Goal: Task Accomplishment & Management: Use online tool/utility

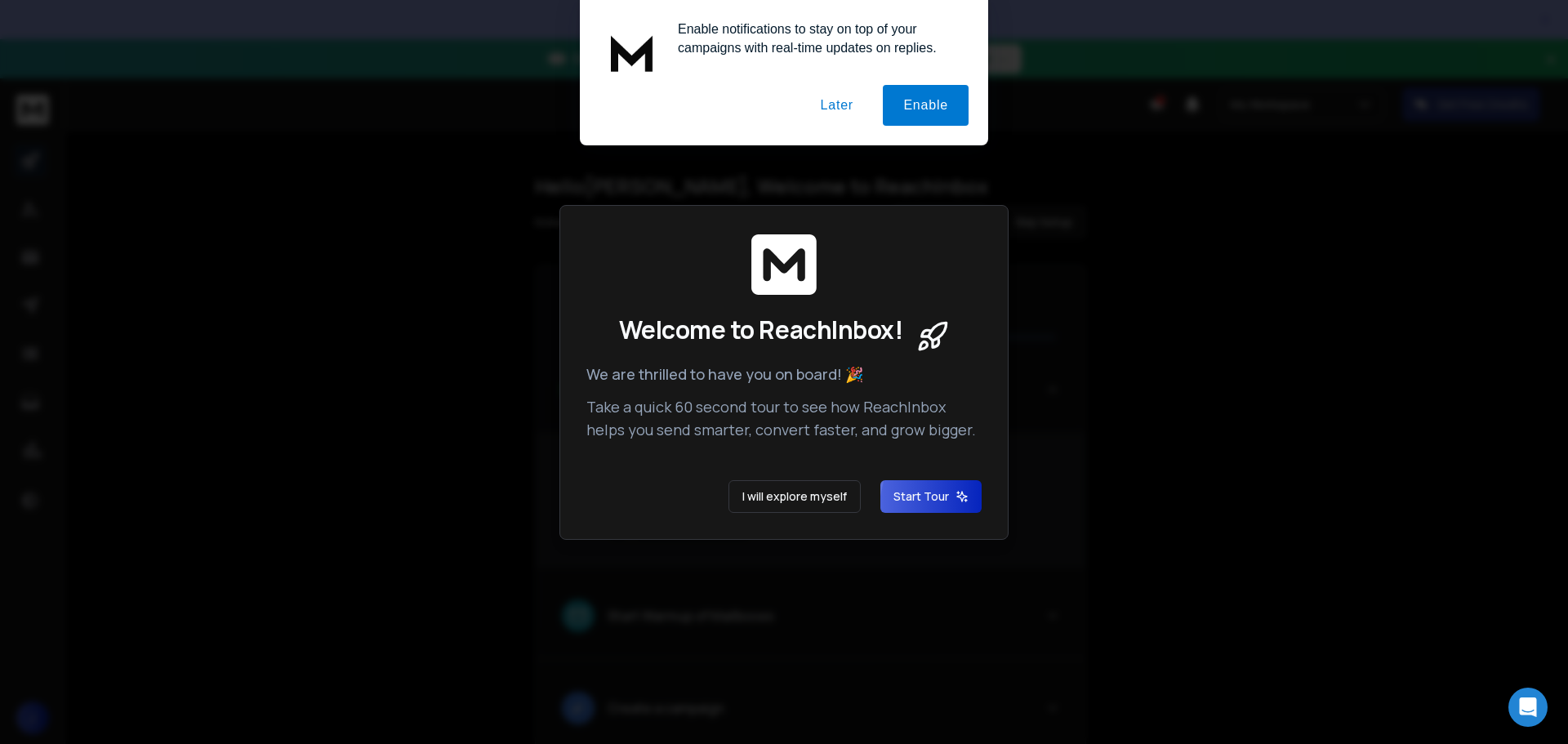
click at [839, 113] on button "Later" at bounding box center [836, 105] width 74 height 41
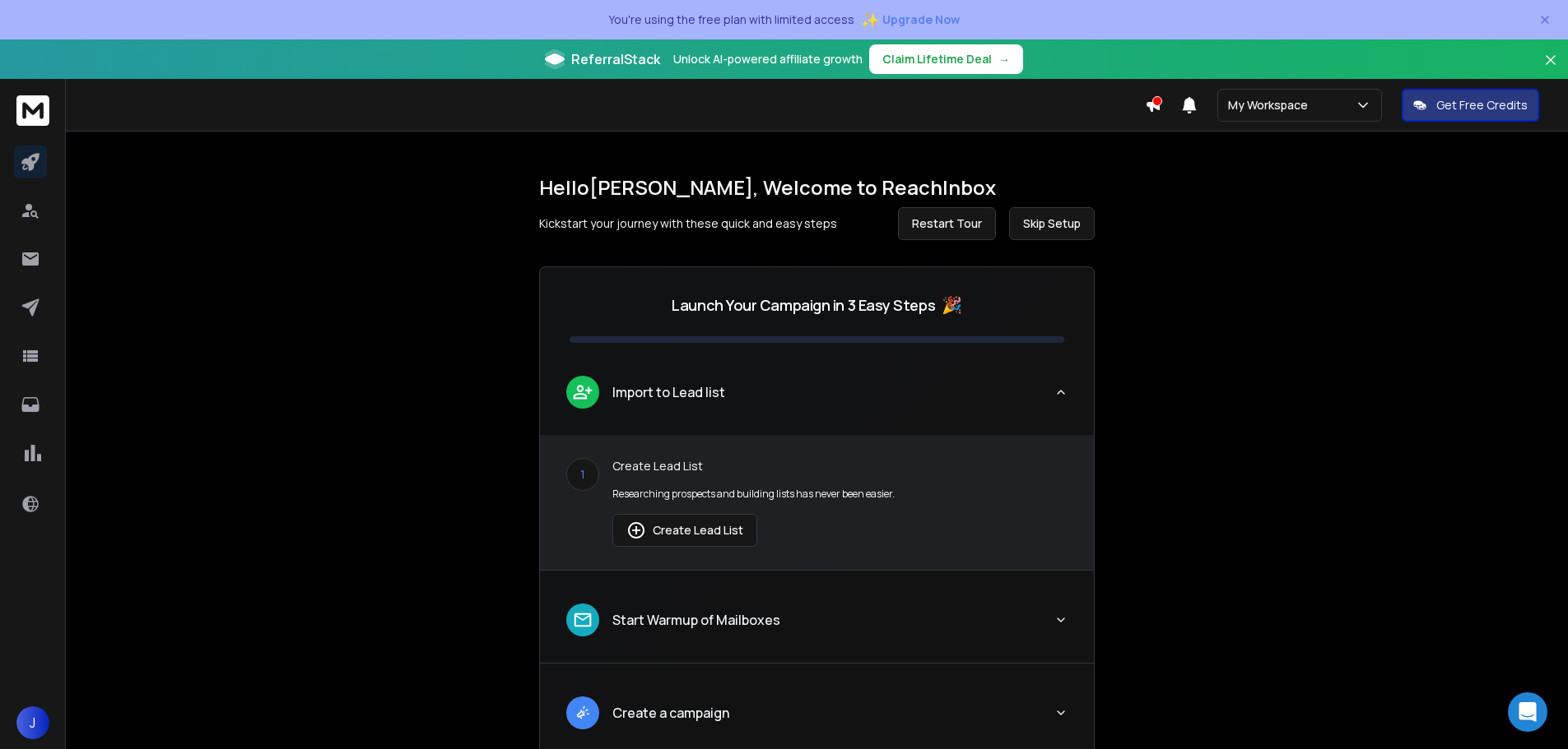
scroll to position [50, 0]
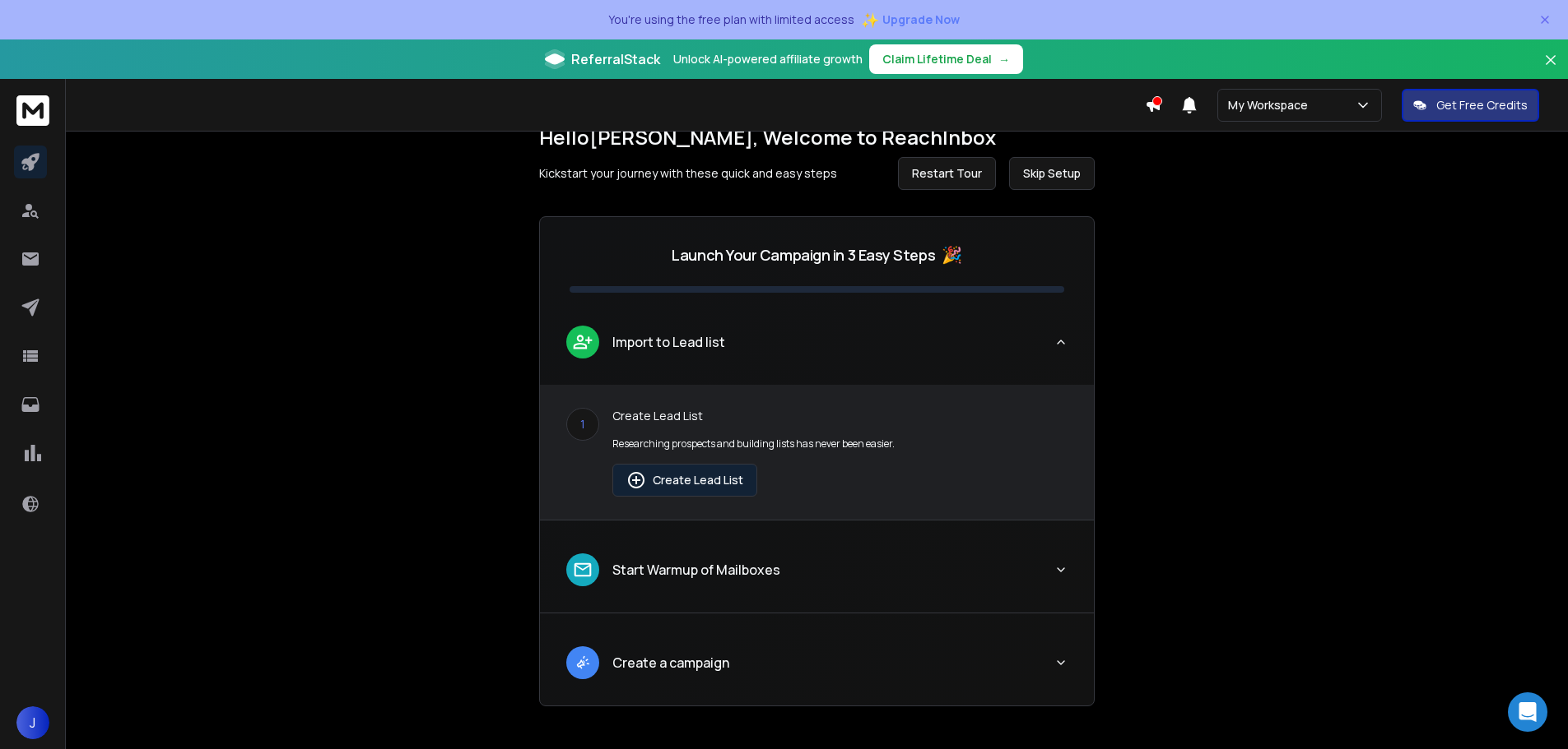
click at [738, 483] on button "Create Lead List" at bounding box center [685, 480] width 145 height 33
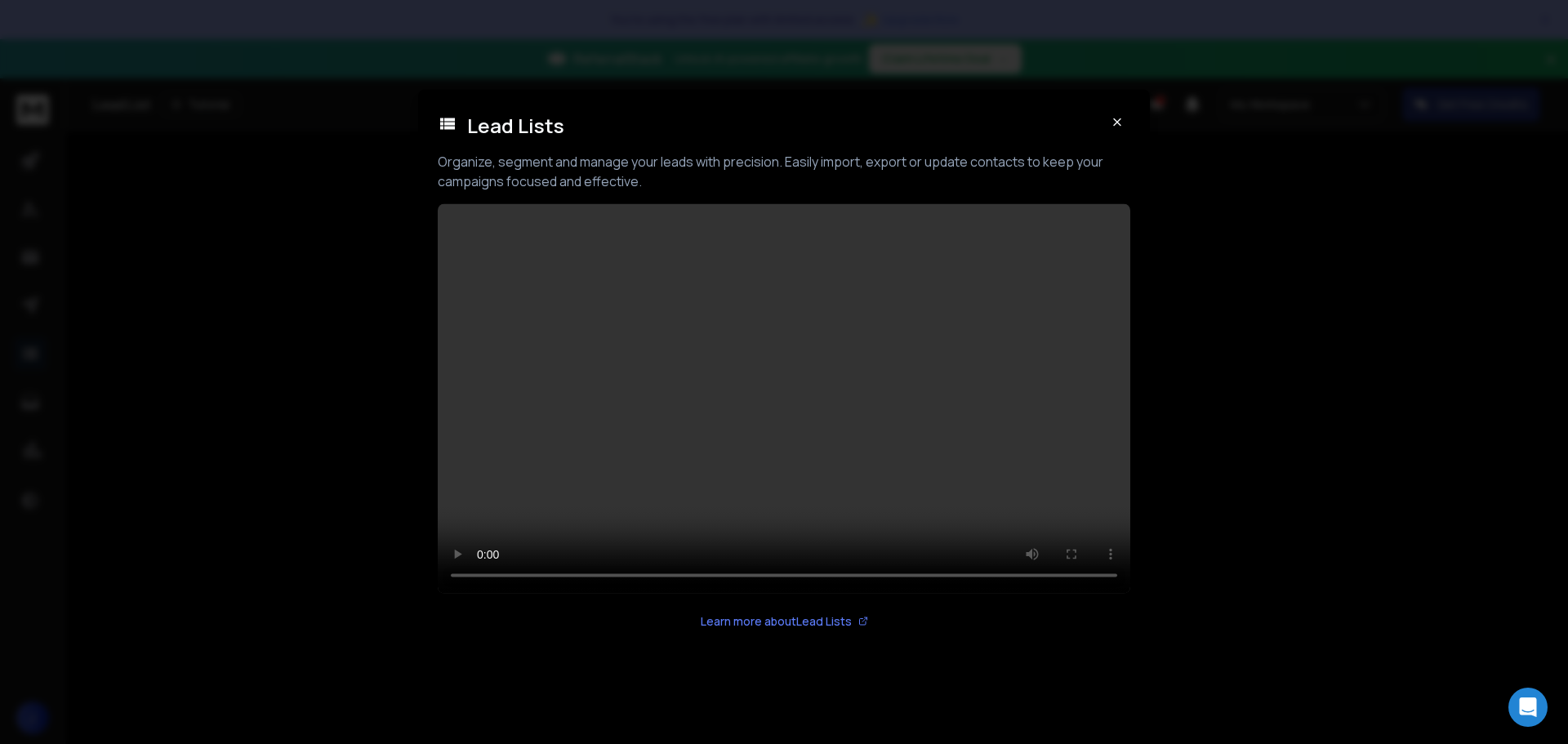
click at [629, 480] on video at bounding box center [784, 398] width 692 height 389
click at [1104, 114] on button at bounding box center [1117, 121] width 26 height 26
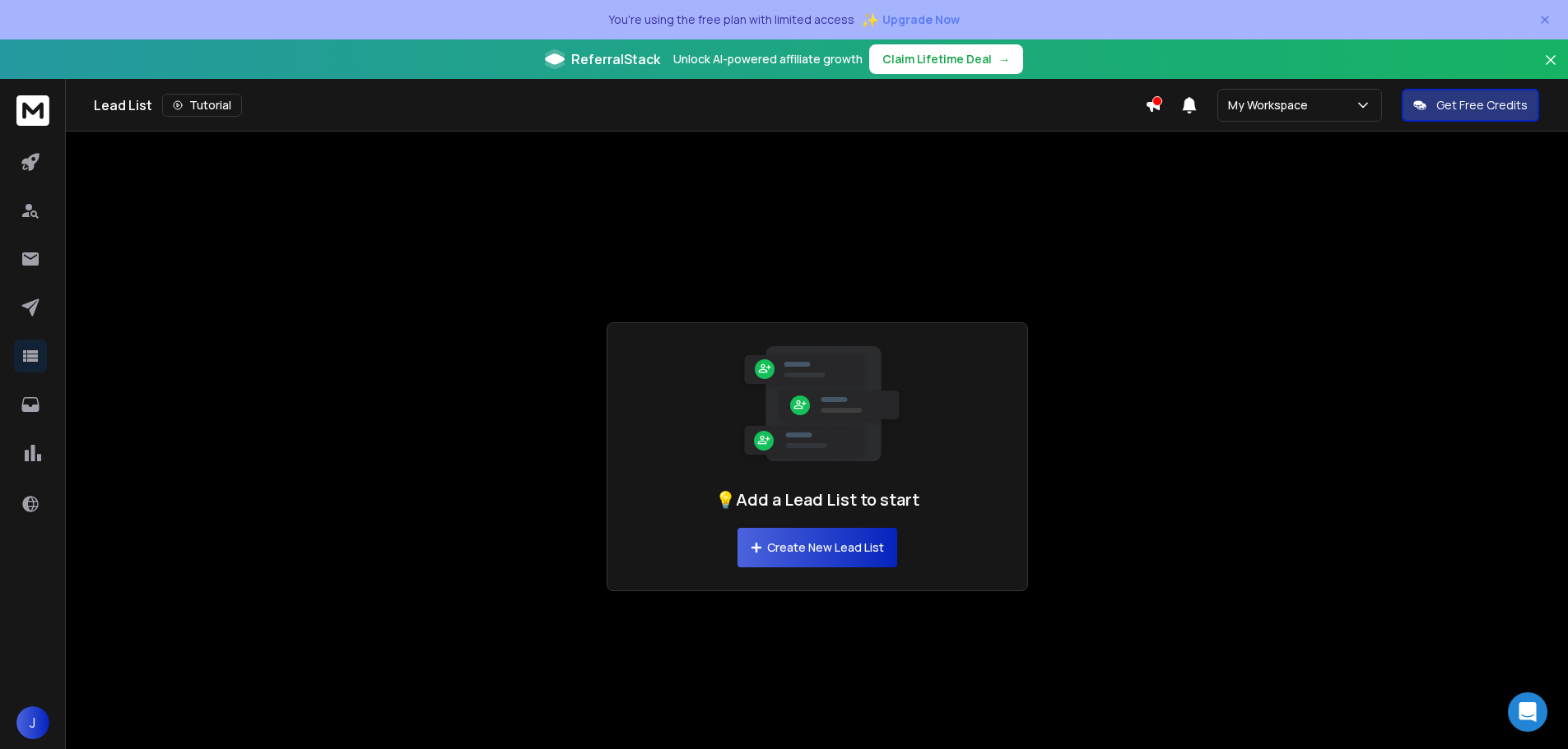
click at [807, 540] on button "Create New Lead List" at bounding box center [817, 548] width 159 height 39
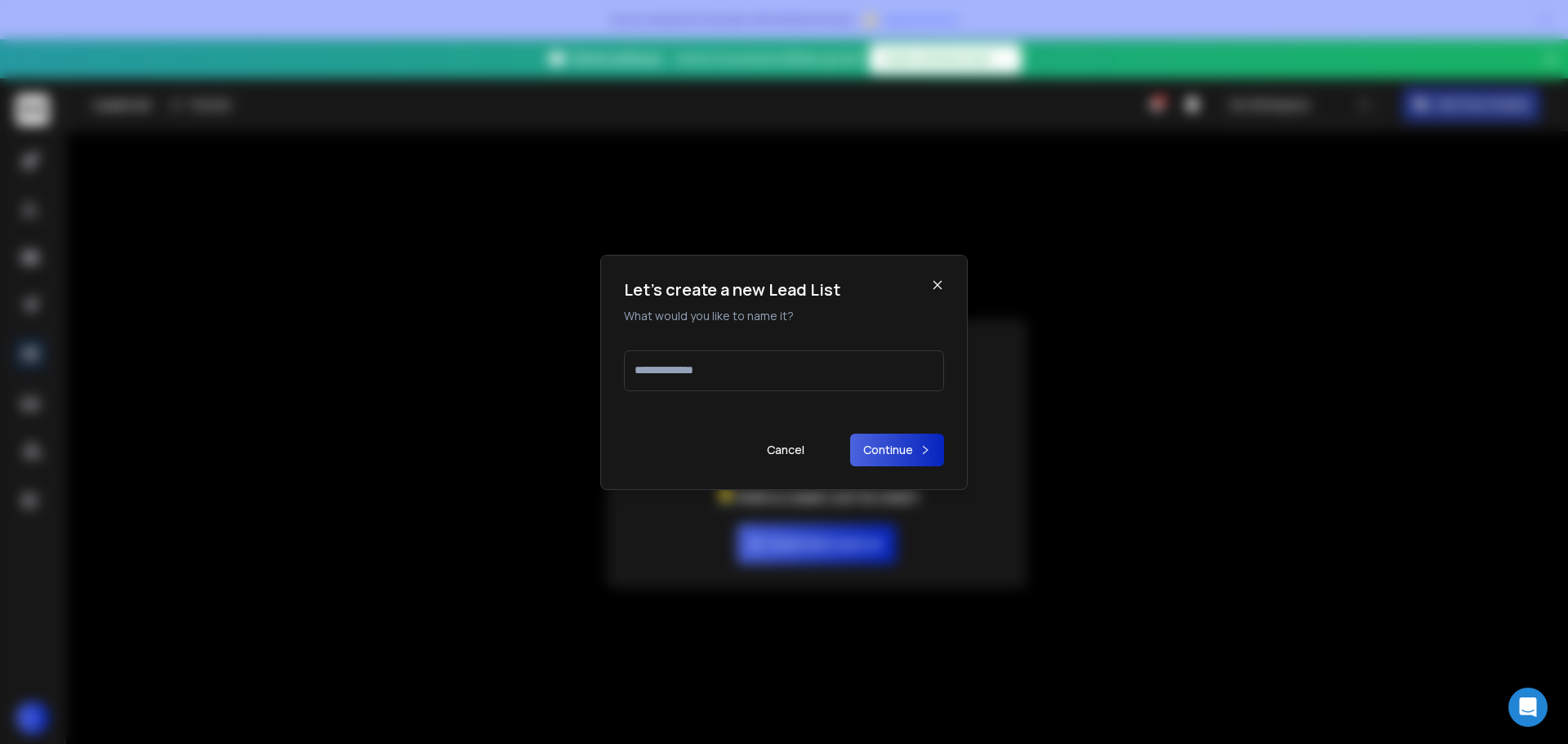
click at [782, 378] on input at bounding box center [784, 371] width 320 height 41
click at [669, 464] on div "Cancel Continue" at bounding box center [784, 449] width 320 height 33
click at [700, 373] on input "****" at bounding box center [784, 371] width 320 height 41
type input "**********"
click at [902, 457] on button "Continue" at bounding box center [897, 449] width 94 height 33
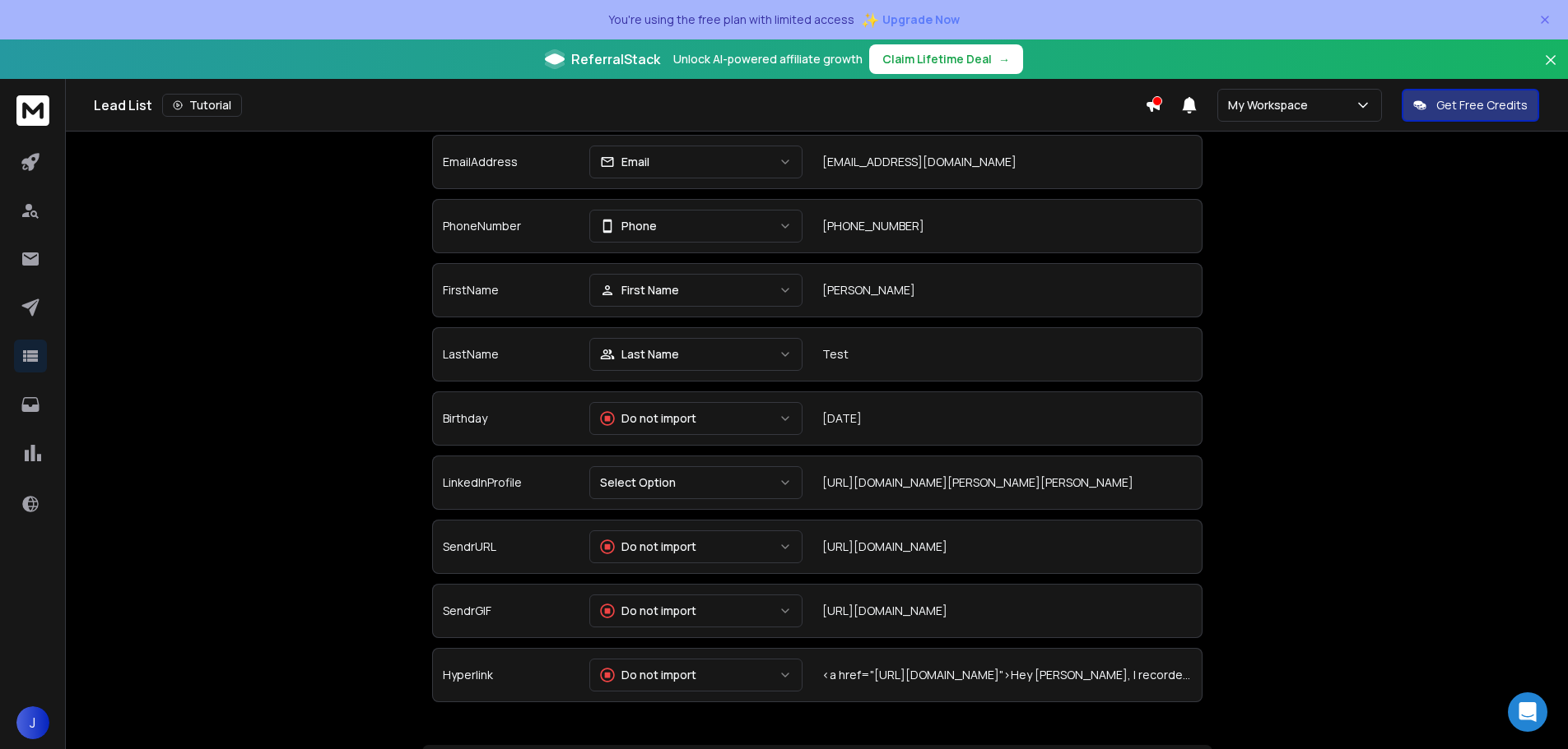
scroll to position [493, 0]
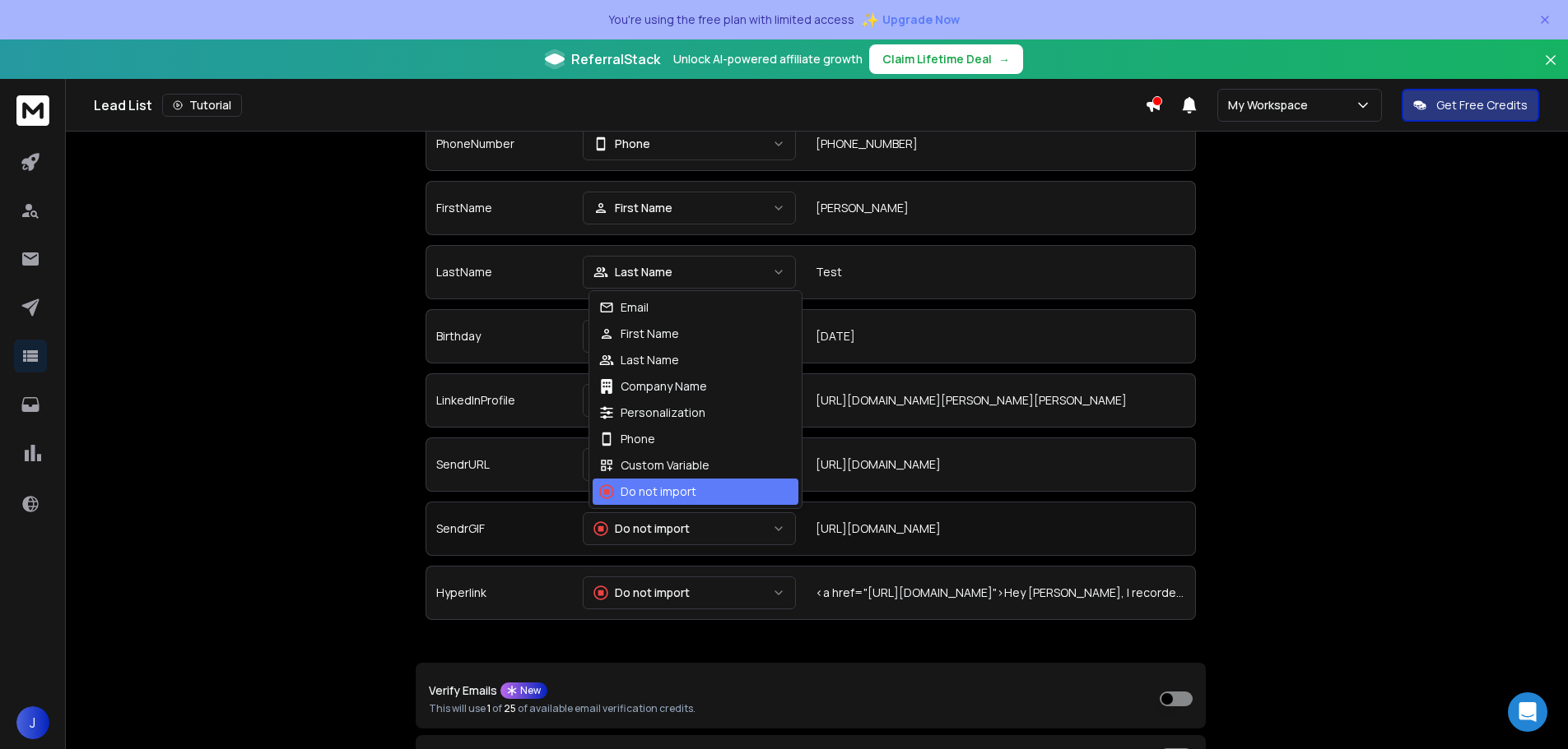
click at [763, 538] on button "Do not import" at bounding box center [689, 528] width 213 height 33
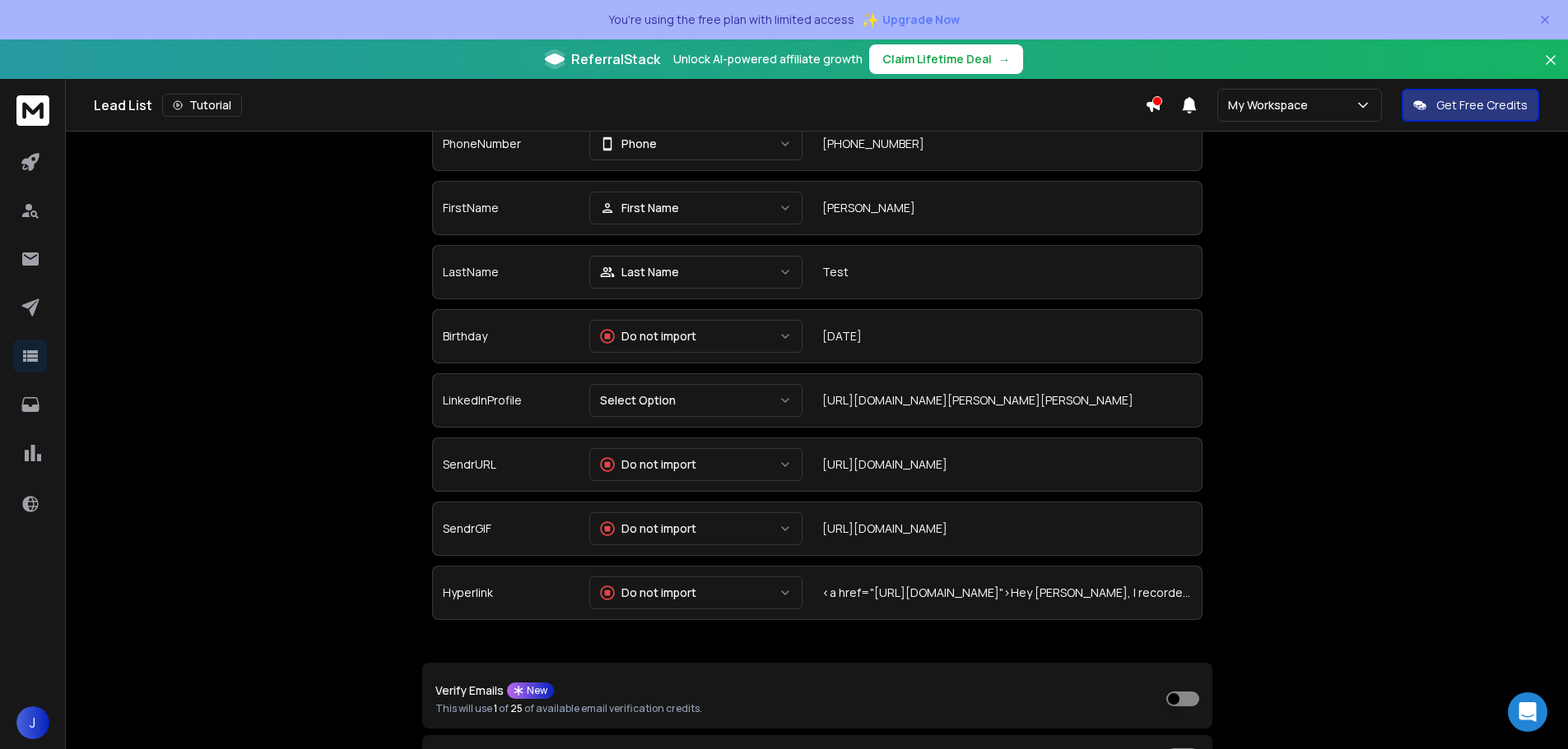
click at [1342, 493] on div "Add New Leads to Lead List Add Leads in Bulk See Sample CSV file Import test.cs…" at bounding box center [784, 251] width 1568 height 1329
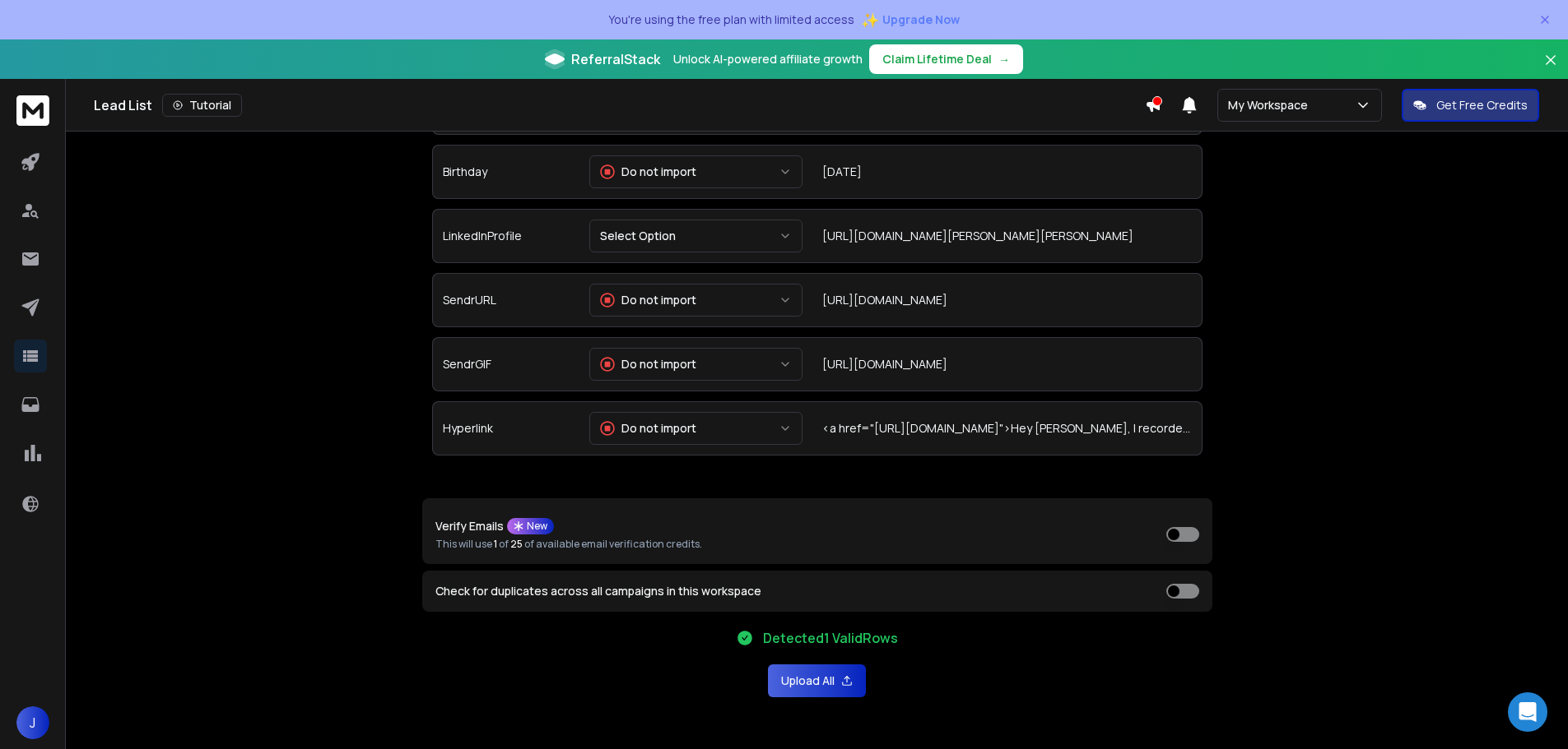
drag, startPoint x: 314, startPoint y: 577, endPoint x: 319, endPoint y: 570, distance: 8.6
click at [314, 577] on div "Add New Leads to Lead List Add Leads in Bulk See Sample CSV file Import test.cs…" at bounding box center [784, 86] width 1568 height 1329
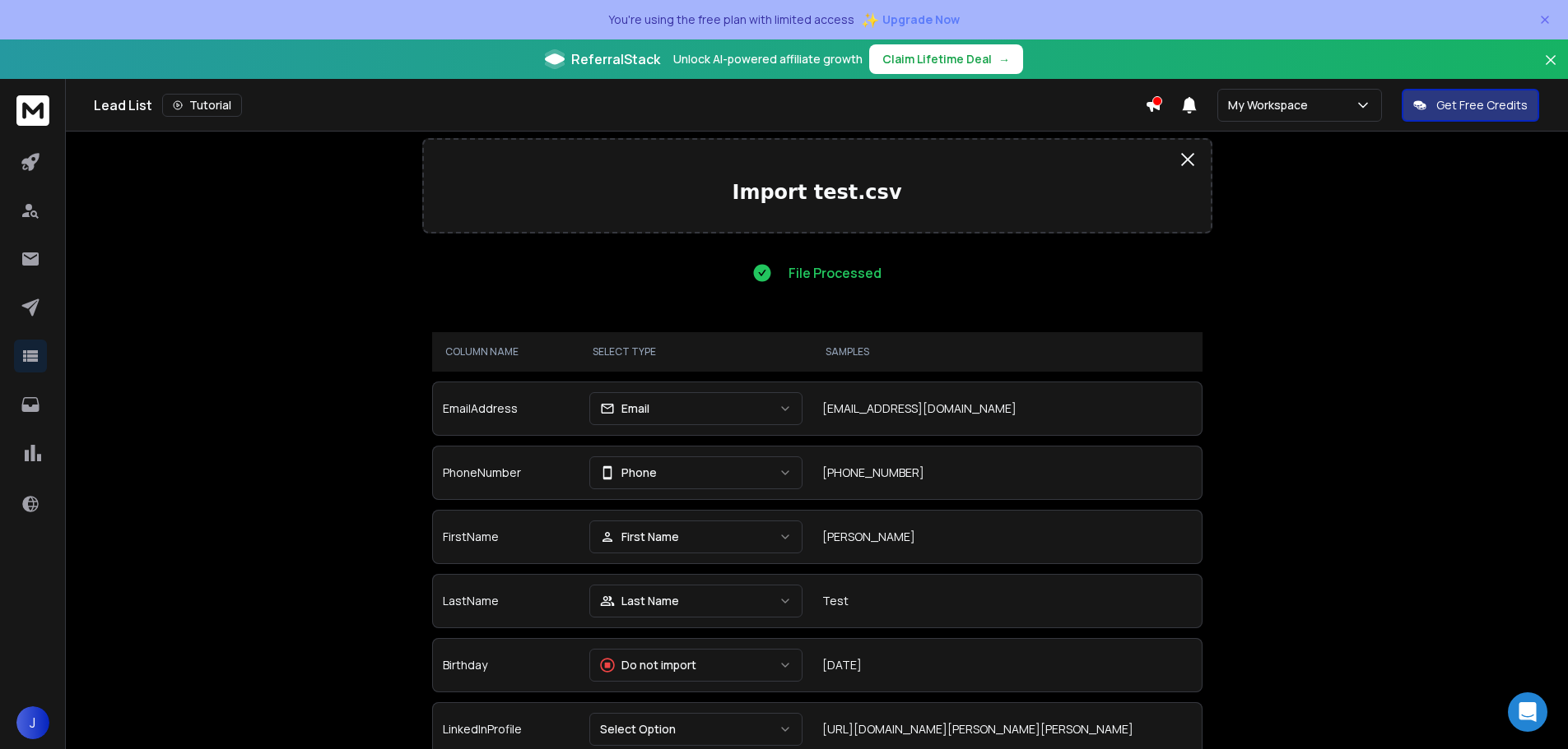
scroll to position [0, 0]
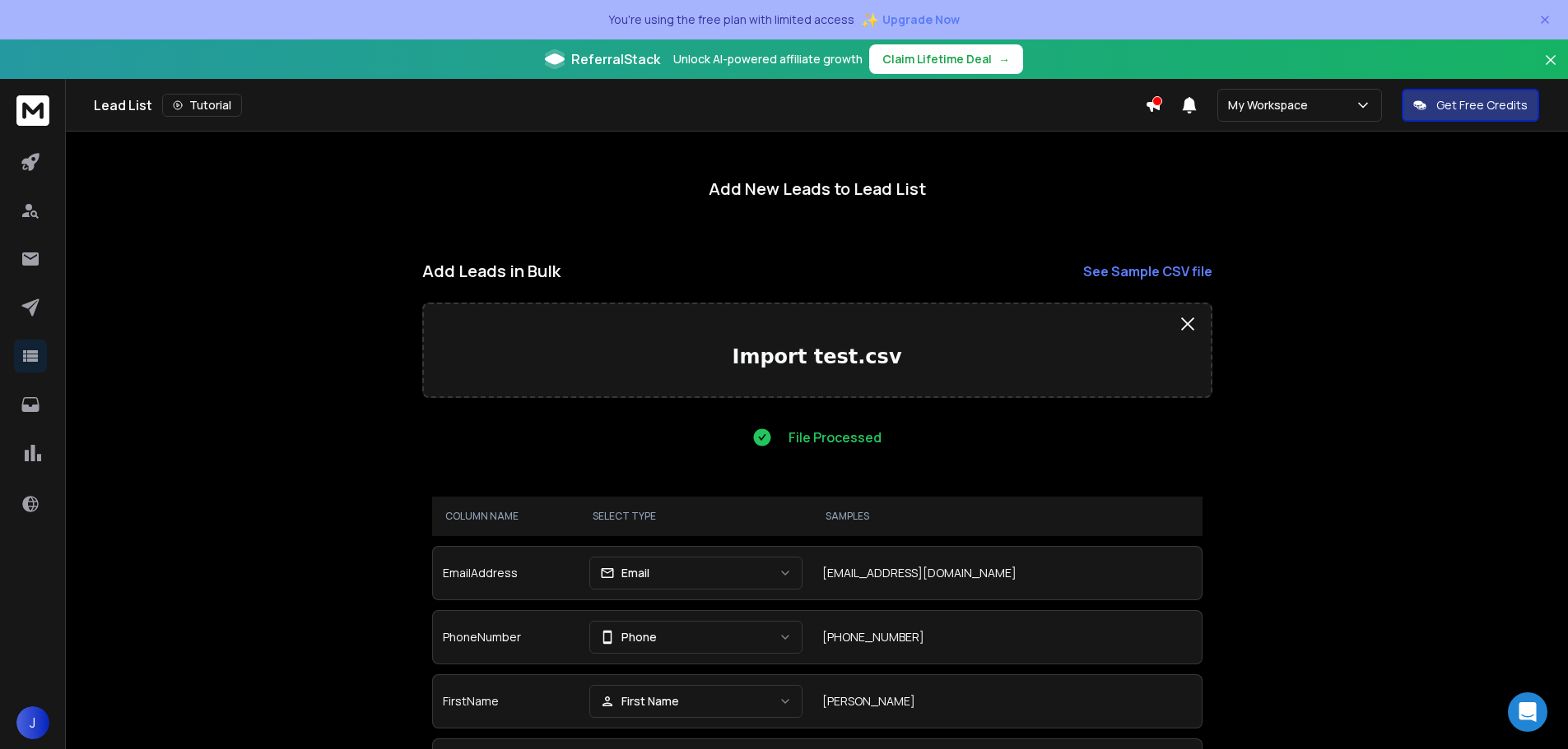
click at [1188, 326] on icon at bounding box center [1187, 324] width 20 height 20
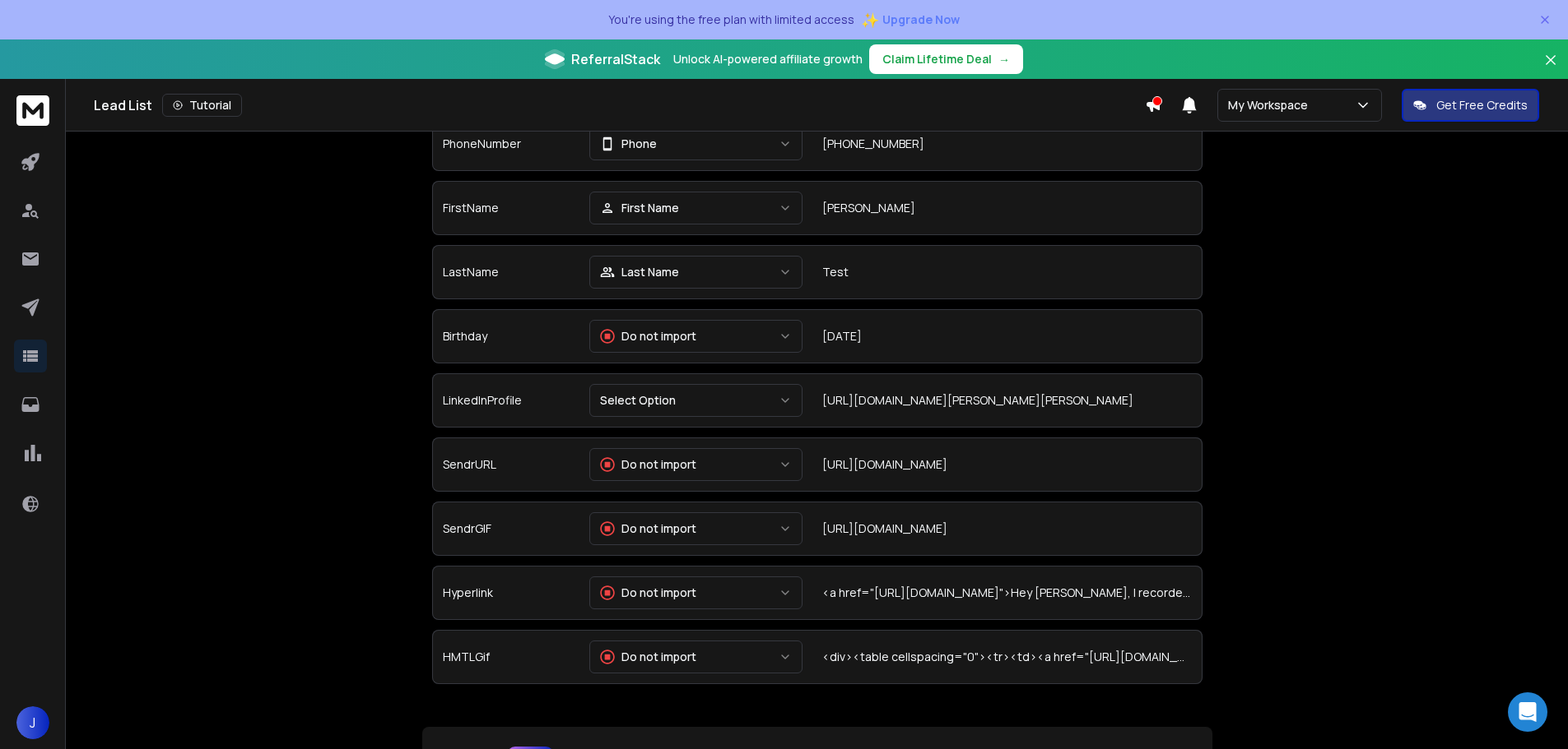
scroll to position [576, 0]
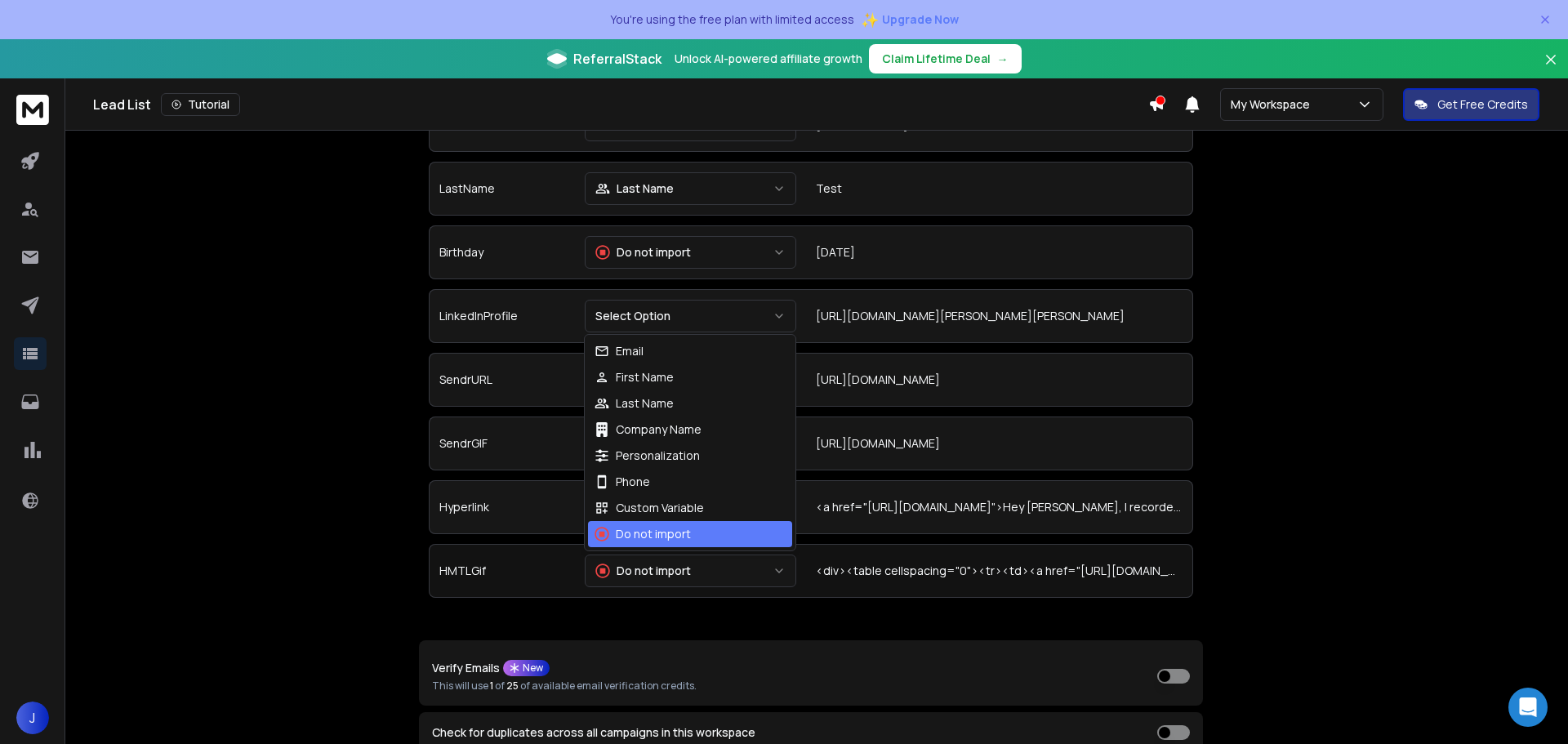
click at [690, 565] on button "Do not import" at bounding box center [690, 570] width 212 height 33
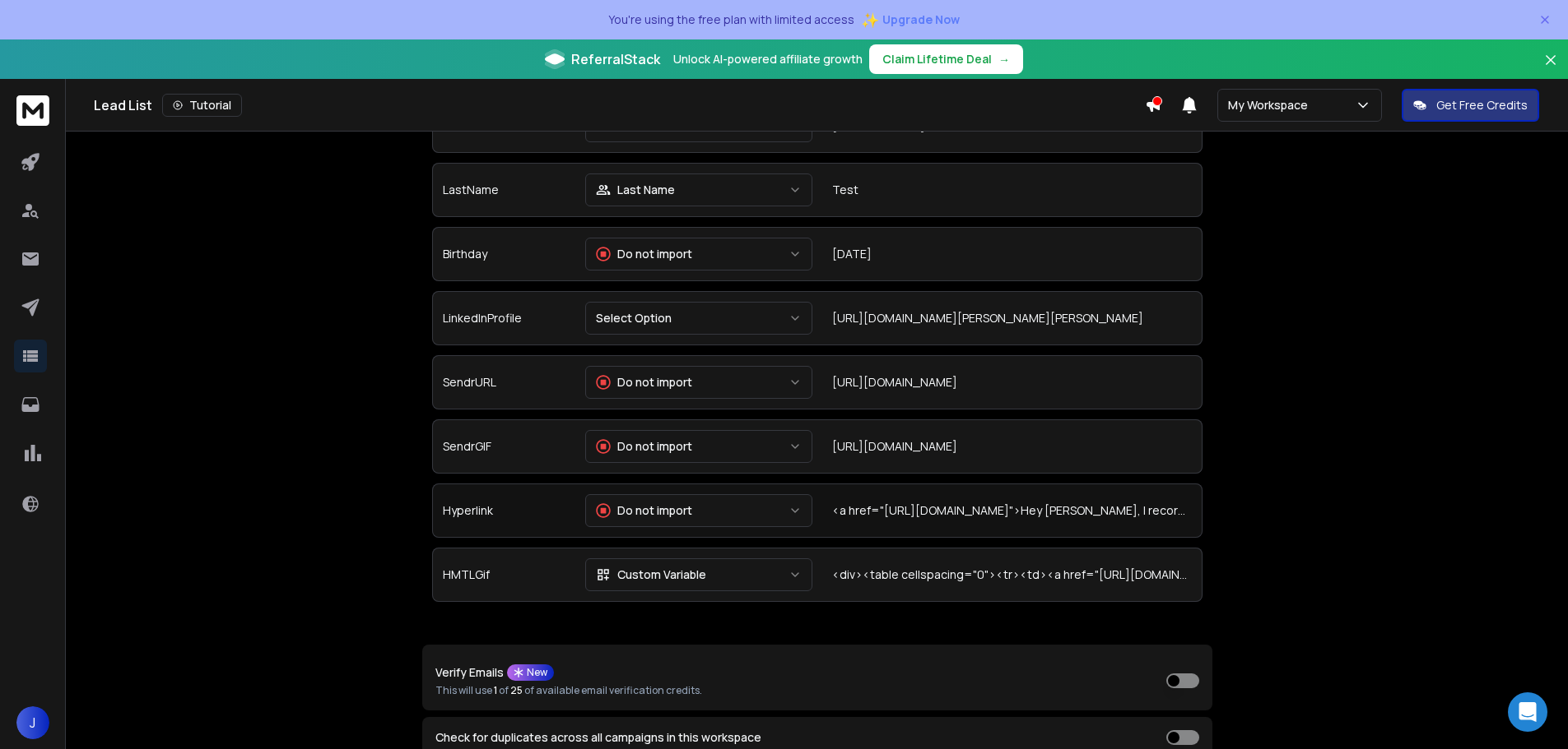
click at [686, 512] on div "Do not import" at bounding box center [644, 510] width 96 height 16
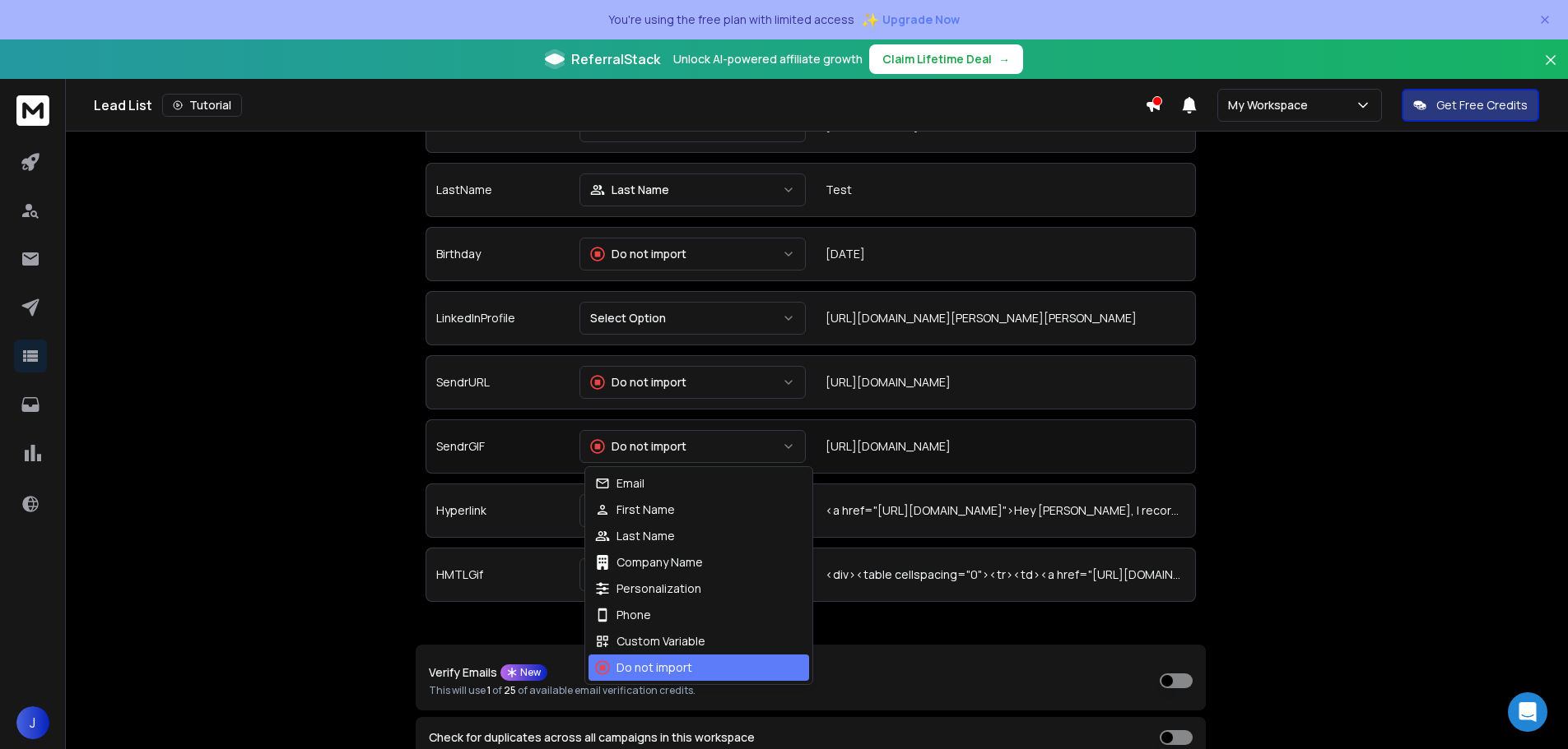
click at [670, 443] on div "Do not import" at bounding box center [638, 446] width 96 height 16
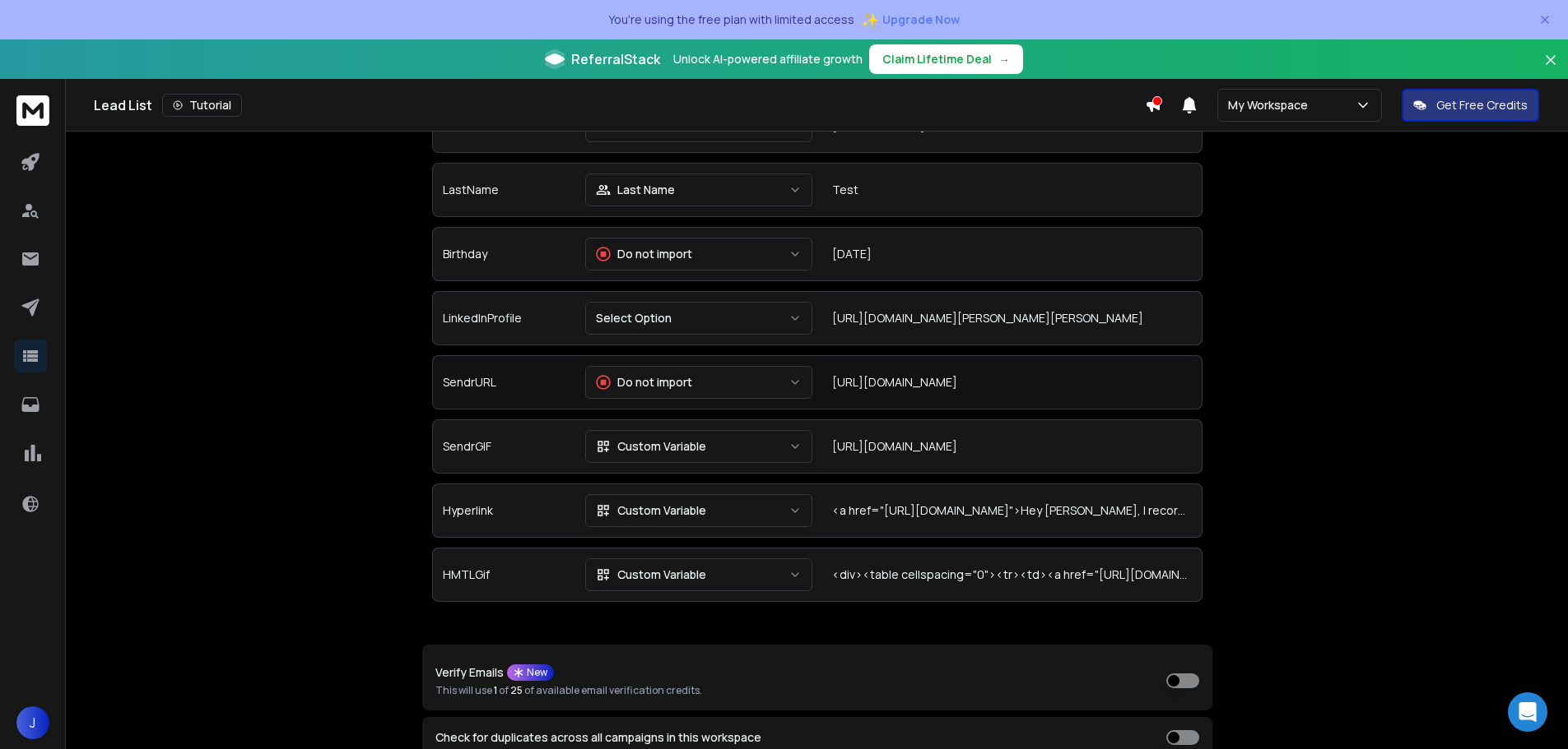
click at [692, 391] on button "Do not import" at bounding box center [698, 382] width 227 height 33
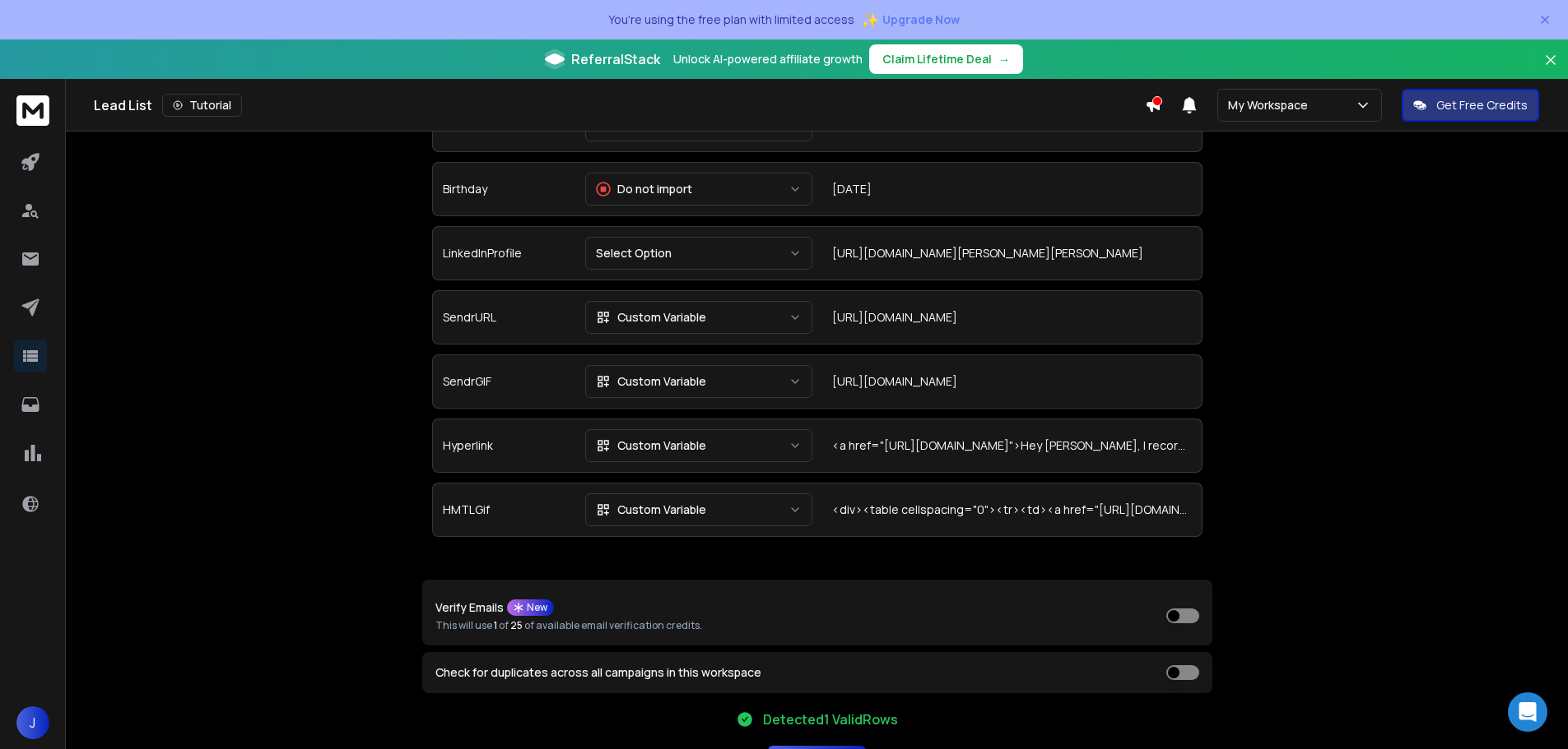
scroll to position [723, 0]
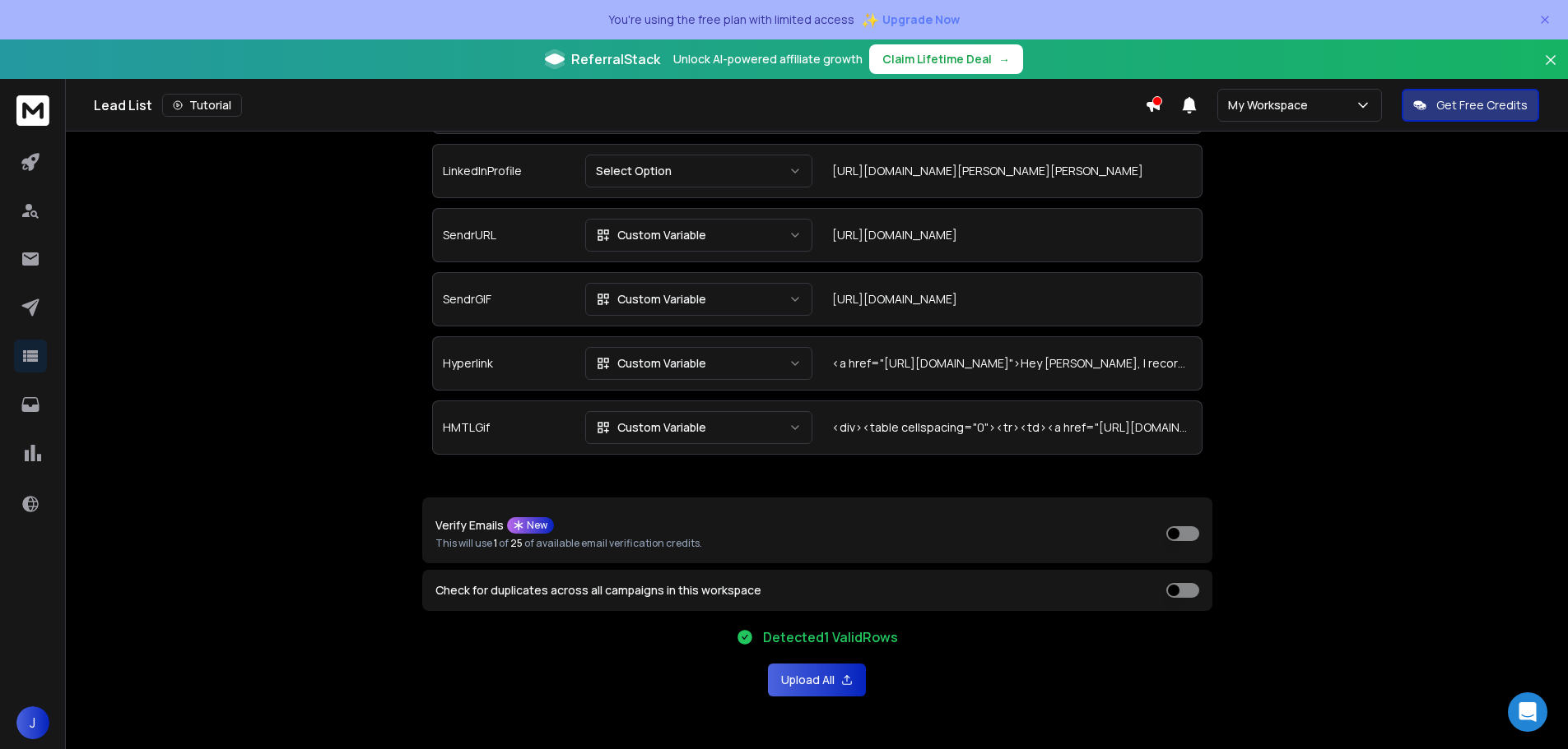
click at [807, 683] on button "Upload All" at bounding box center [816, 680] width 98 height 33
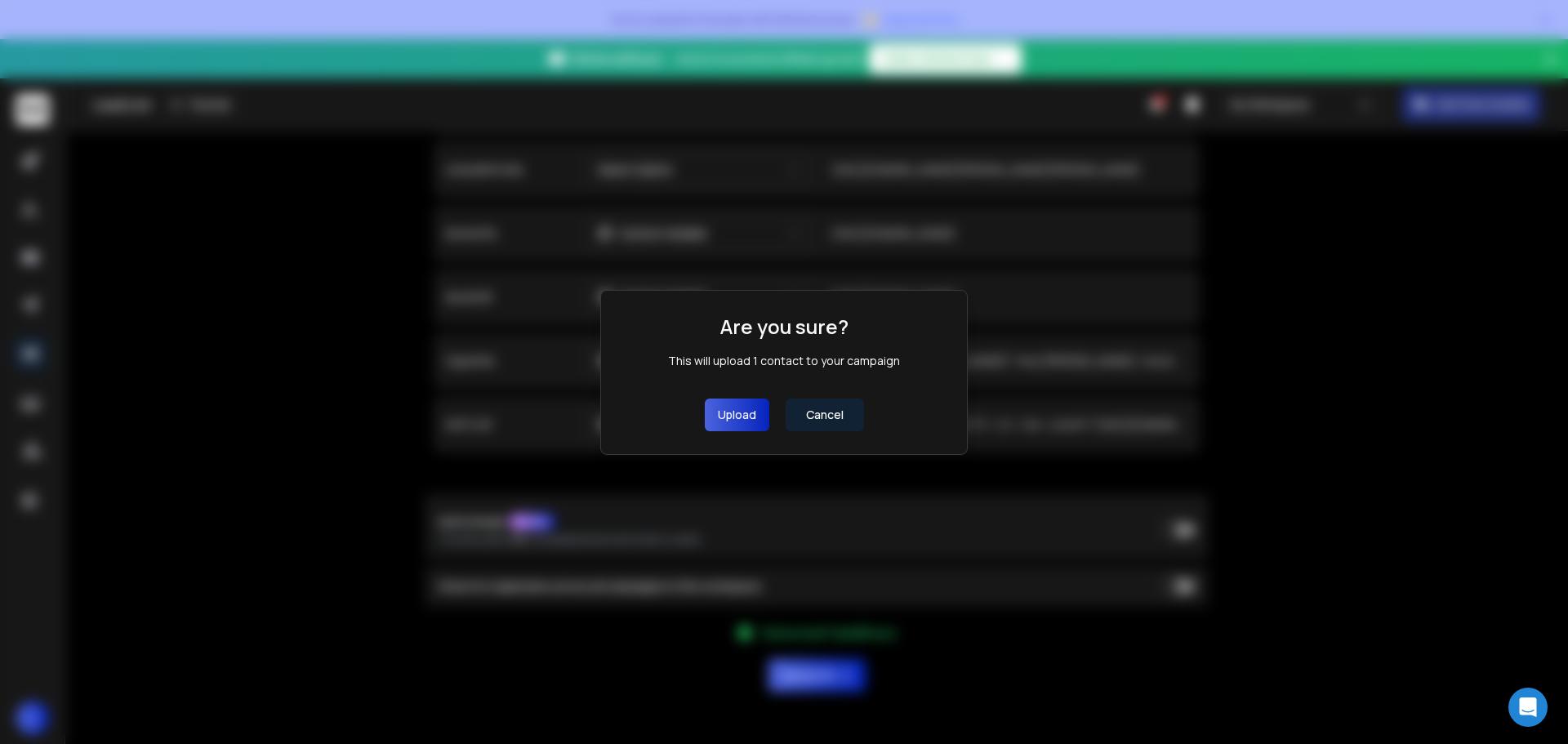
click at [744, 418] on button "Upload" at bounding box center [737, 415] width 64 height 33
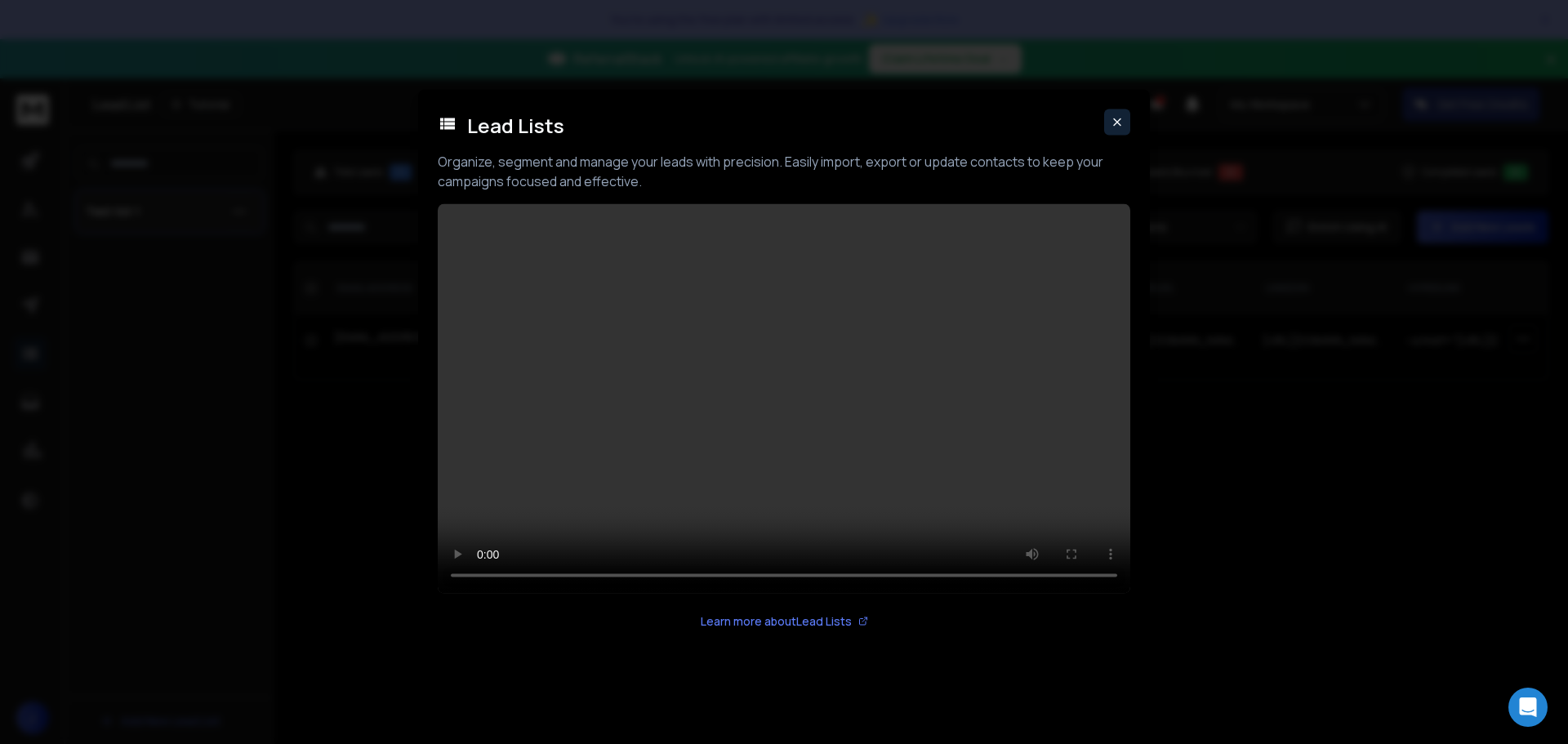
click at [1125, 122] on button at bounding box center [1117, 121] width 26 height 26
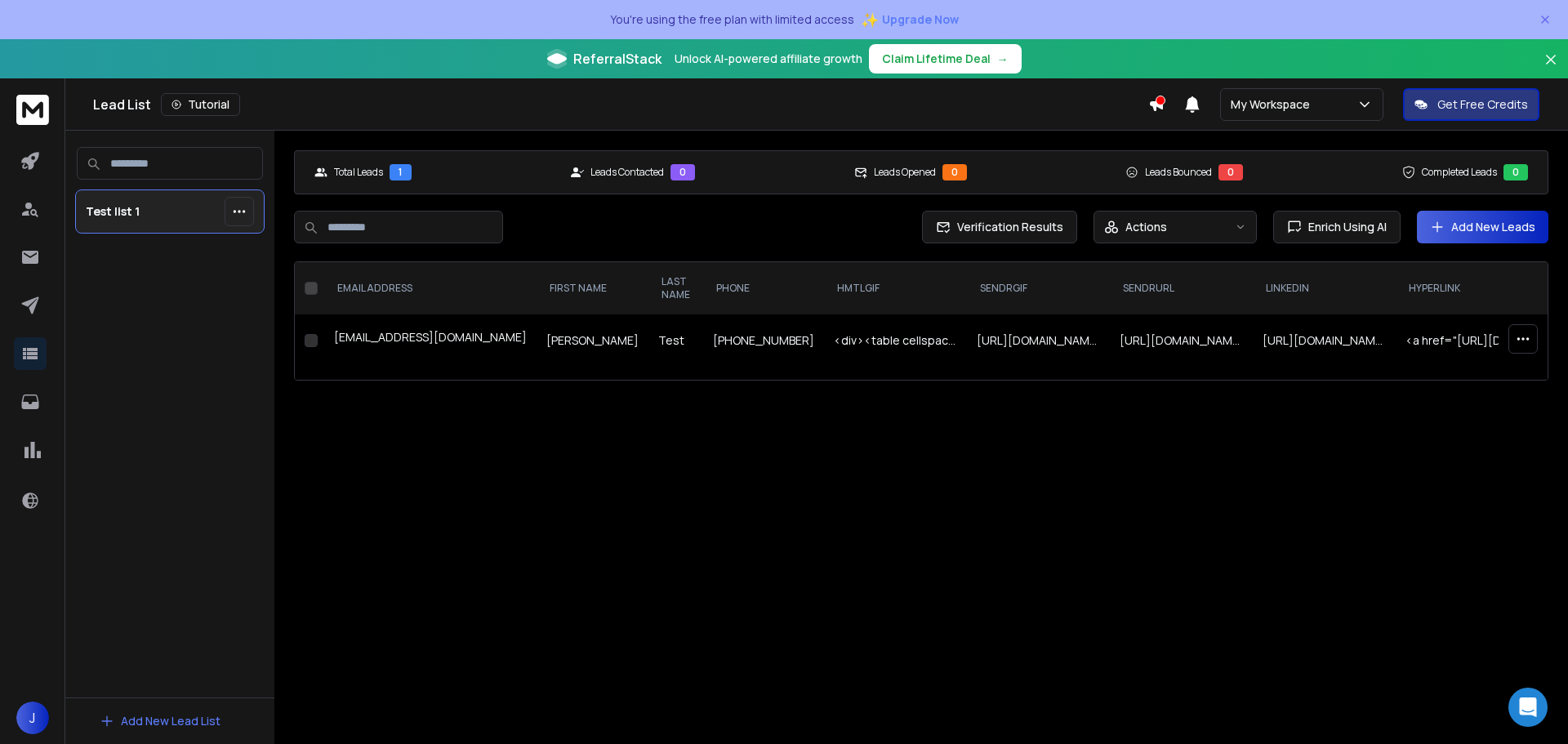
click at [316, 339] on button "button" at bounding box center [311, 340] width 13 height 13
click at [33, 298] on icon at bounding box center [30, 305] width 19 height 19
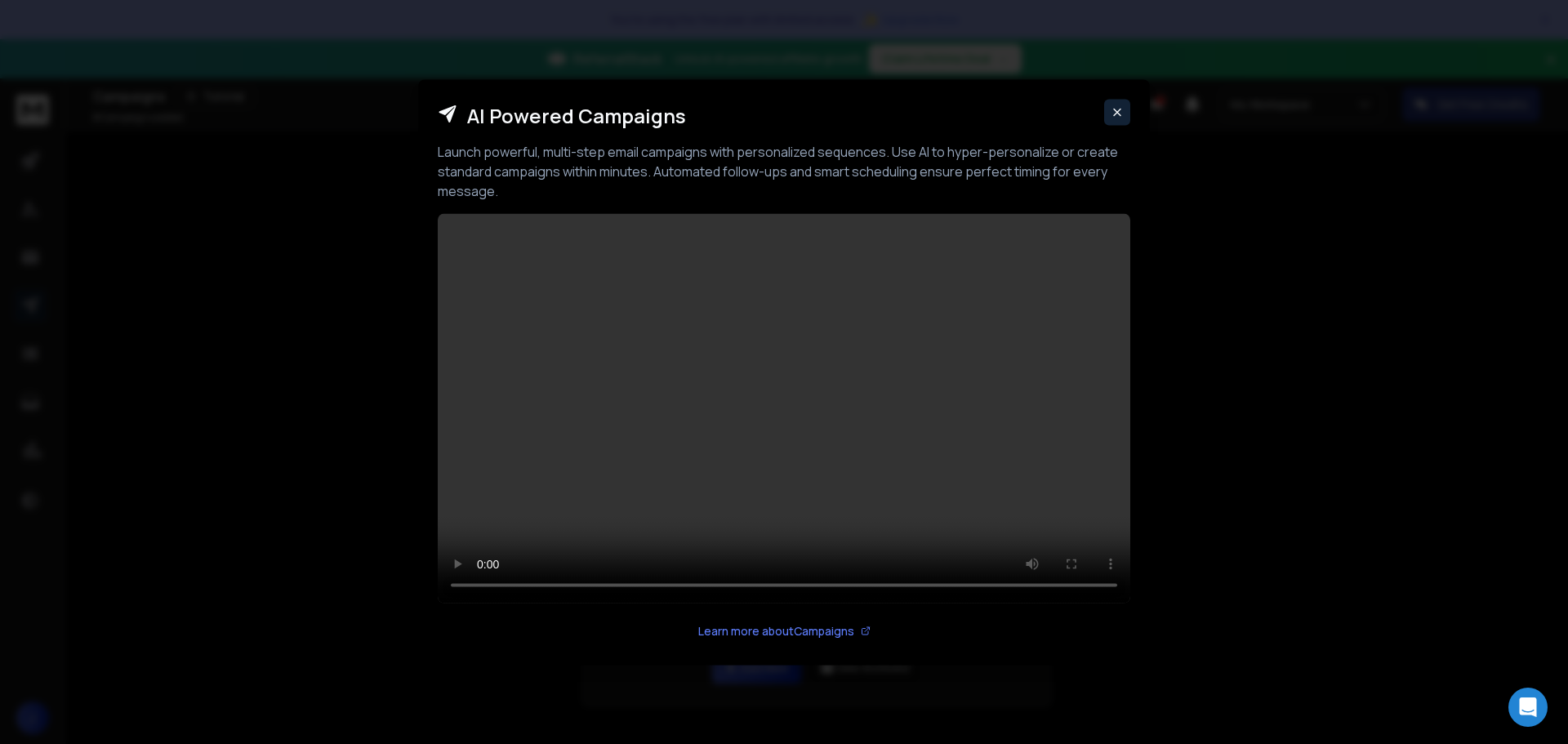
click at [1111, 113] on icon at bounding box center [1117, 111] width 13 height 13
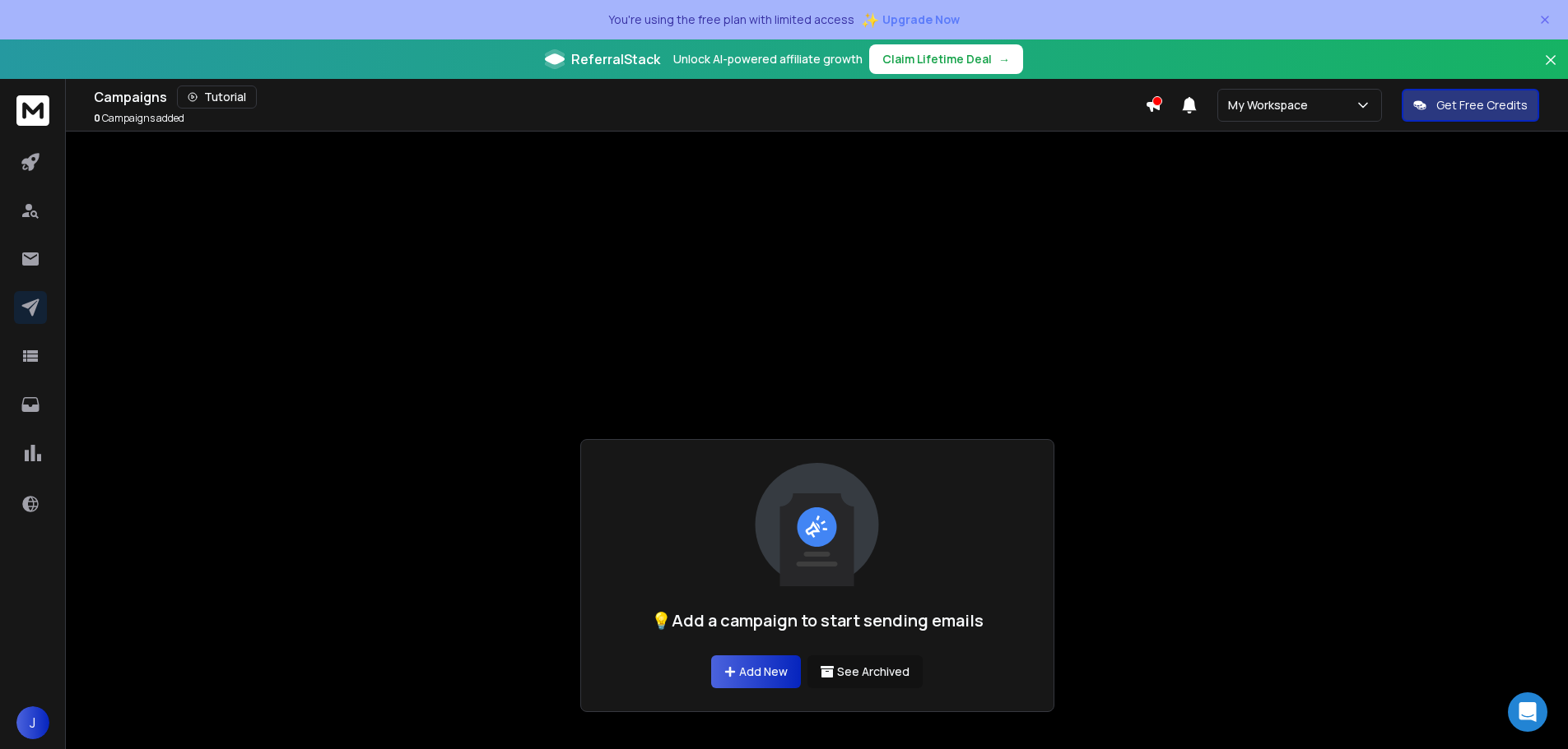
click at [760, 683] on link "Add New" at bounding box center [755, 671] width 90 height 33
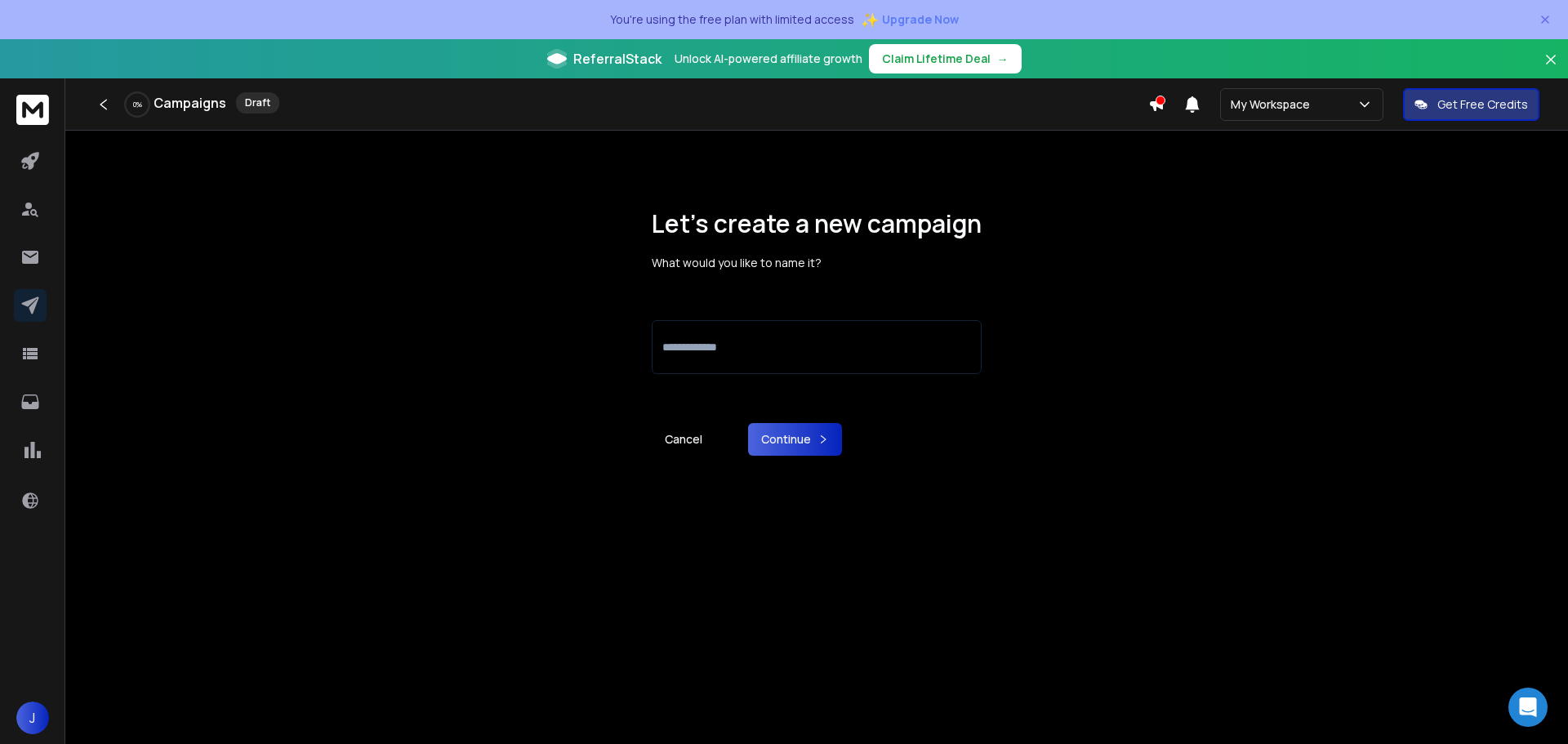
click at [710, 340] on input at bounding box center [817, 347] width 330 height 54
type input "**********"
click at [414, 526] on div "**********" at bounding box center [784, 372] width 1568 height 744
click at [777, 438] on button "Continue" at bounding box center [795, 439] width 94 height 33
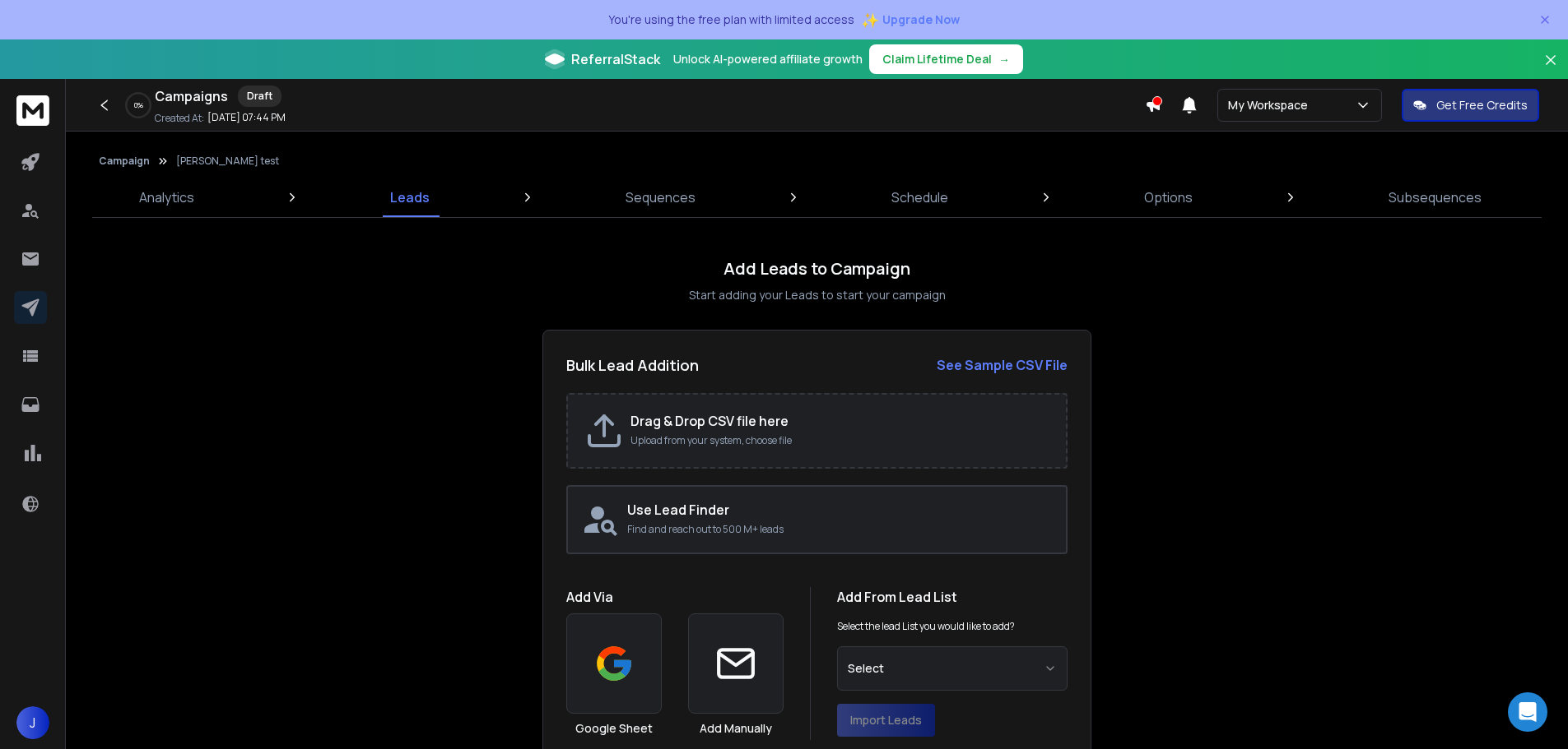
scroll to position [37, 0]
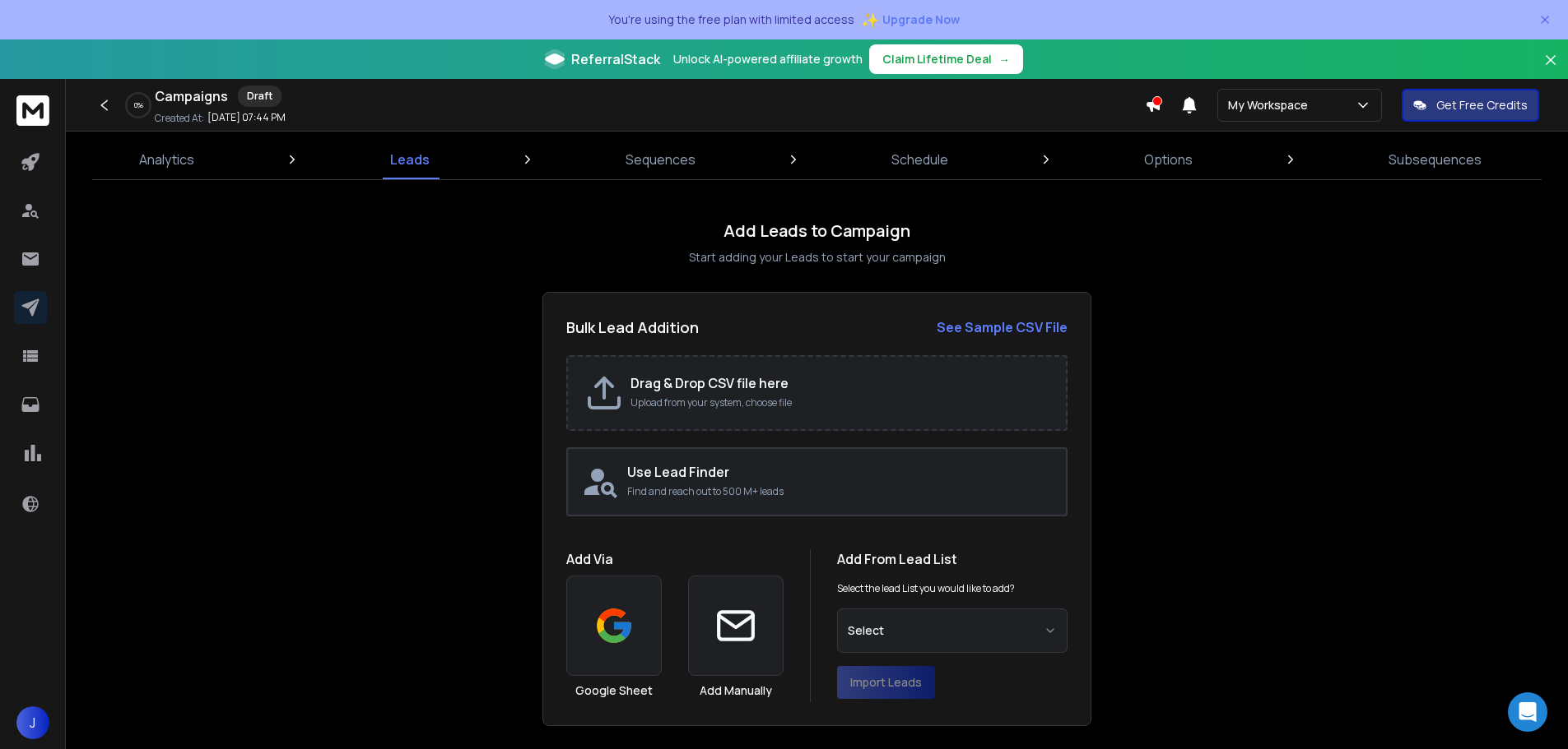
click at [977, 625] on button "Select" at bounding box center [952, 631] width 230 height 44
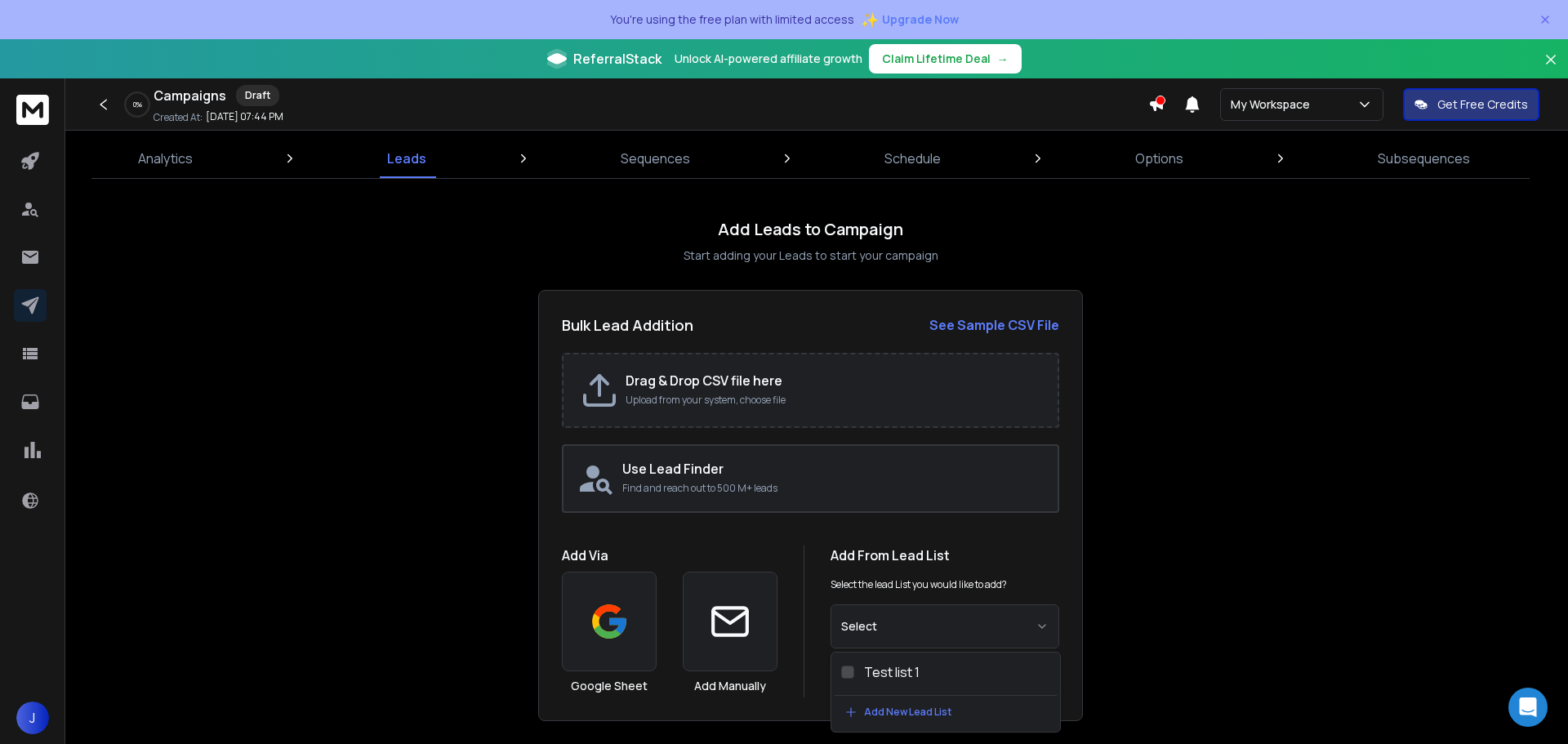
click at [954, 681] on div "Test list 1" at bounding box center [940, 672] width 212 height 33
click at [1083, 665] on div "Add Leads to Campaign Start adding your Leads to start your campaign Bulk Lead …" at bounding box center [811, 461] width 1425 height 520
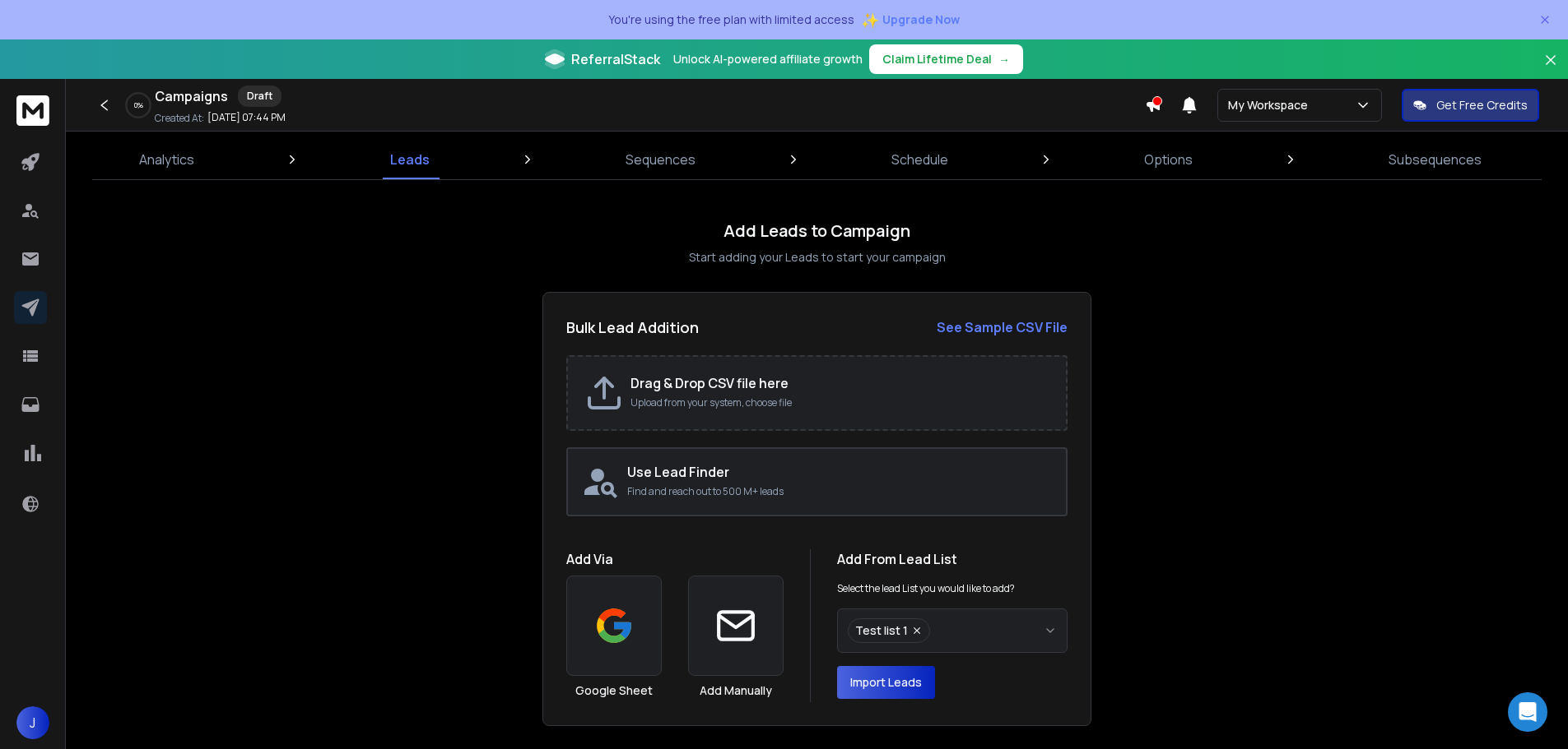
click at [912, 693] on button "Import Leads" at bounding box center [886, 683] width 98 height 33
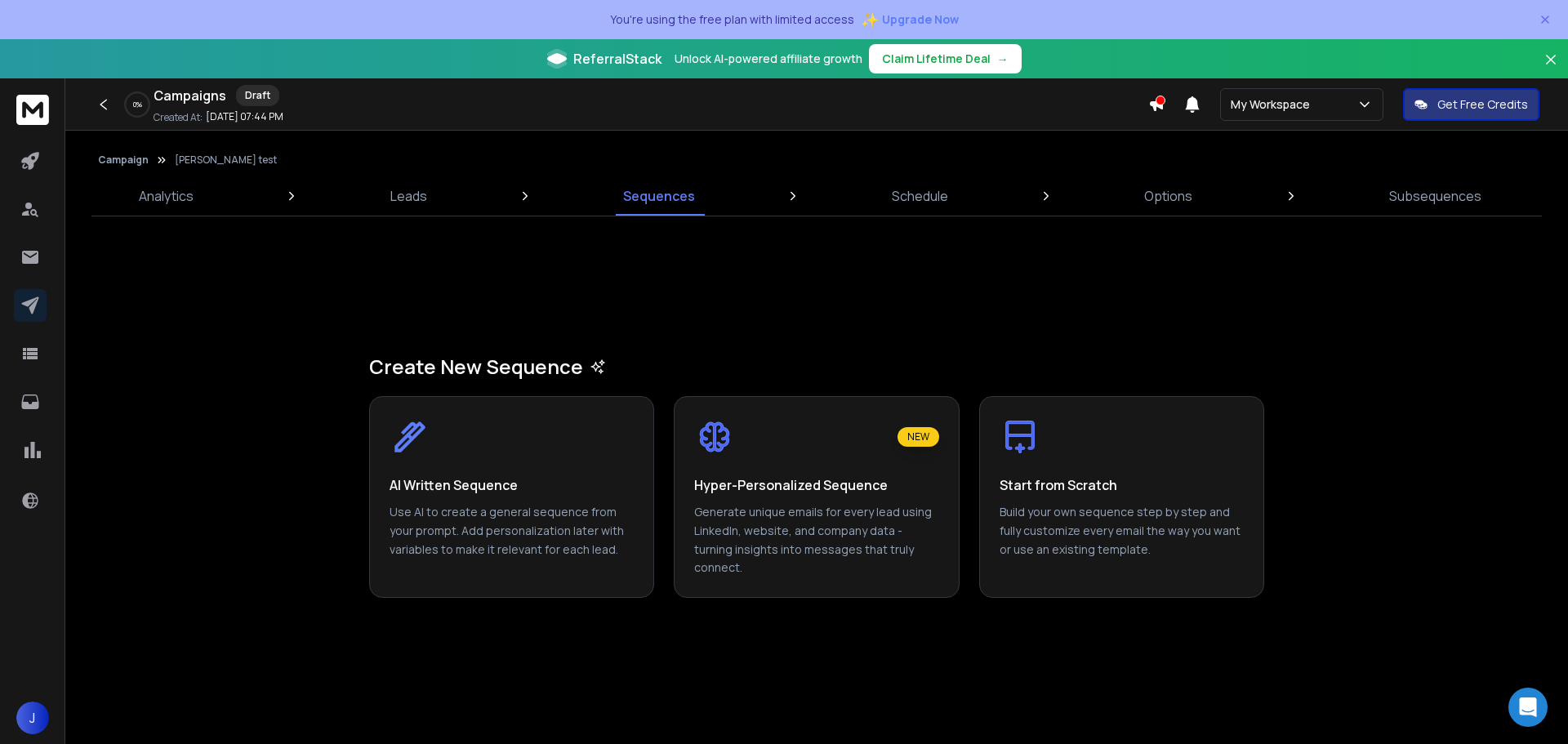
click at [584, 494] on div "AI Written Sequence Use AI to create a general sequence from your prompt. Add p…" at bounding box center [511, 497] width 283 height 200
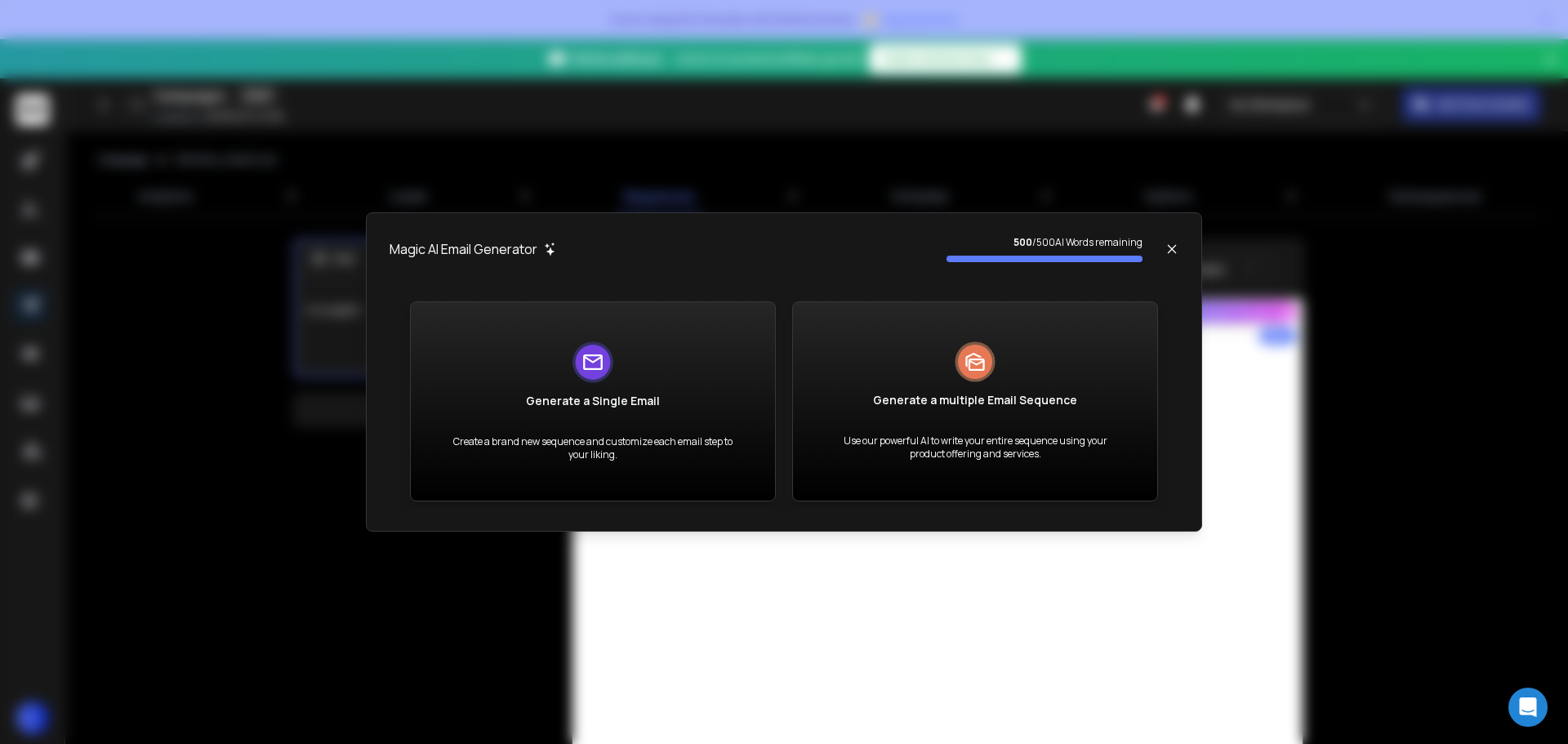
click at [606, 447] on p "Create a brand new sequence and customize each email step to your liking." at bounding box center [593, 448] width 286 height 26
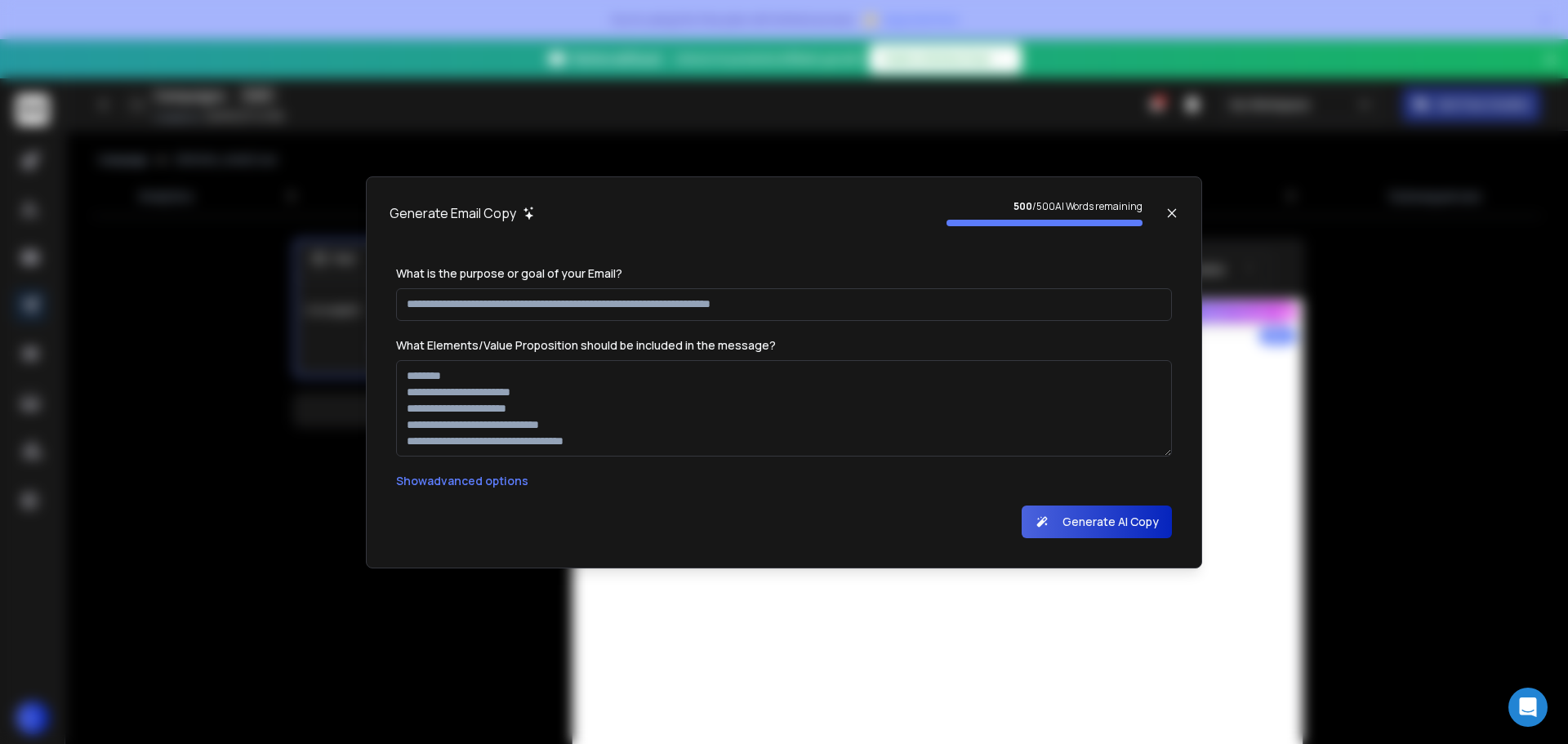
click at [1170, 212] on icon at bounding box center [1172, 212] width 9 height 9
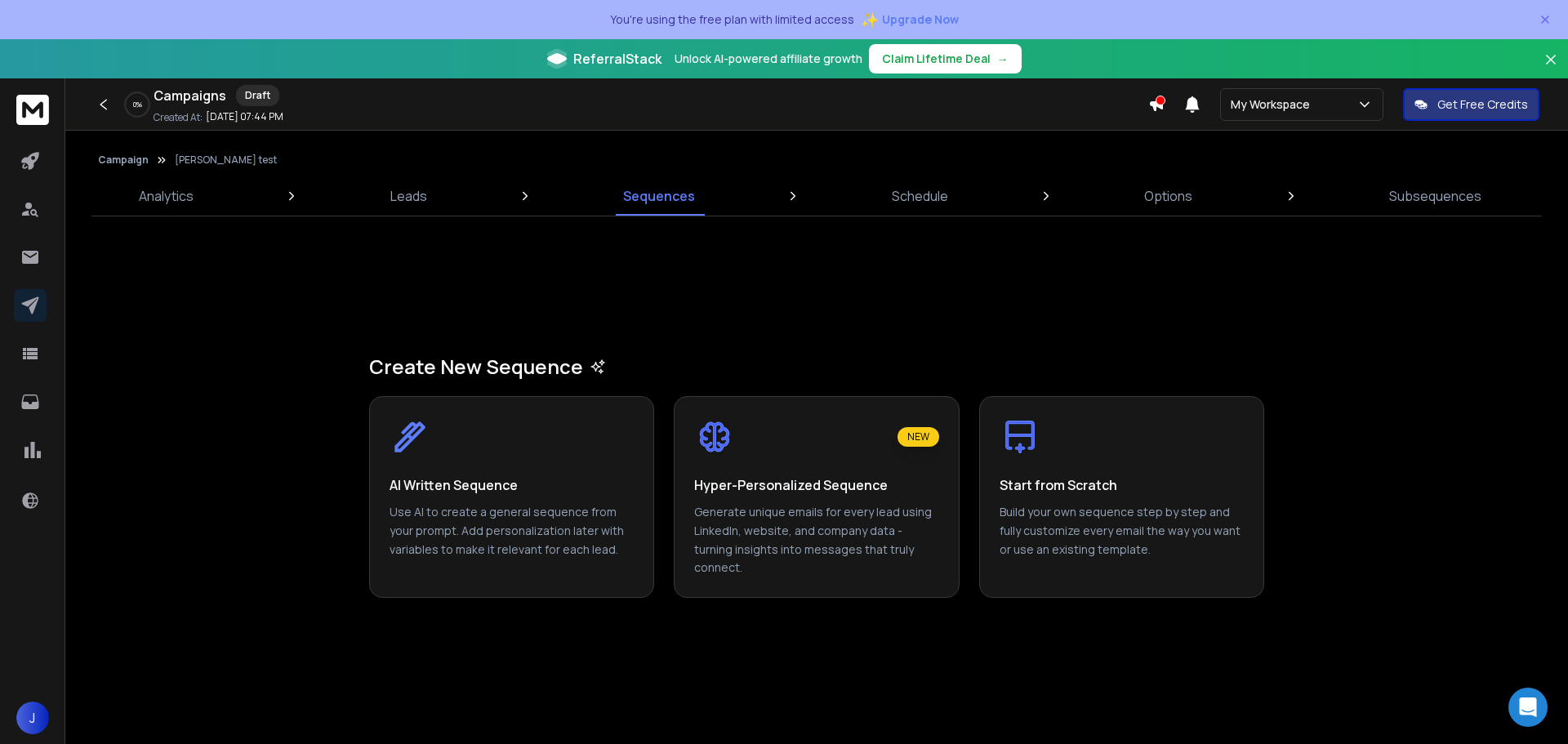
click at [1082, 520] on p "Build your own sequence step by step and fully customize every email the way yo…" at bounding box center [1121, 541] width 245 height 74
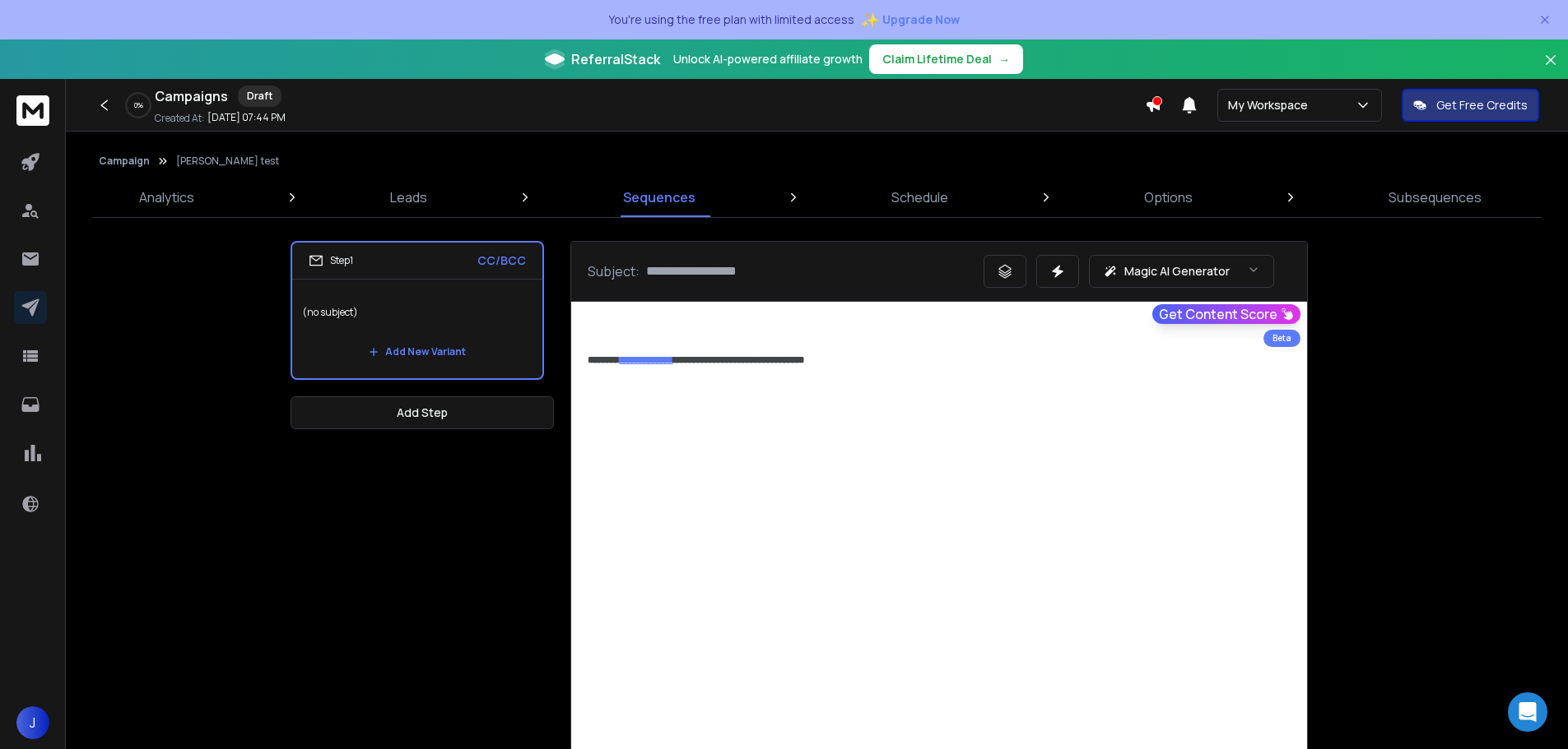
click at [883, 363] on div "**********" at bounding box center [939, 527] width 736 height 450
click at [1055, 273] on icon "button" at bounding box center [1056, 271] width 14 height 14
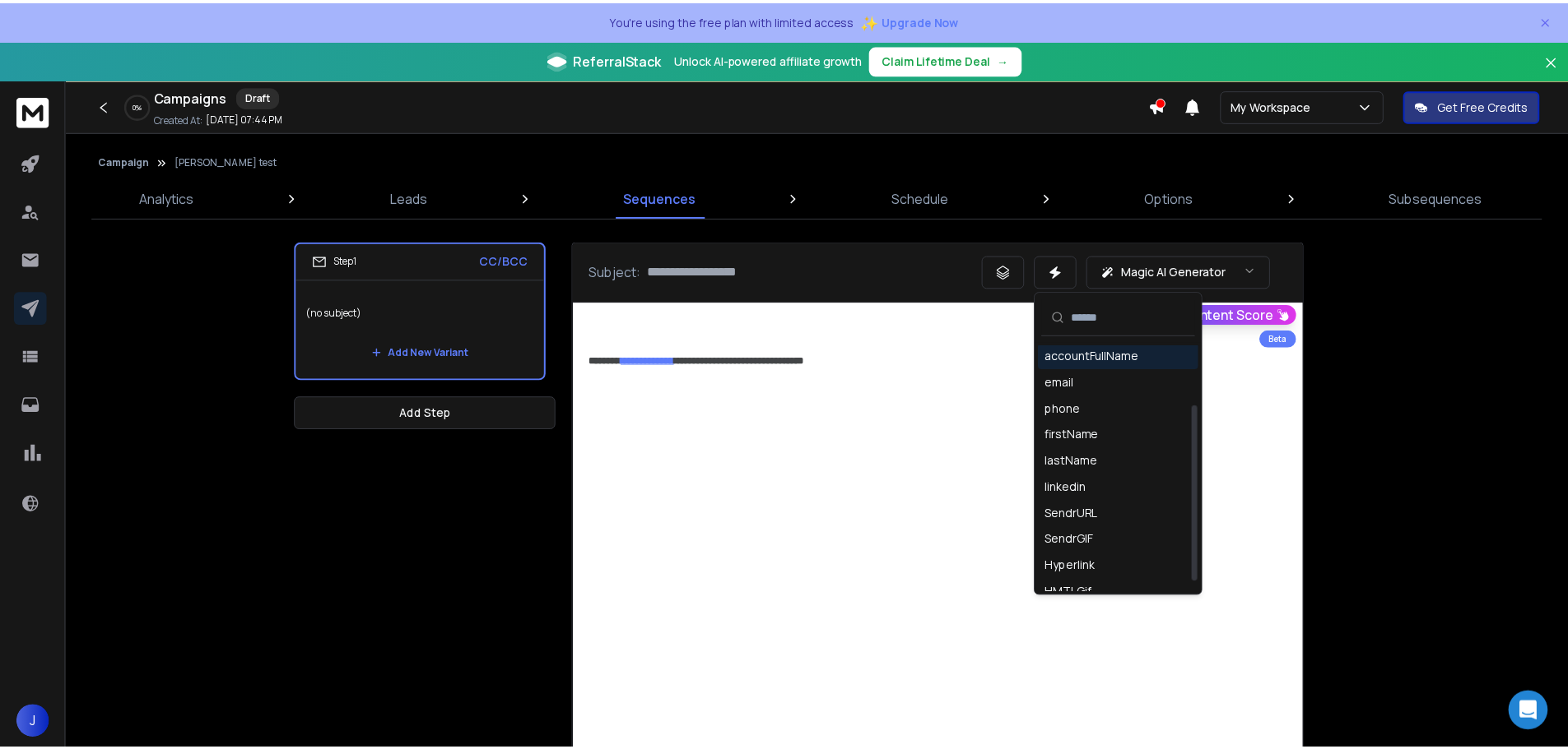
scroll to position [95, 0]
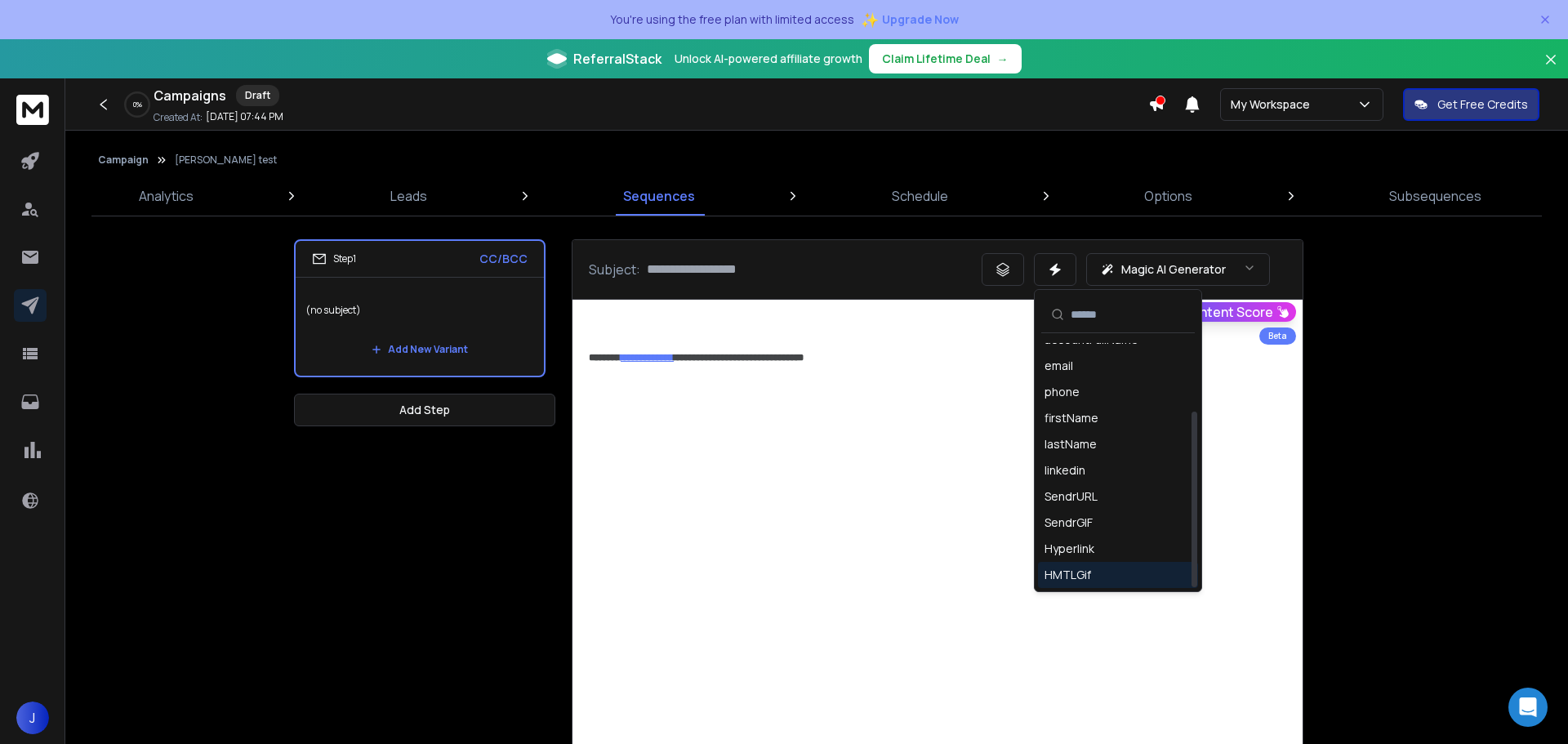
click at [1112, 570] on div "HMTLGif" at bounding box center [1118, 575] width 160 height 26
type input "**********"
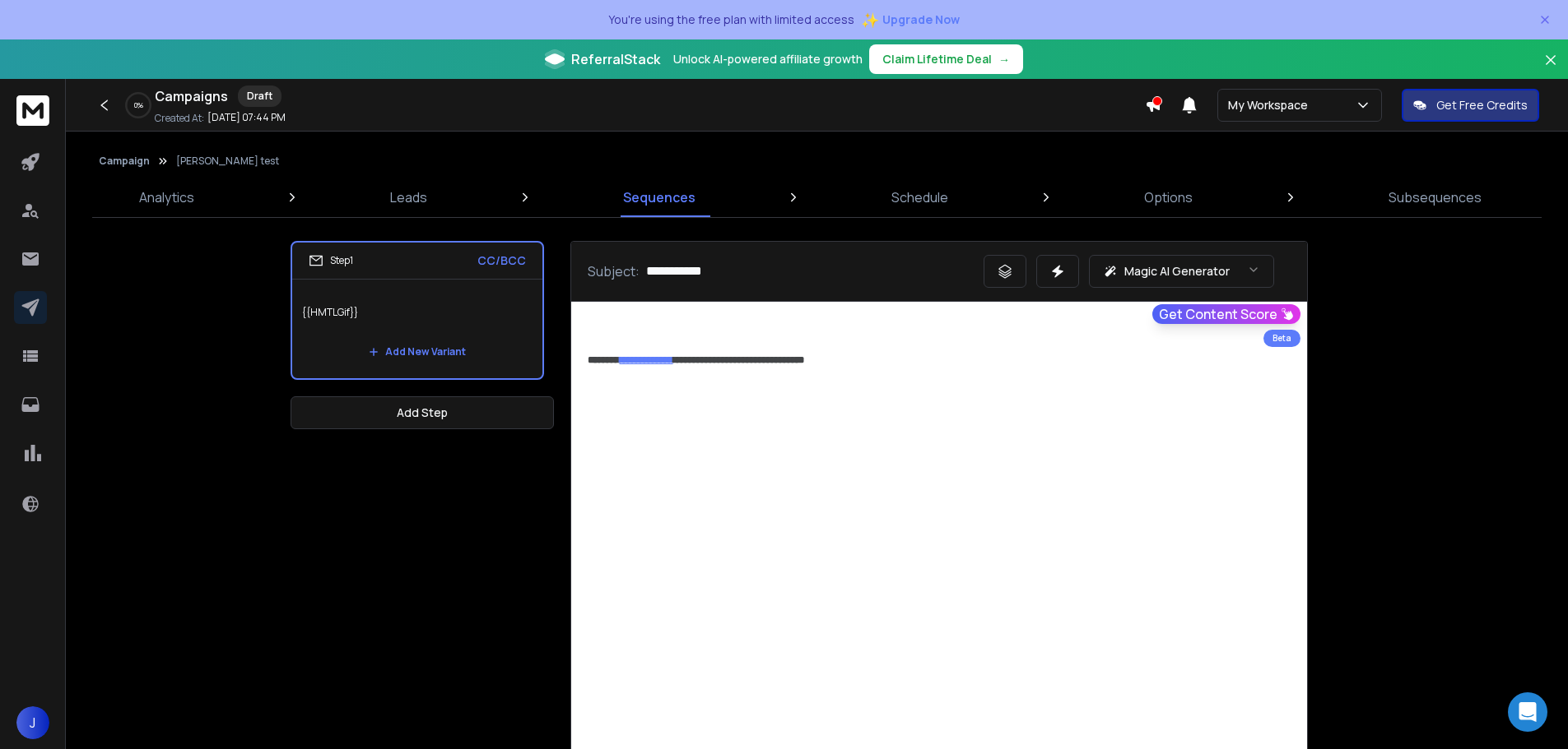
drag, startPoint x: 730, startPoint y: 271, endPoint x: 529, endPoint y: 261, distance: 201.2
click at [529, 261] on div "**********" at bounding box center [817, 521] width 1053 height 562
click at [1057, 279] on button "button" at bounding box center [1057, 271] width 43 height 33
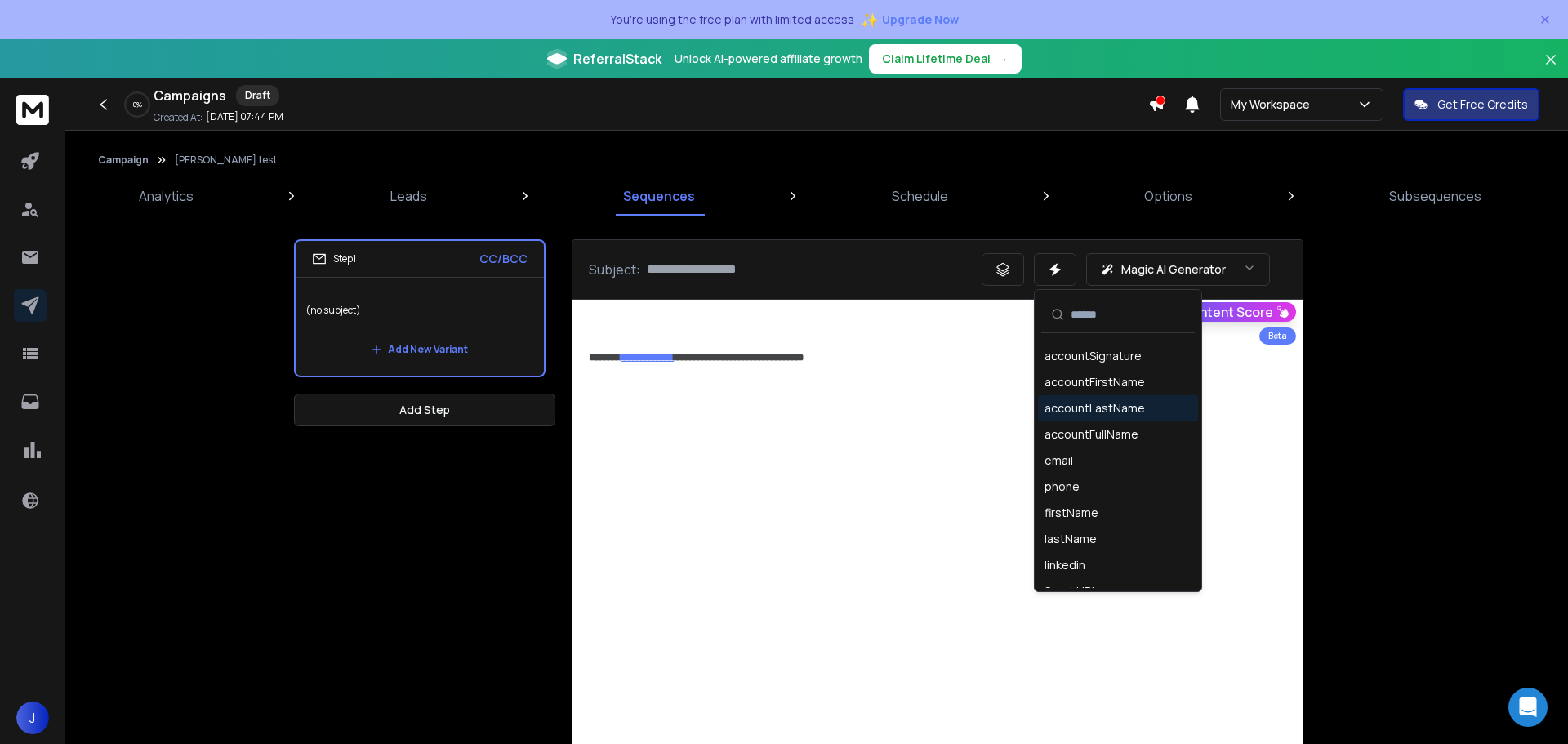
click at [751, 273] on input at bounding box center [806, 269] width 318 height 19
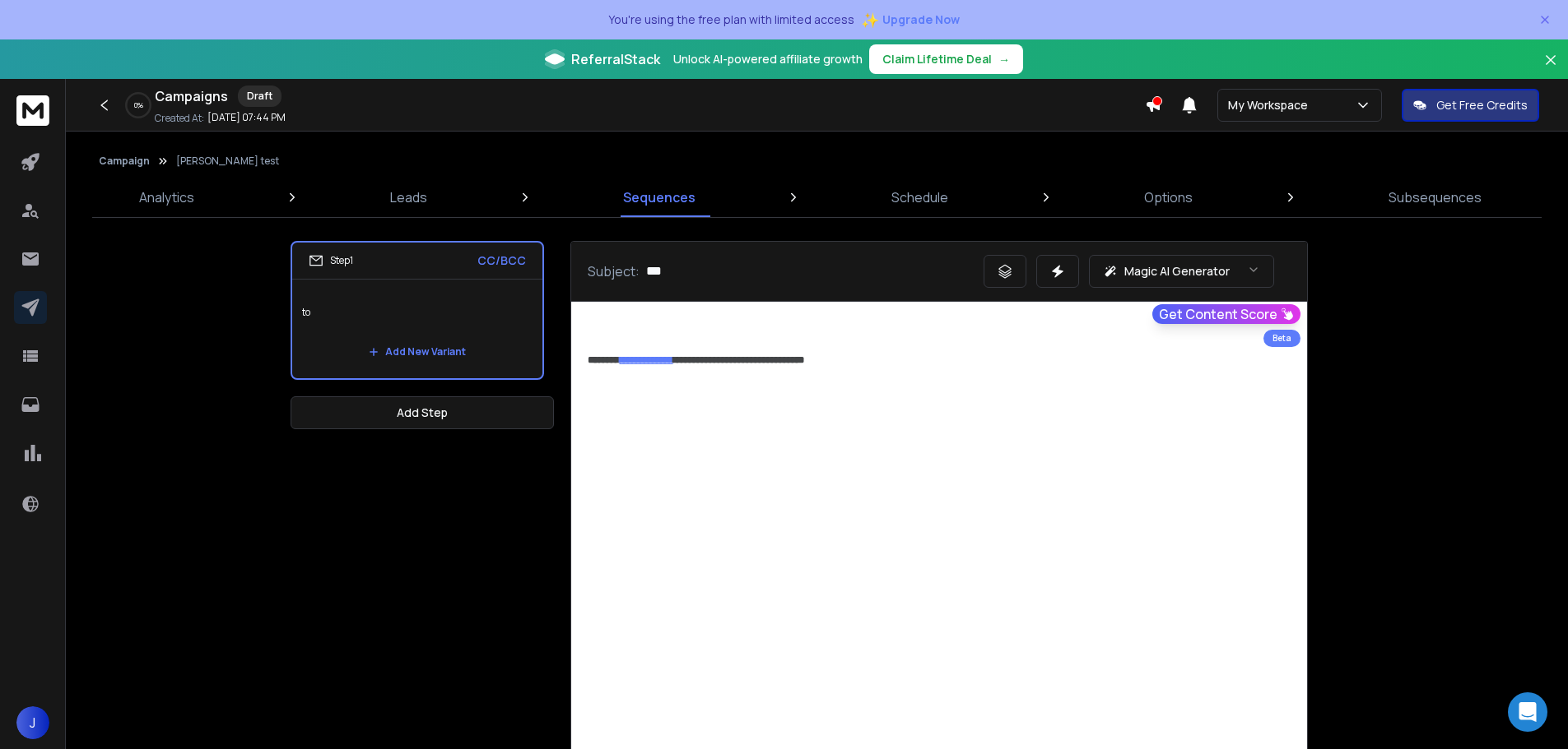
drag, startPoint x: 698, startPoint y: 265, endPoint x: 641, endPoint y: 271, distance: 57.3
click at [641, 271] on div "Subject: **" at bounding box center [777, 271] width 379 height 20
type input "****"
click at [642, 349] on div "**********" at bounding box center [939, 527] width 736 height 450
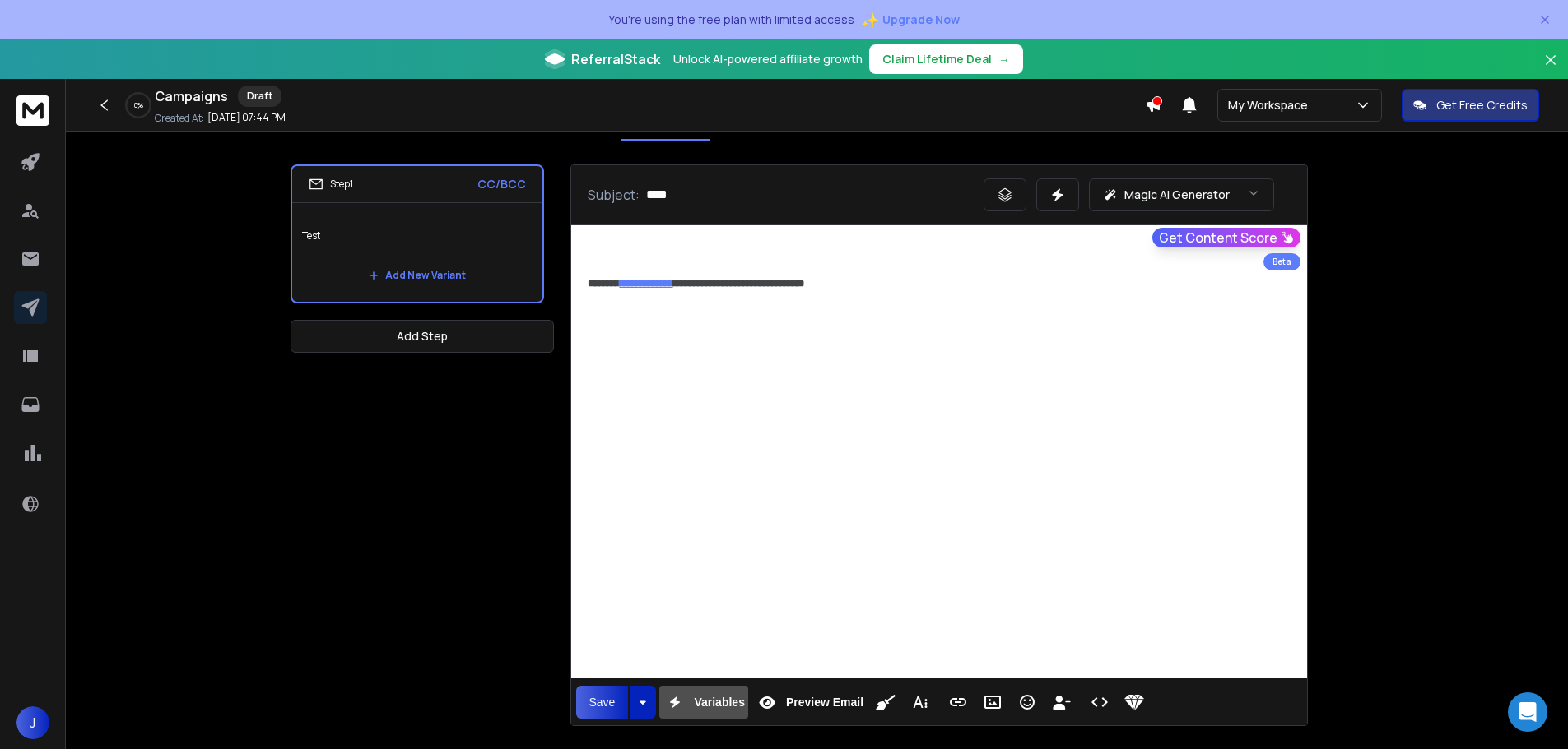
click at [713, 708] on span "Variables" at bounding box center [720, 702] width 58 height 14
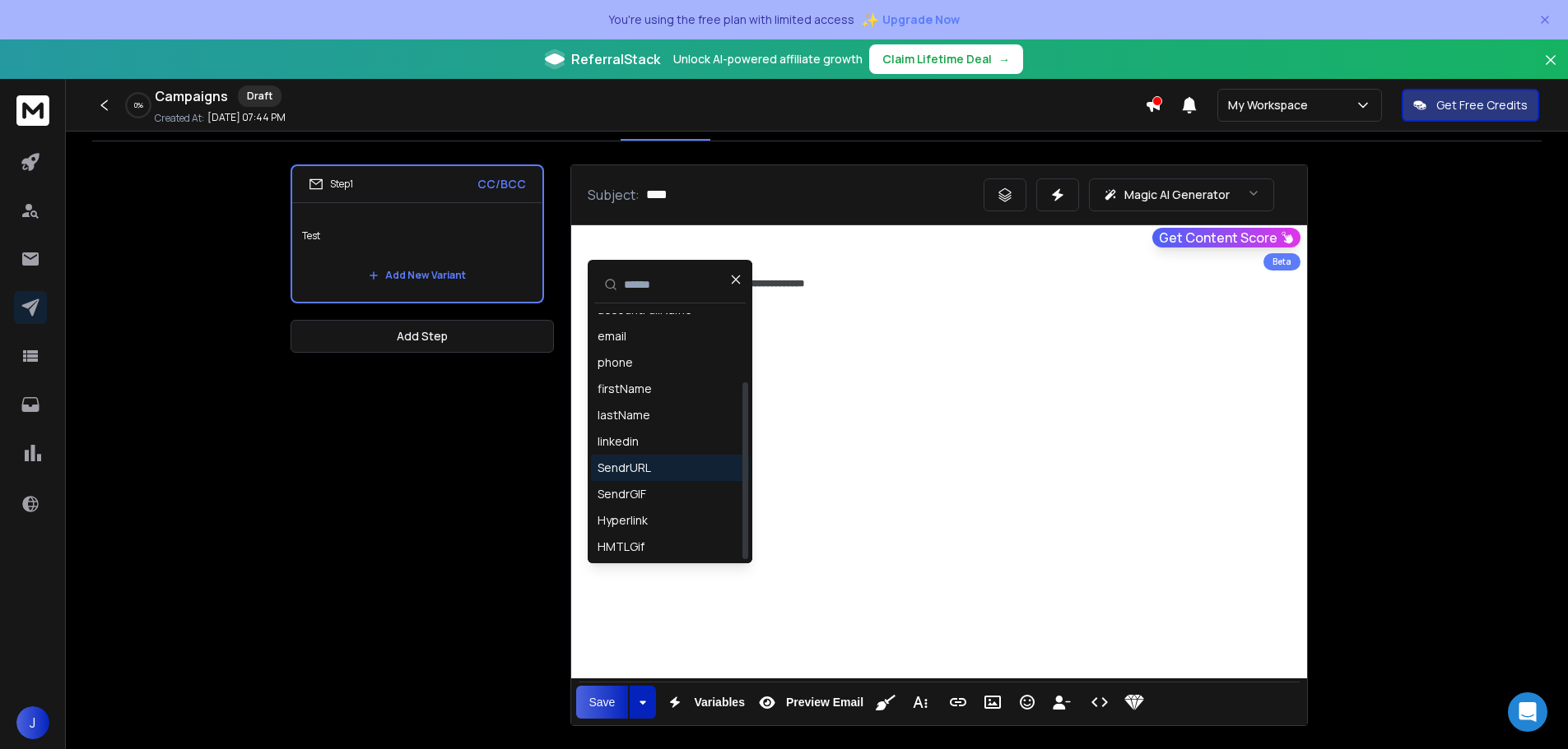
scroll to position [13, 0]
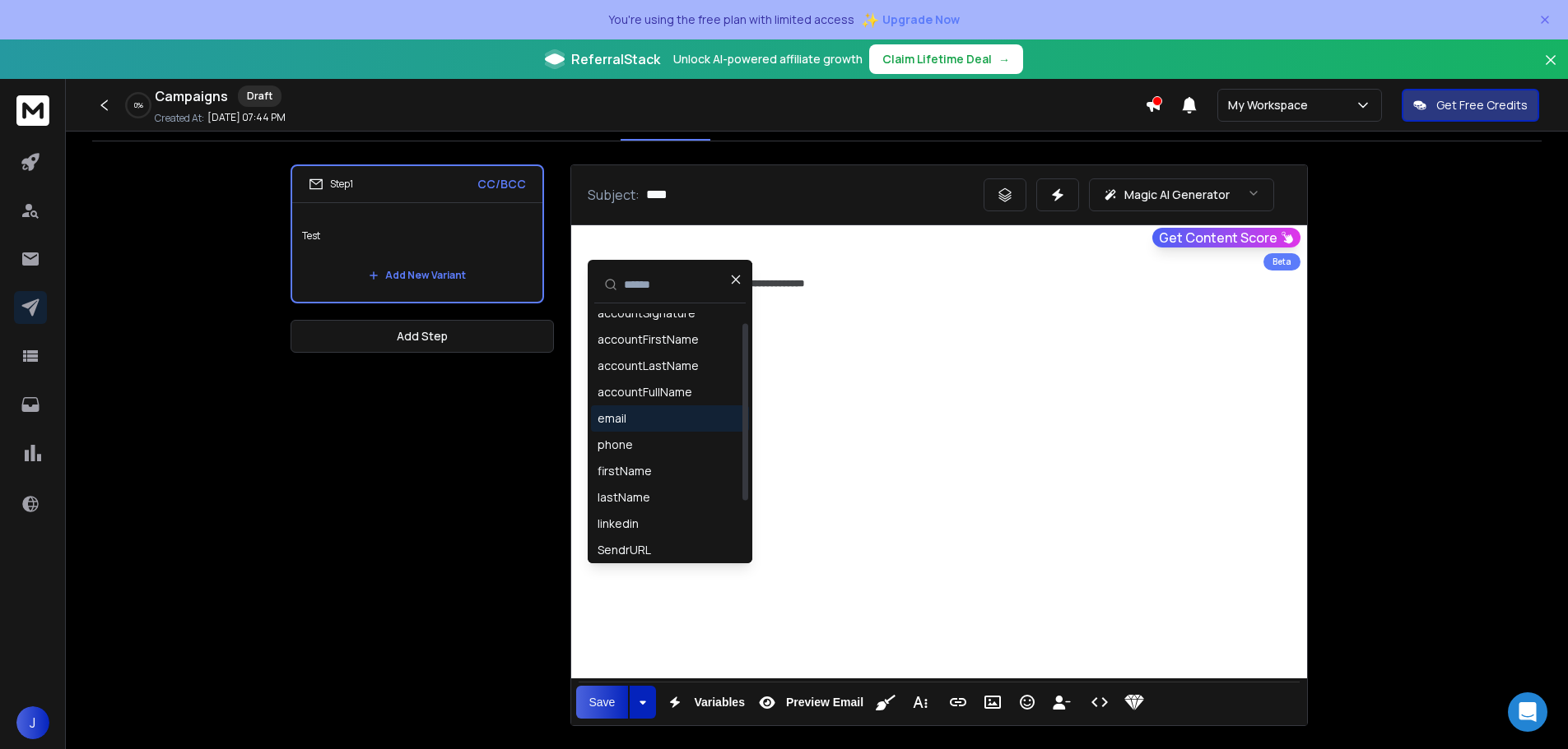
click at [684, 421] on div "email" at bounding box center [669, 418] width 158 height 26
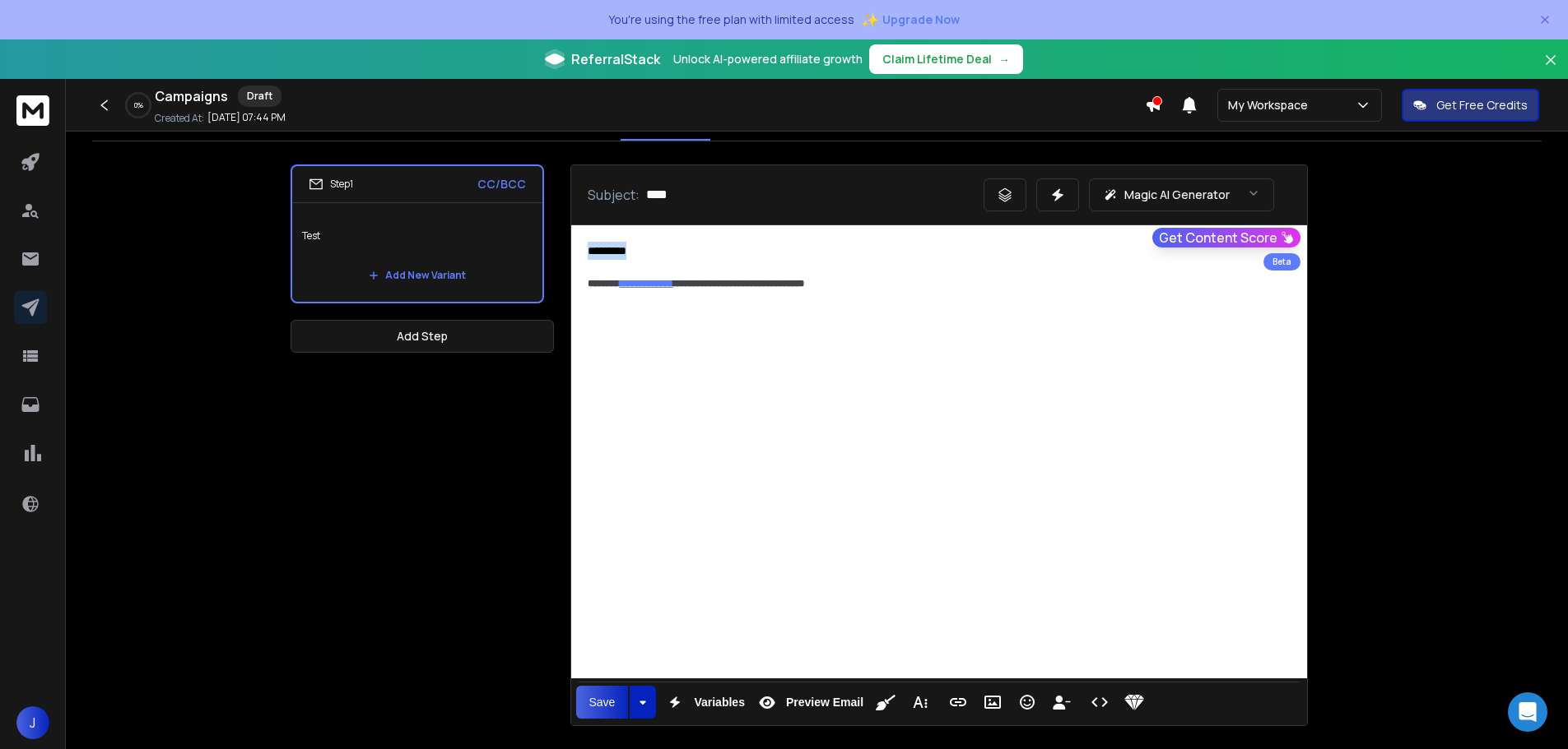
drag, startPoint x: 662, startPoint y: 262, endPoint x: 500, endPoint y: 257, distance: 162.1
click at [500, 257] on div "**********" at bounding box center [817, 445] width 1053 height 562
click at [692, 697] on span "Variables" at bounding box center [720, 702] width 58 height 14
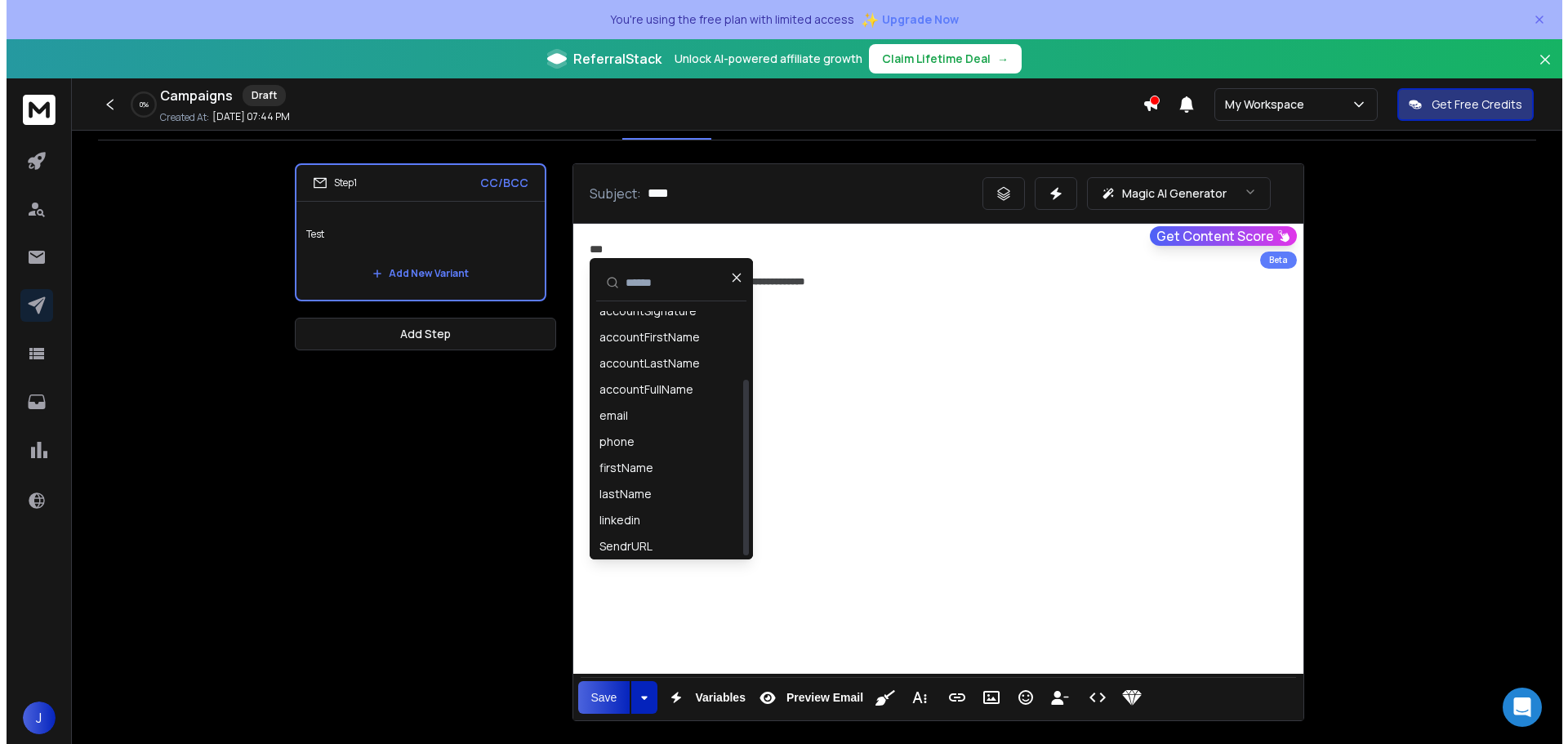
scroll to position [95, 0]
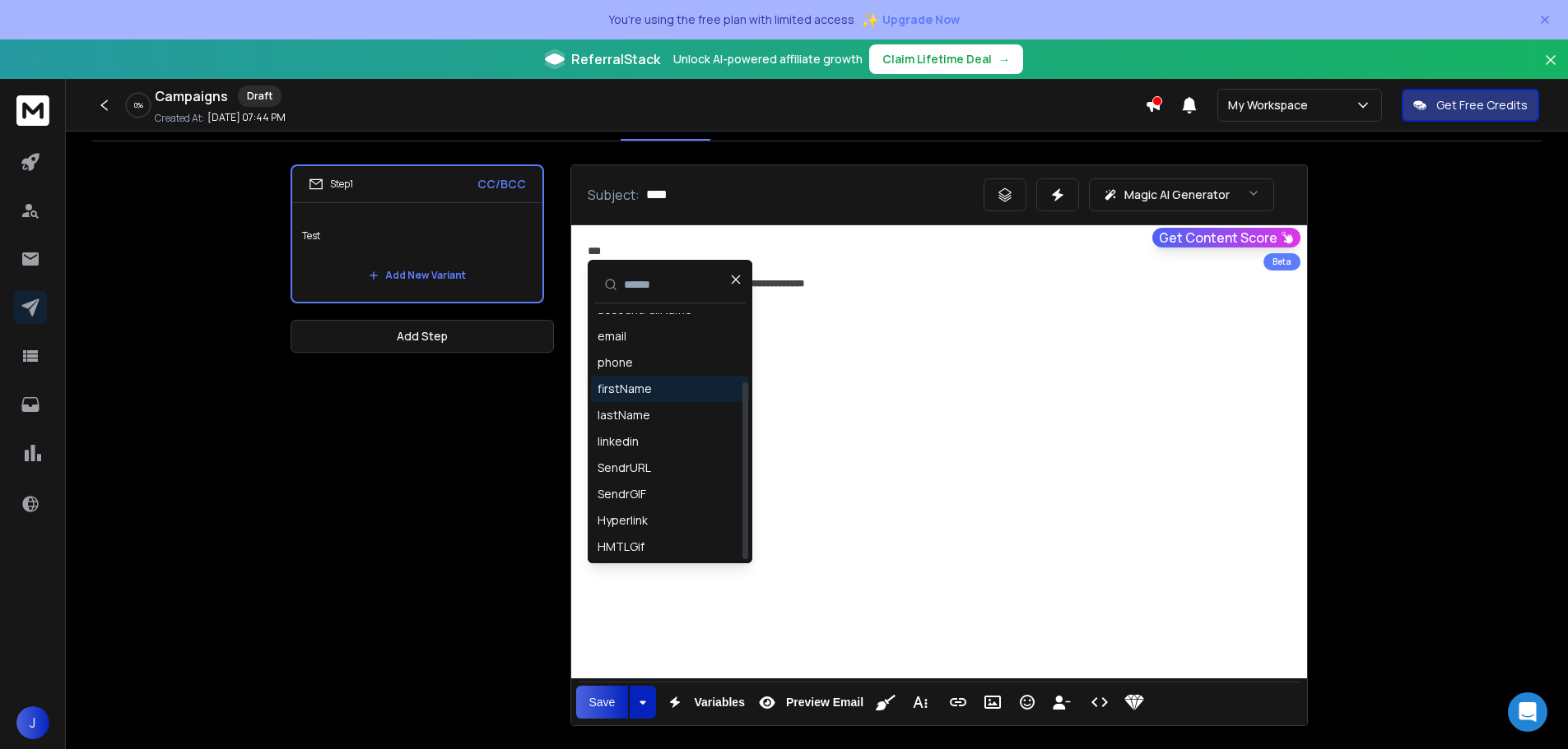
click at [657, 388] on div "firstName" at bounding box center [669, 389] width 158 height 26
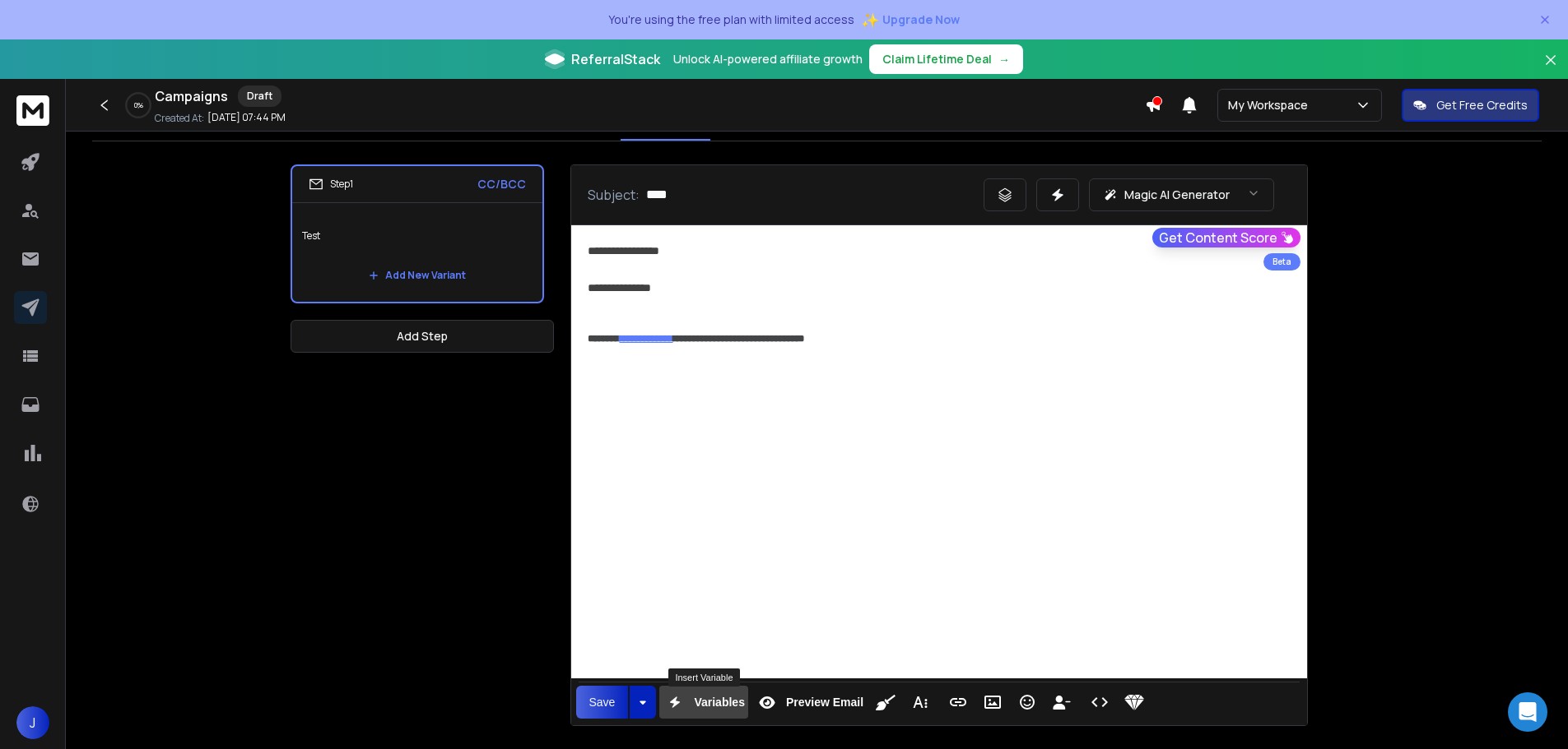
click at [709, 705] on span "Variables" at bounding box center [720, 702] width 58 height 14
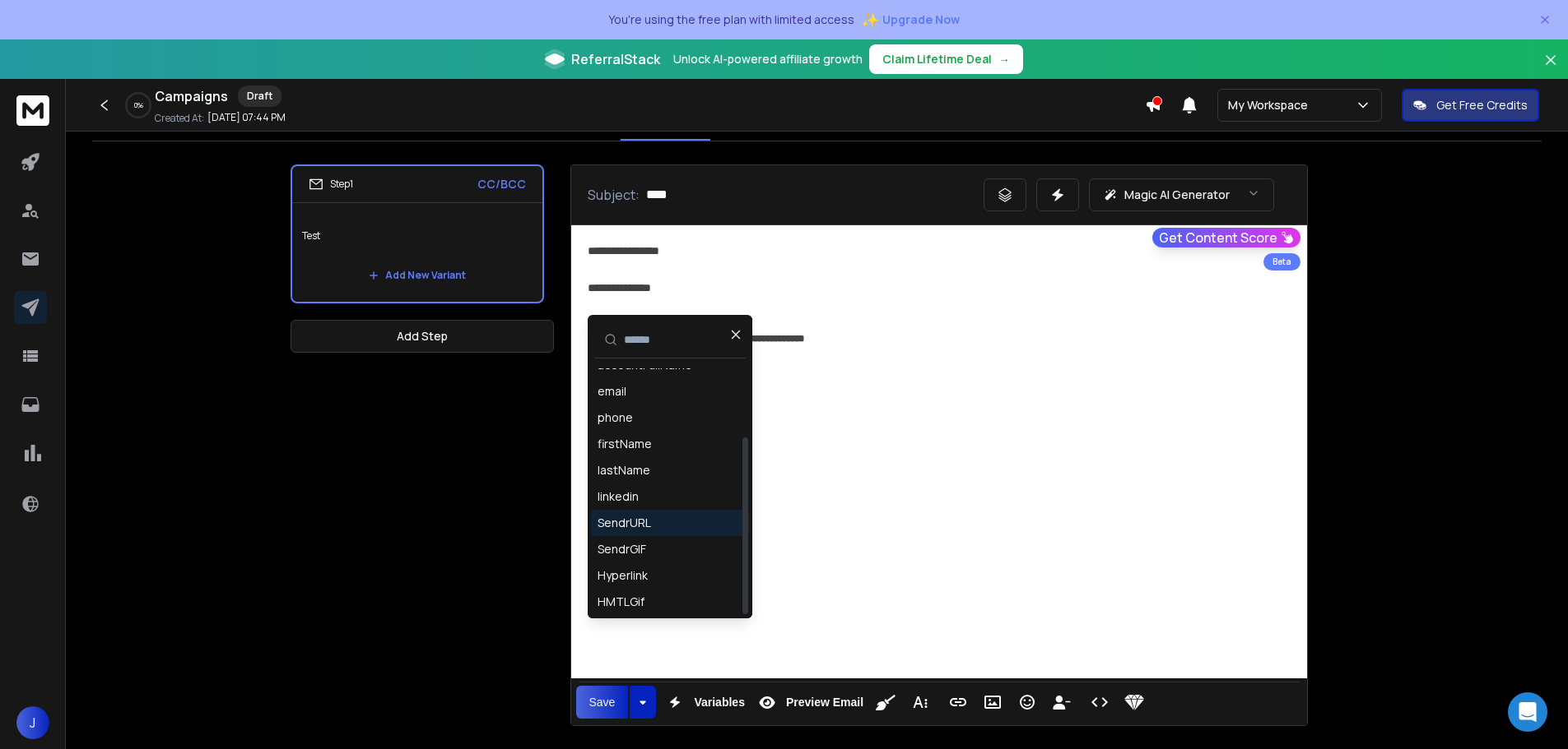
click at [657, 521] on div "SendrURL" at bounding box center [669, 522] width 158 height 26
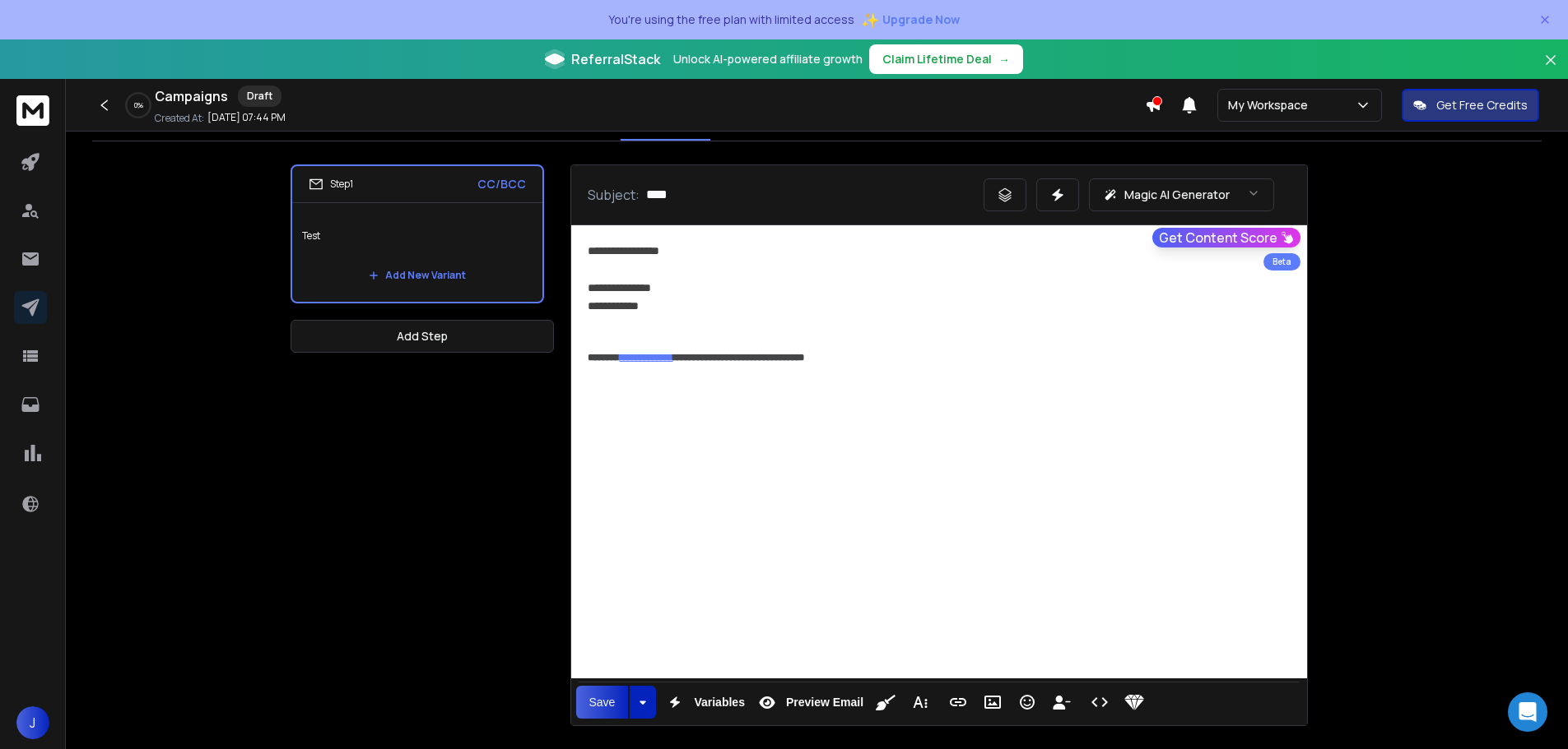
click at [691, 279] on div "**********" at bounding box center [939, 287] width 703 height 18
click at [795, 293] on div "**********" at bounding box center [939, 287] width 703 height 18
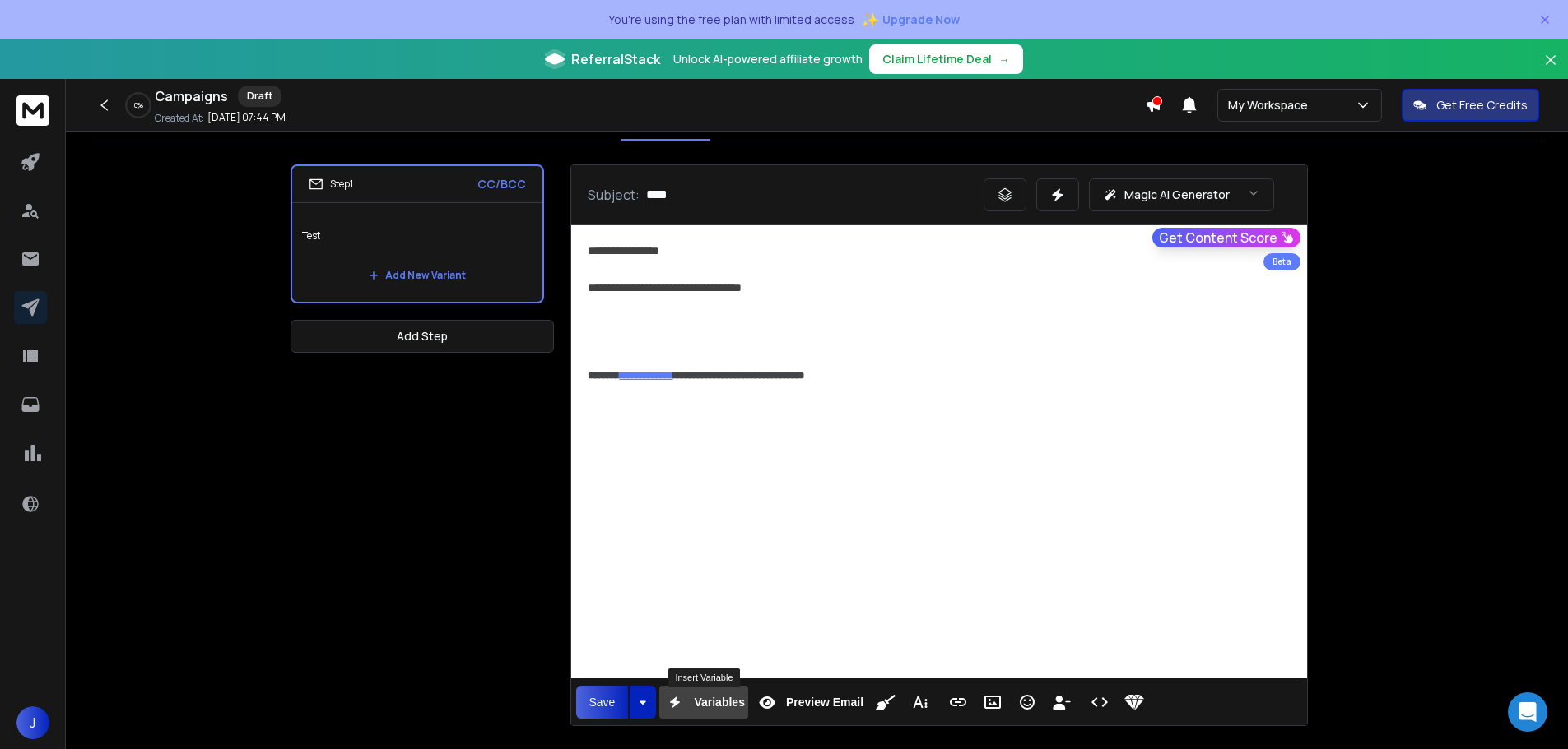
click at [681, 707] on icon "button" at bounding box center [674, 701] width 20 height 13
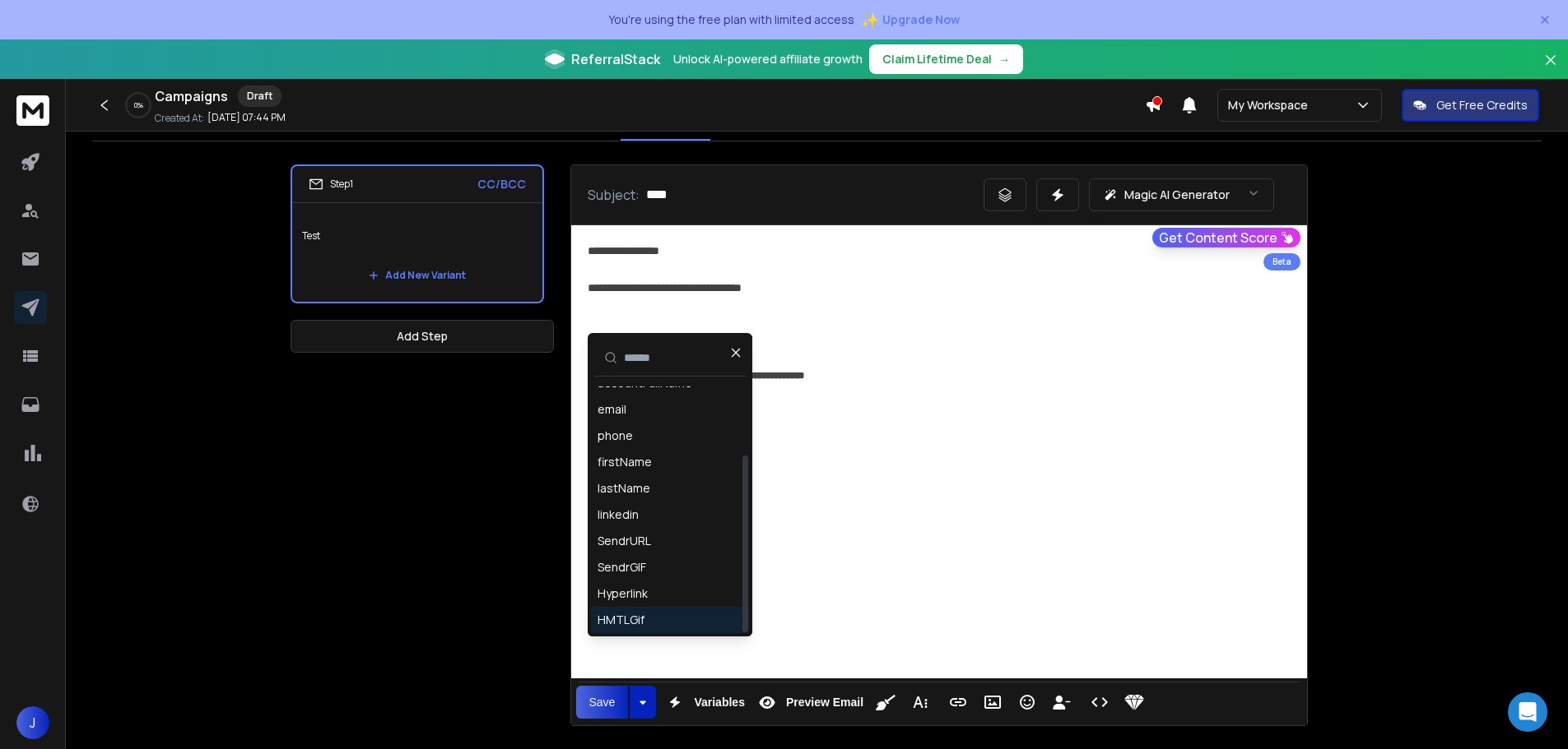
click at [681, 619] on div "HMTLGif" at bounding box center [669, 619] width 158 height 26
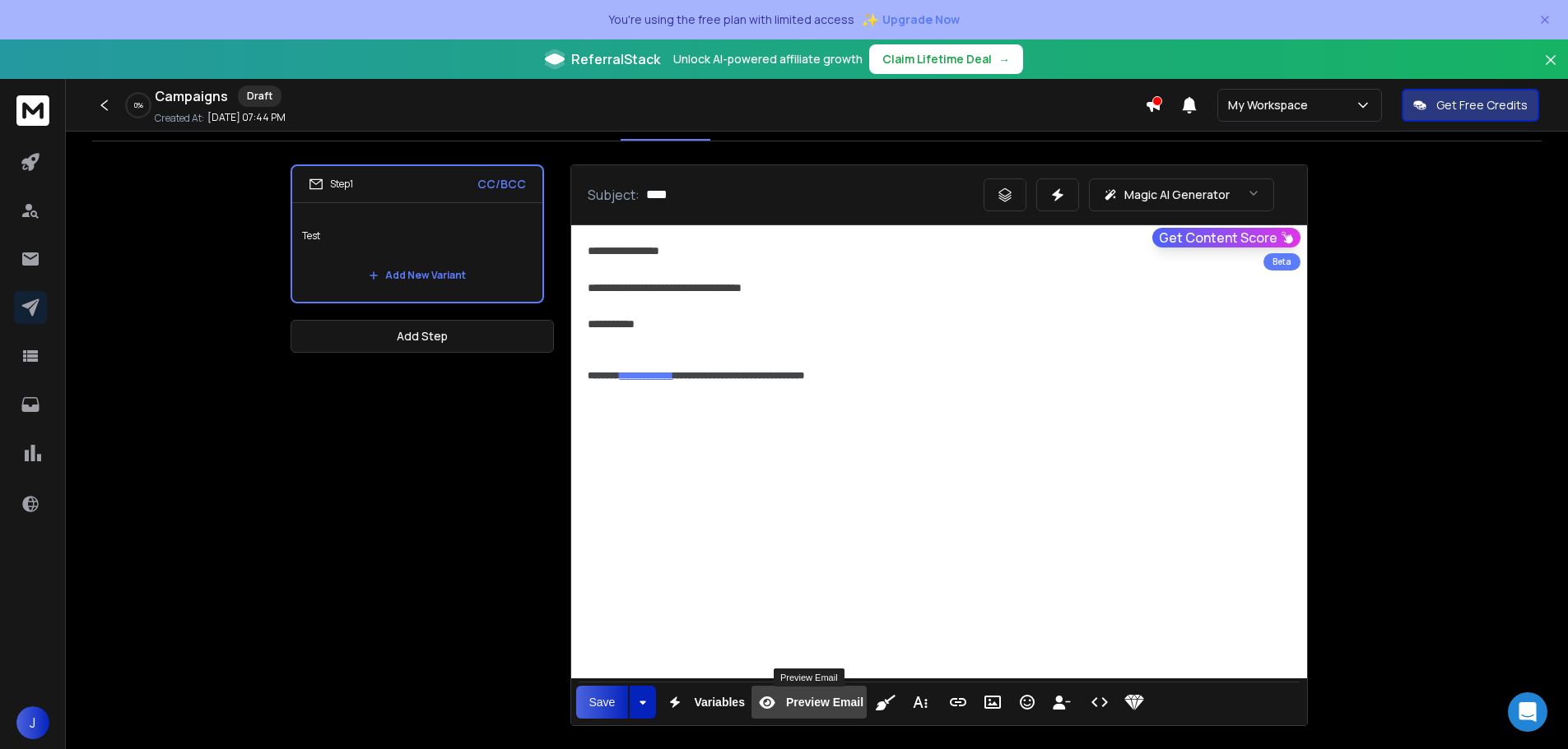
click at [836, 691] on div "Preview Email" at bounding box center [808, 703] width 115 height 27
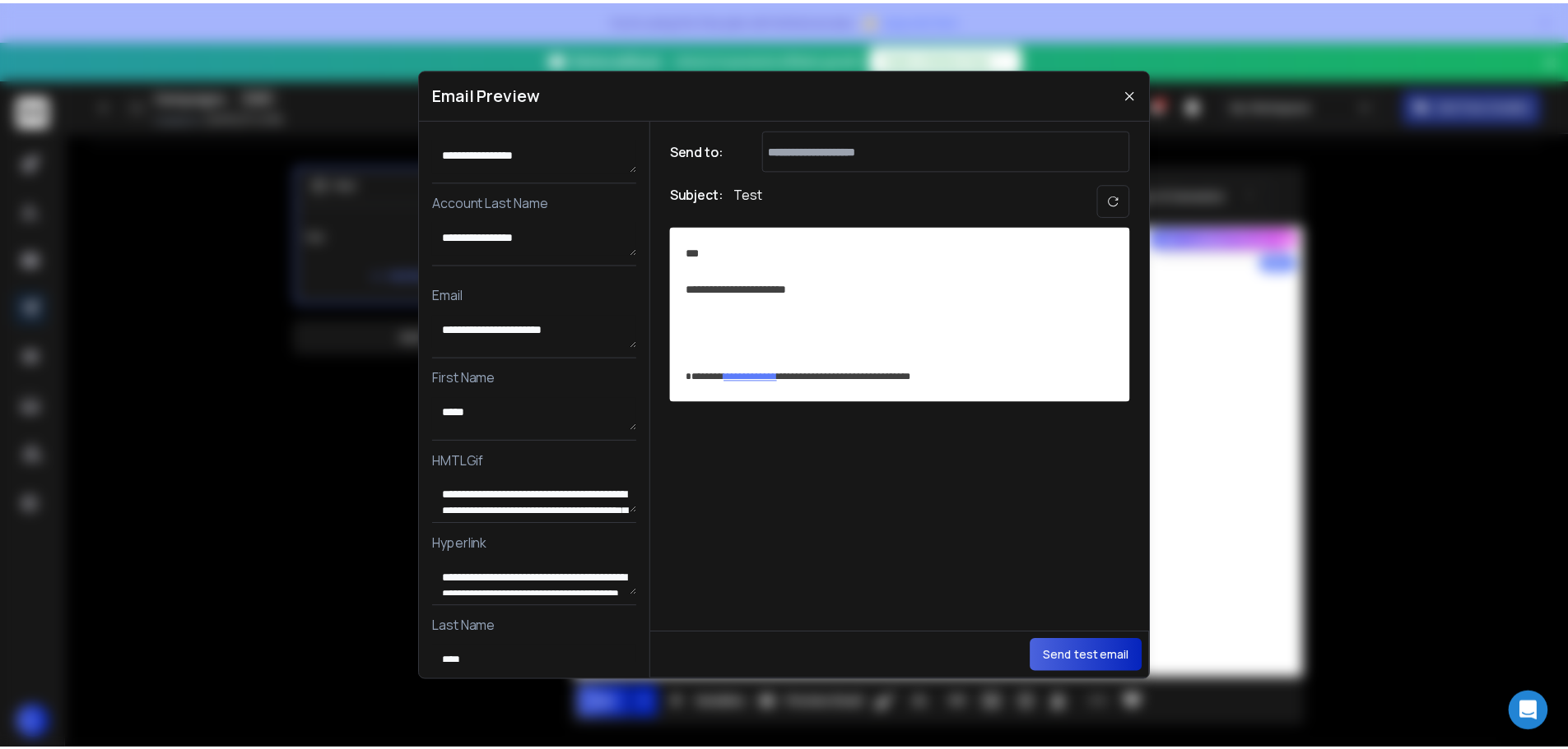
scroll to position [83, 0]
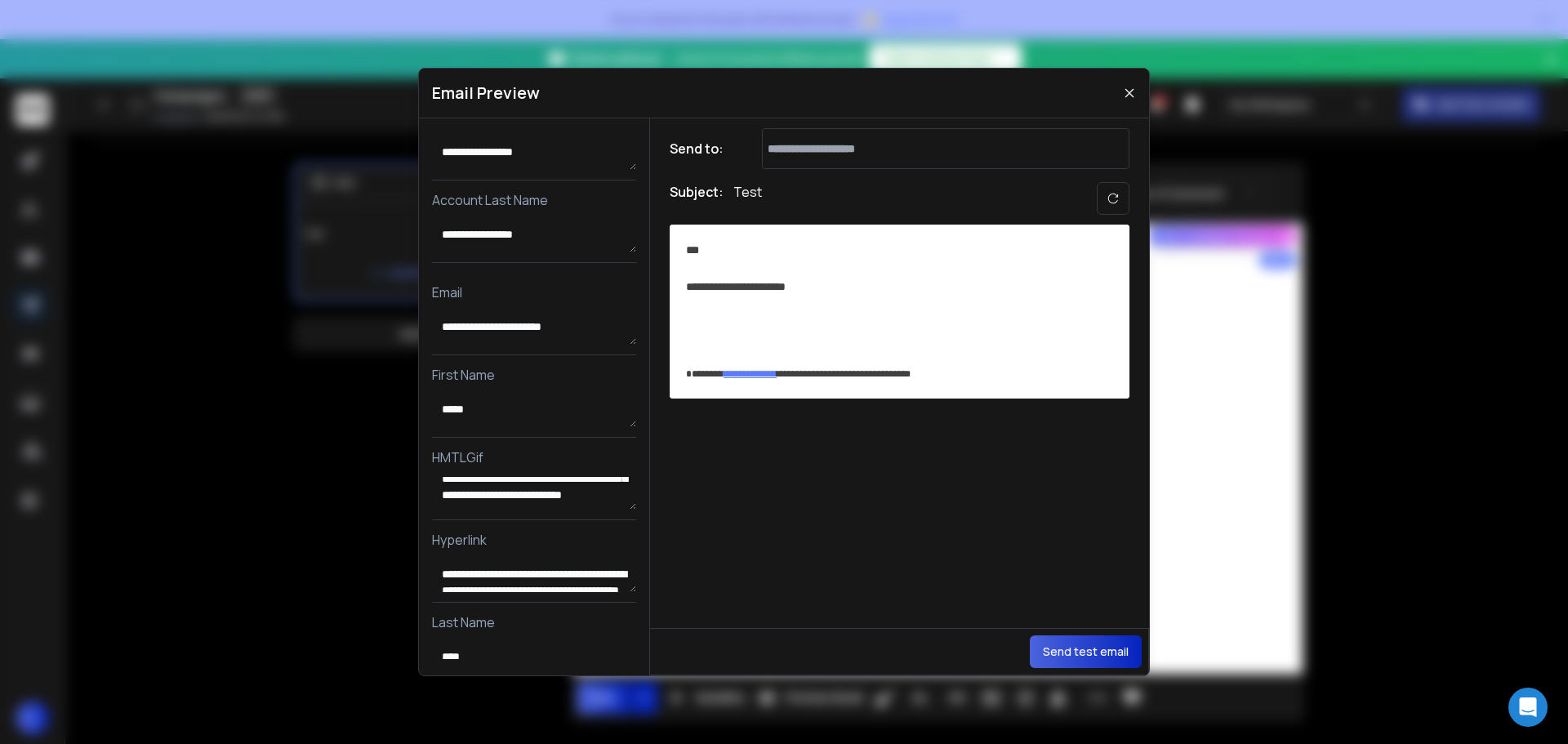
click at [1126, 96] on icon at bounding box center [1130, 92] width 9 height 9
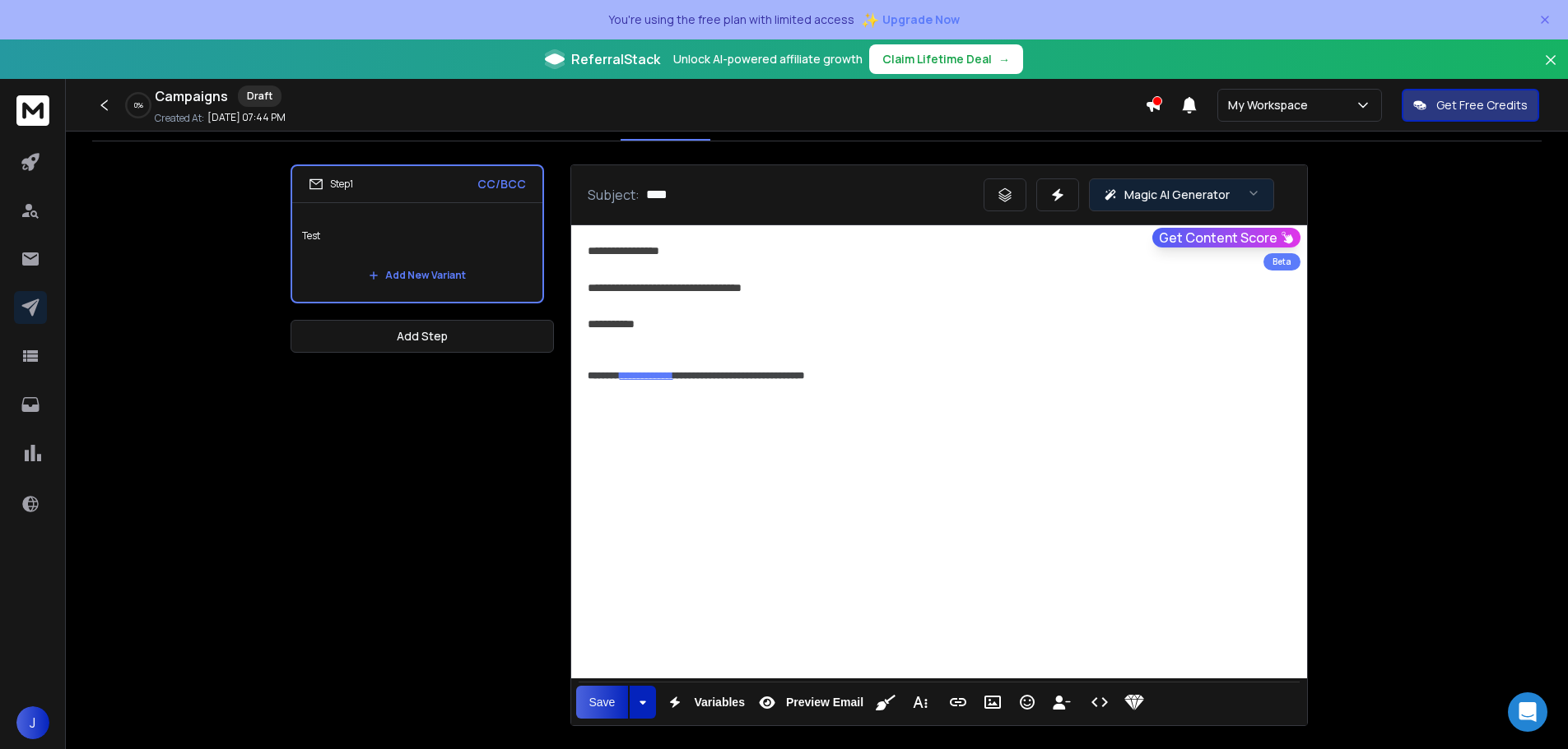
click at [1154, 195] on p "Magic AI Generator" at bounding box center [1177, 194] width 106 height 16
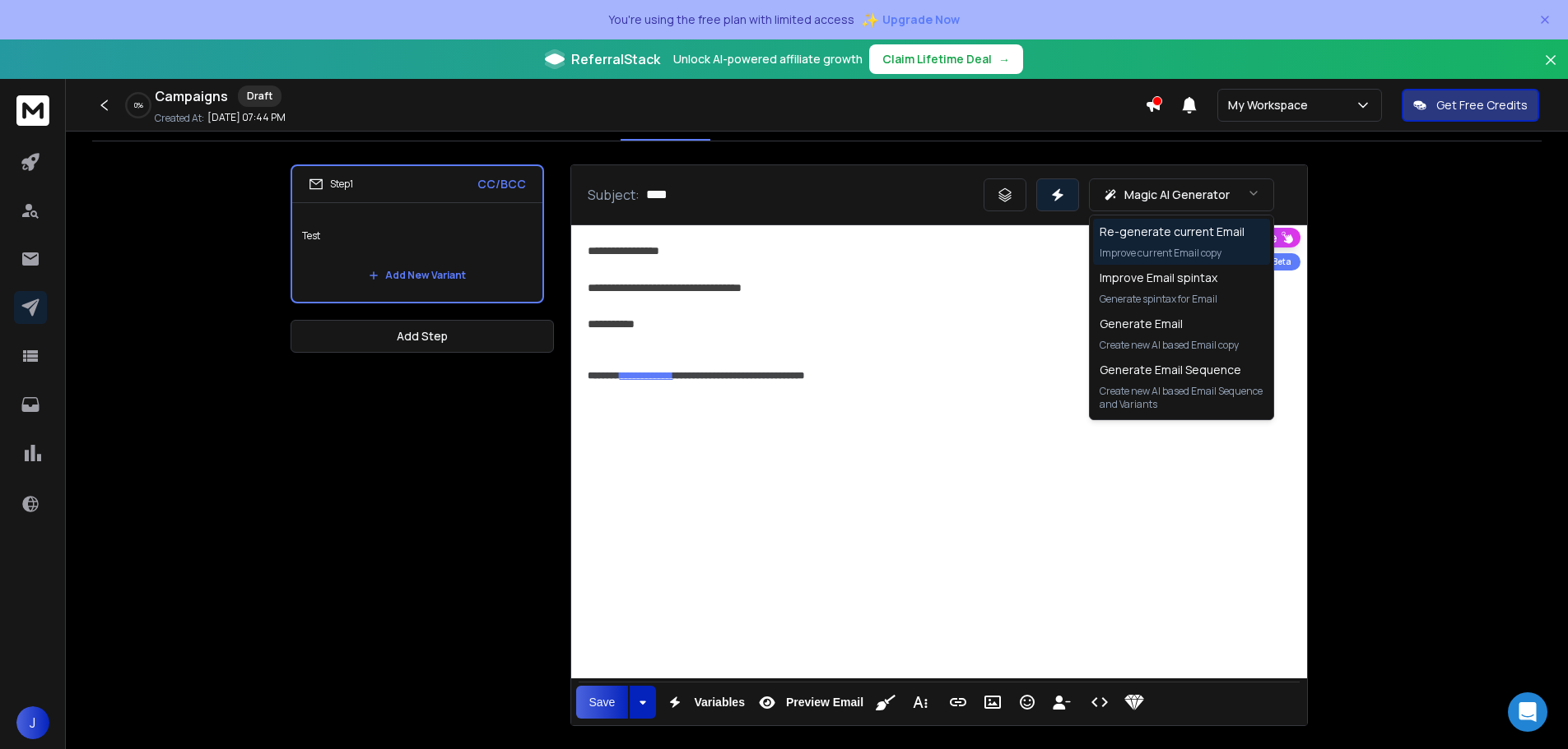
click at [1044, 199] on button "button" at bounding box center [1057, 194] width 43 height 33
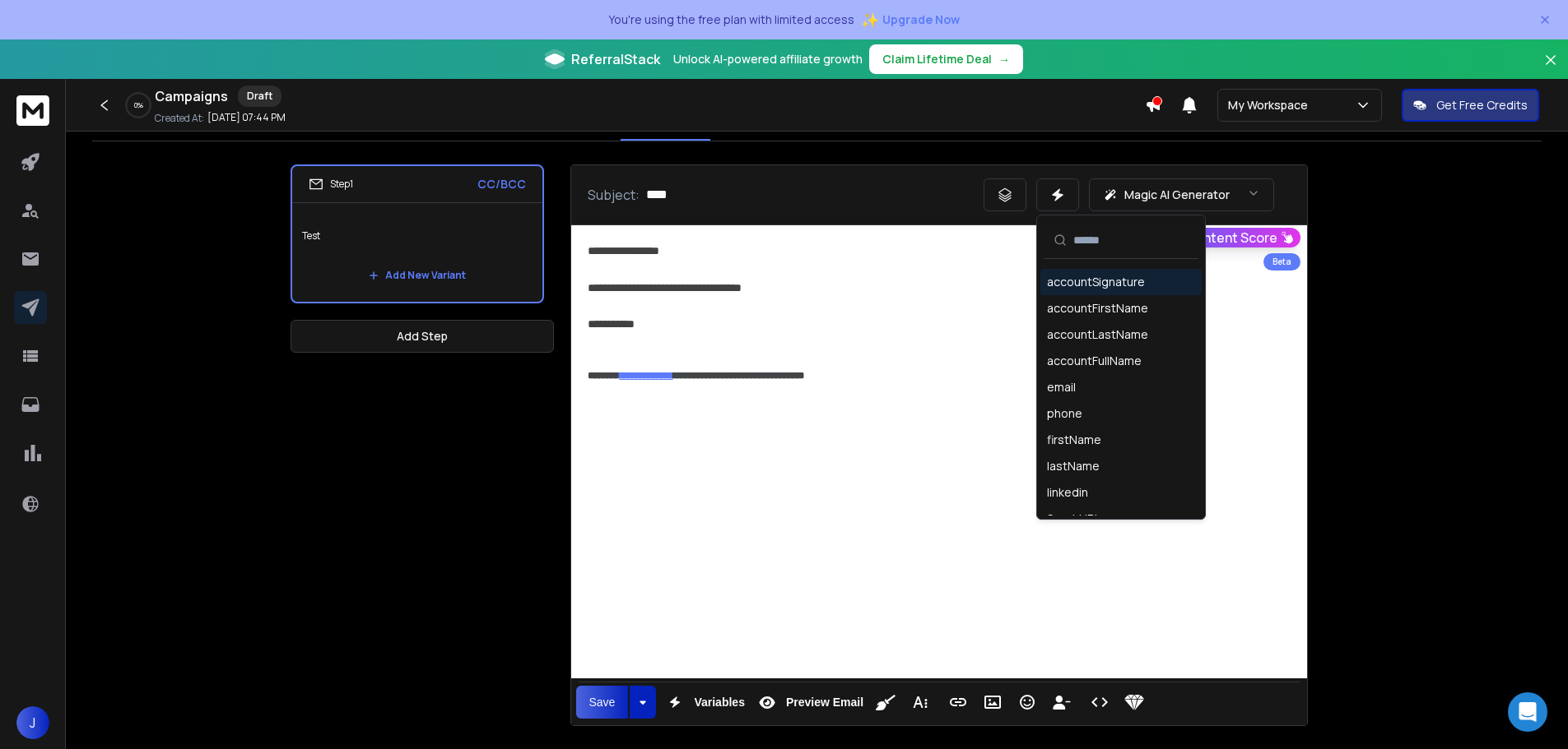
click at [642, 264] on div at bounding box center [939, 268] width 703 height 18
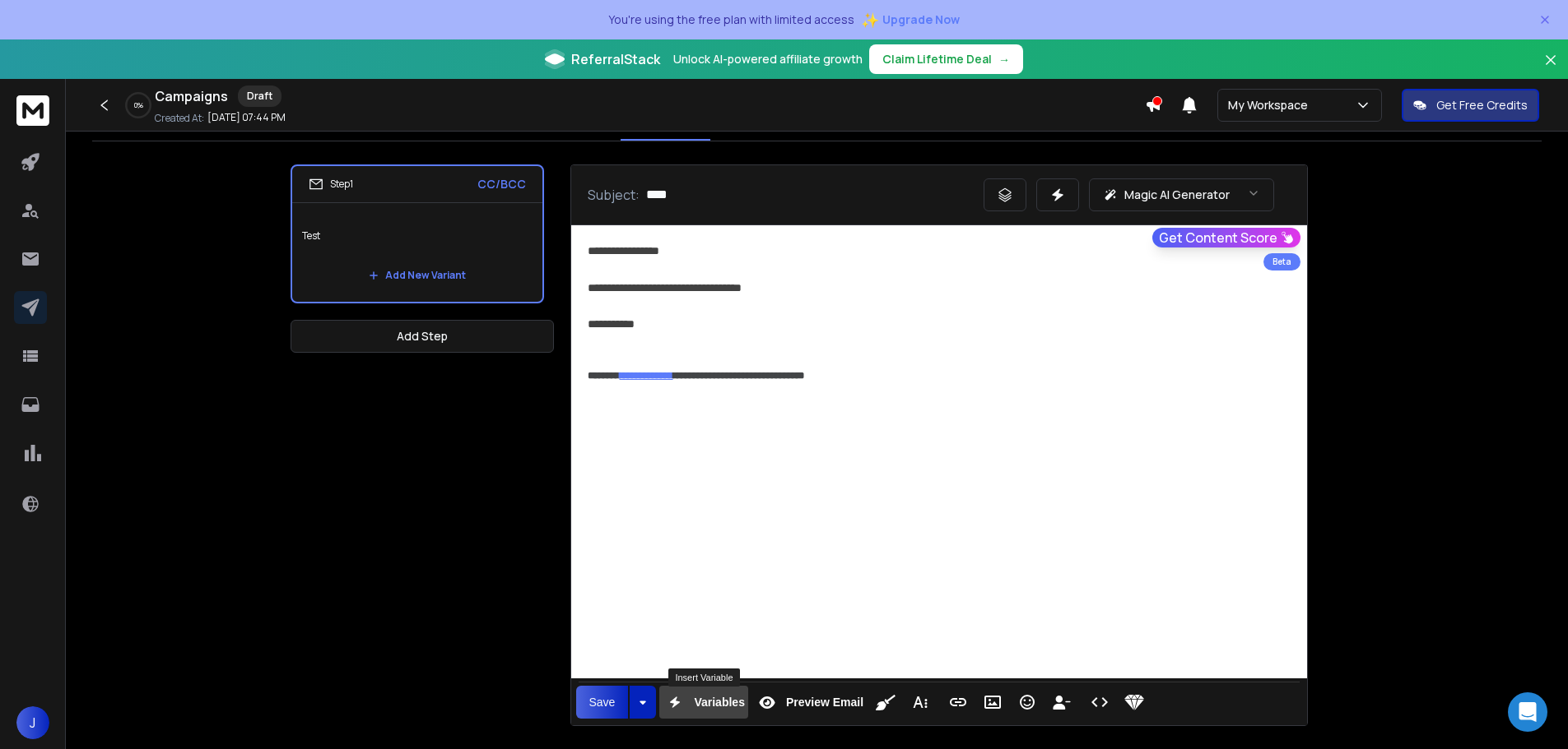
click at [702, 704] on span "Variables" at bounding box center [720, 702] width 58 height 14
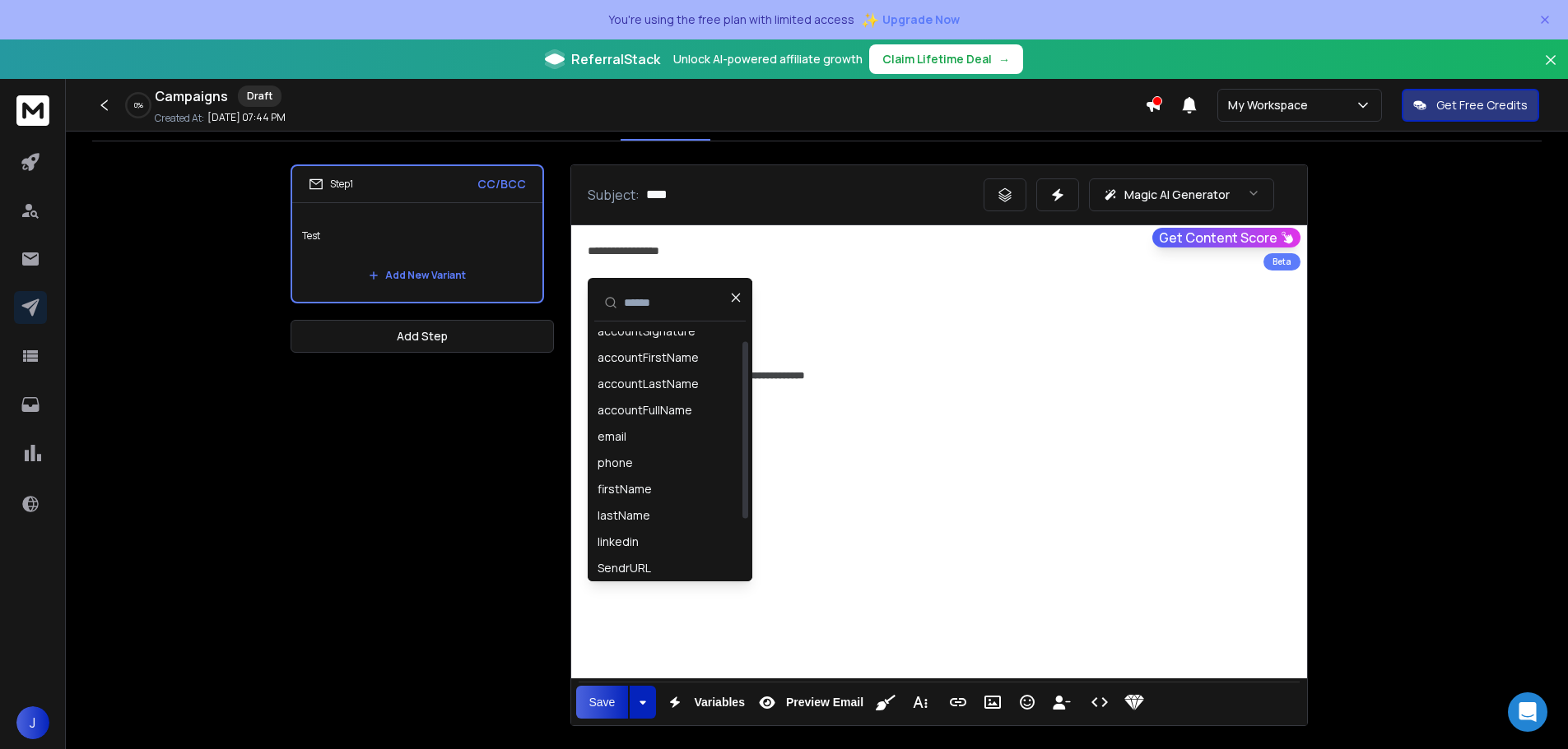
scroll to position [0, 0]
click at [658, 444] on div "email" at bounding box center [669, 449] width 158 height 26
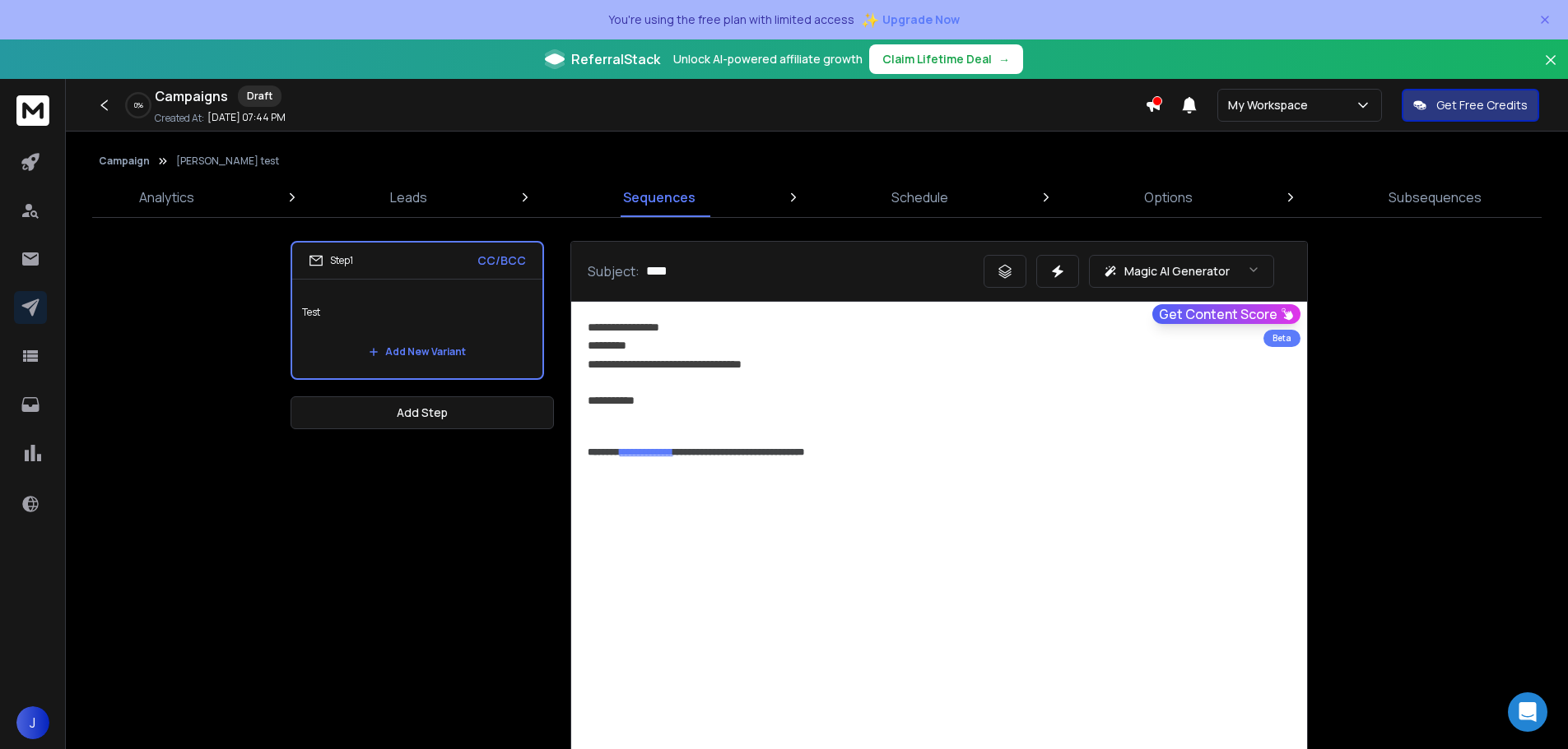
scroll to position [77, 0]
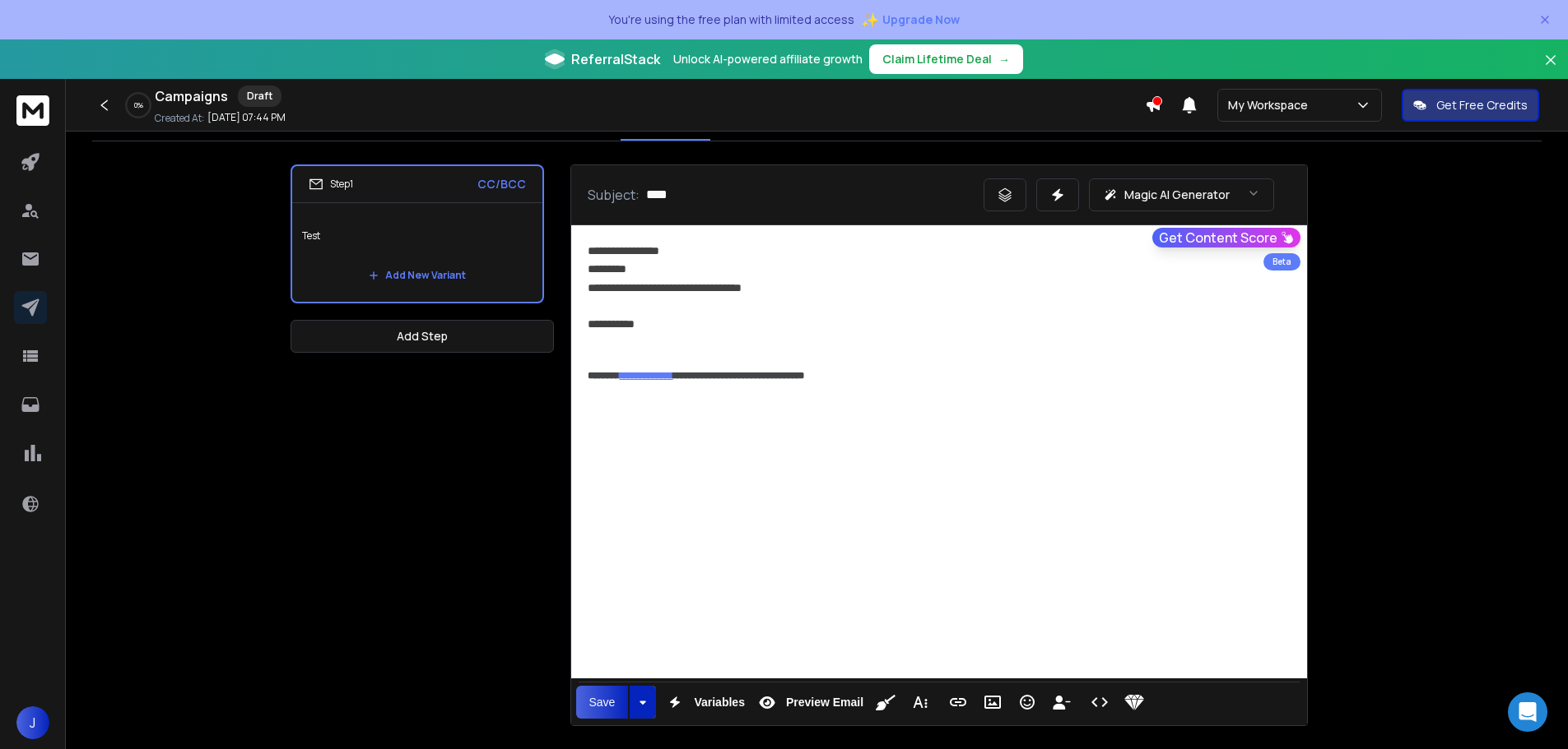
click at [644, 703] on icon "button" at bounding box center [644, 703] width 7 height 4
drag, startPoint x: 823, startPoint y: 527, endPoint x: 820, endPoint y: 540, distance: 13.3
click at [823, 526] on div "**********" at bounding box center [939, 450] width 736 height 450
click at [830, 706] on span "Preview Email" at bounding box center [825, 702] width 84 height 14
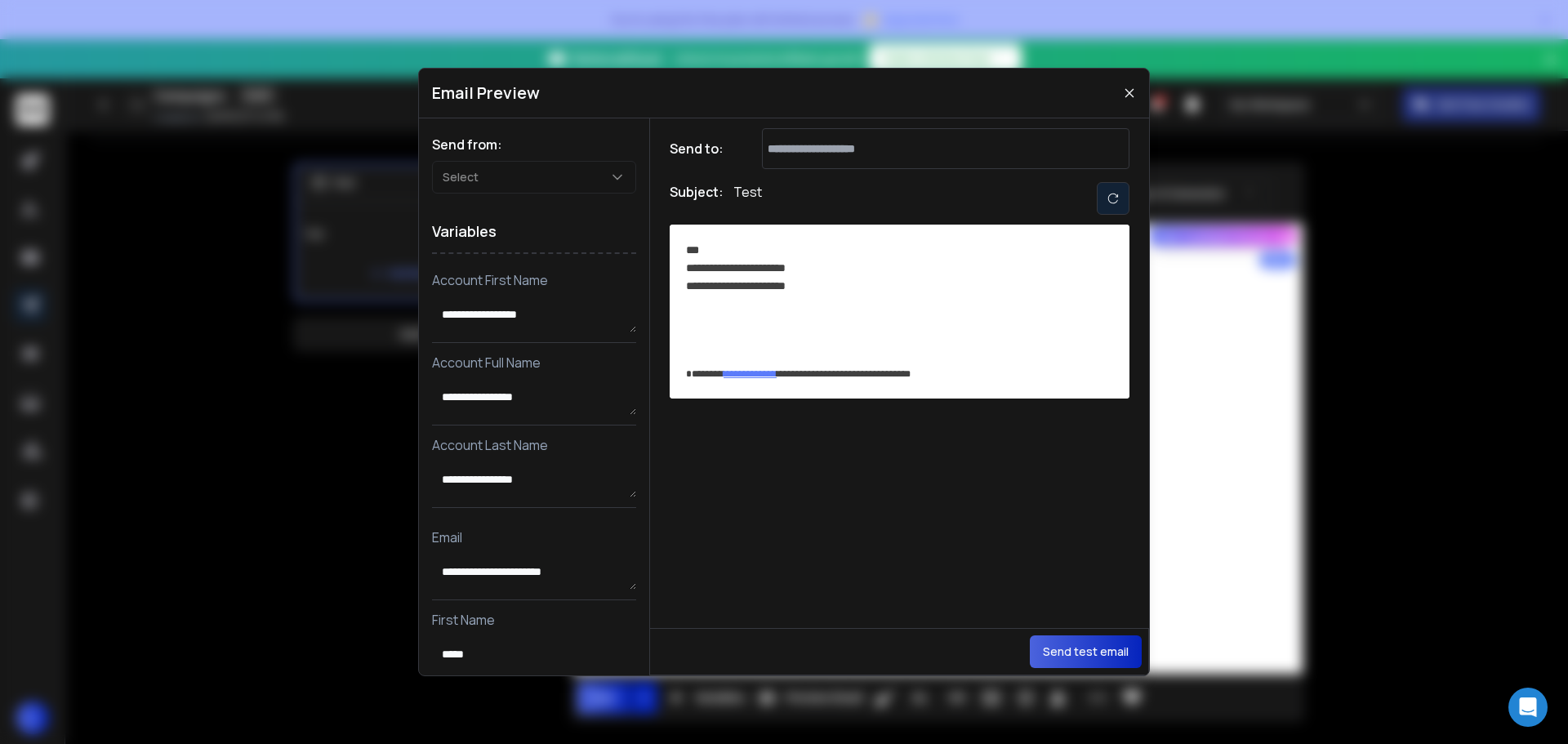
click at [1121, 196] on button at bounding box center [1113, 198] width 33 height 33
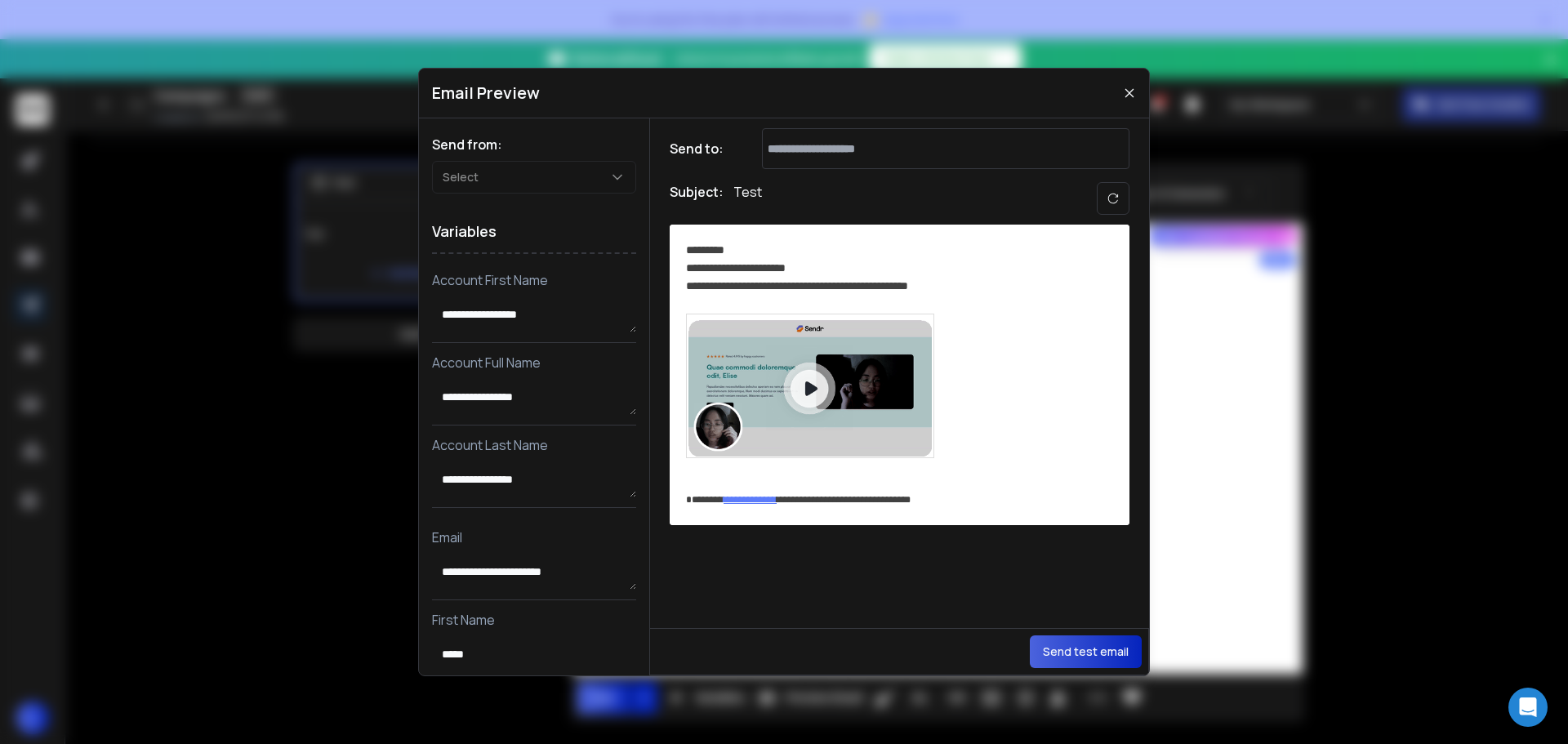
click at [1132, 88] on icon at bounding box center [1129, 92] width 13 height 13
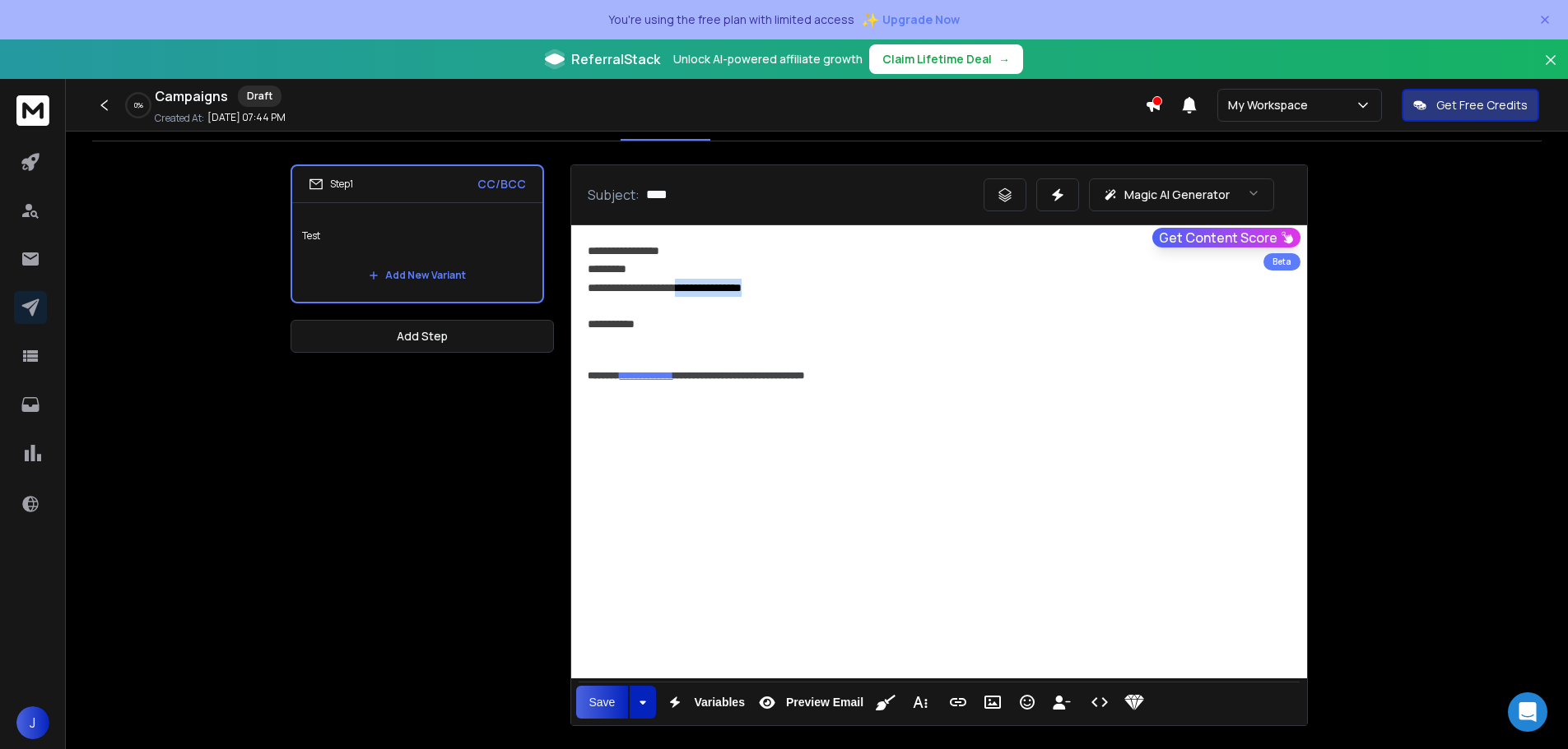
drag, startPoint x: 764, startPoint y: 286, endPoint x: 689, endPoint y: 285, distance: 75.0
click at [689, 285] on div "**********" at bounding box center [939, 287] width 703 height 18
click at [816, 701] on span "Preview Email" at bounding box center [825, 702] width 84 height 14
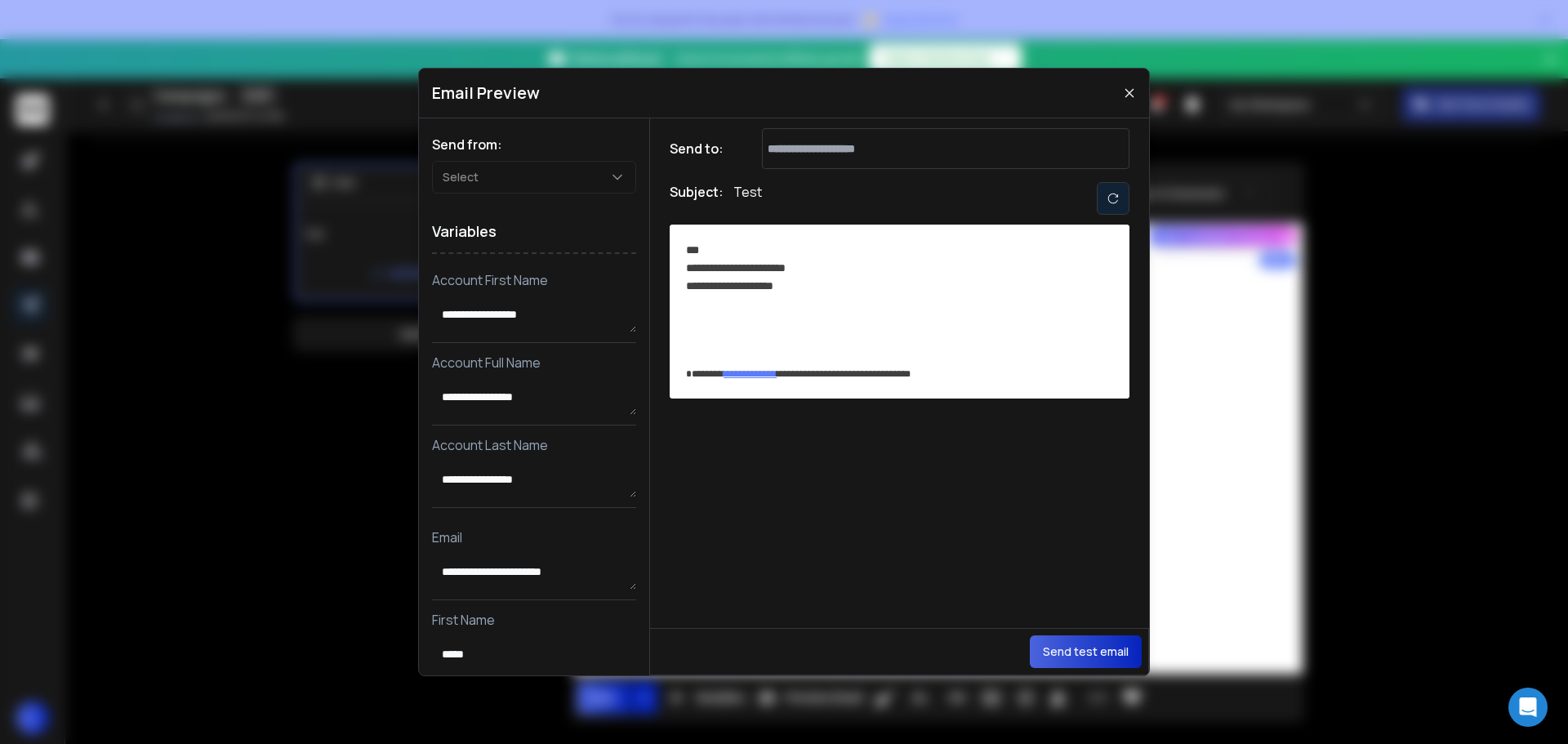
click at [1111, 202] on icon at bounding box center [1114, 199] width 10 height 10
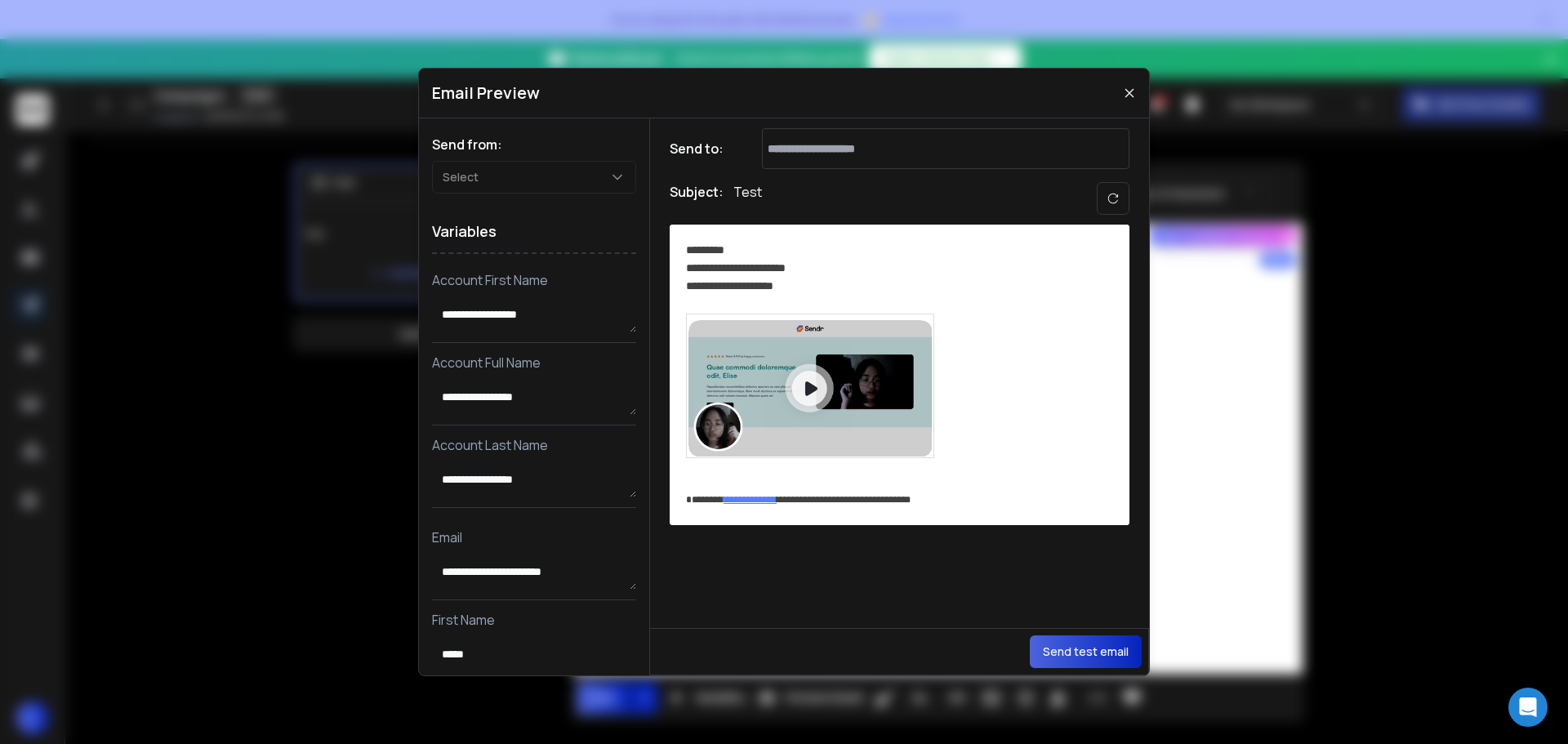
click at [829, 155] on input at bounding box center [945, 148] width 356 height 30
click at [569, 172] on div "Select" at bounding box center [534, 177] width 204 height 33
click at [628, 180] on div "Select" at bounding box center [534, 177] width 204 height 33
click at [615, 176] on div "Select" at bounding box center [534, 177] width 204 height 33
click at [571, 176] on div "Select" at bounding box center [534, 177] width 204 height 33
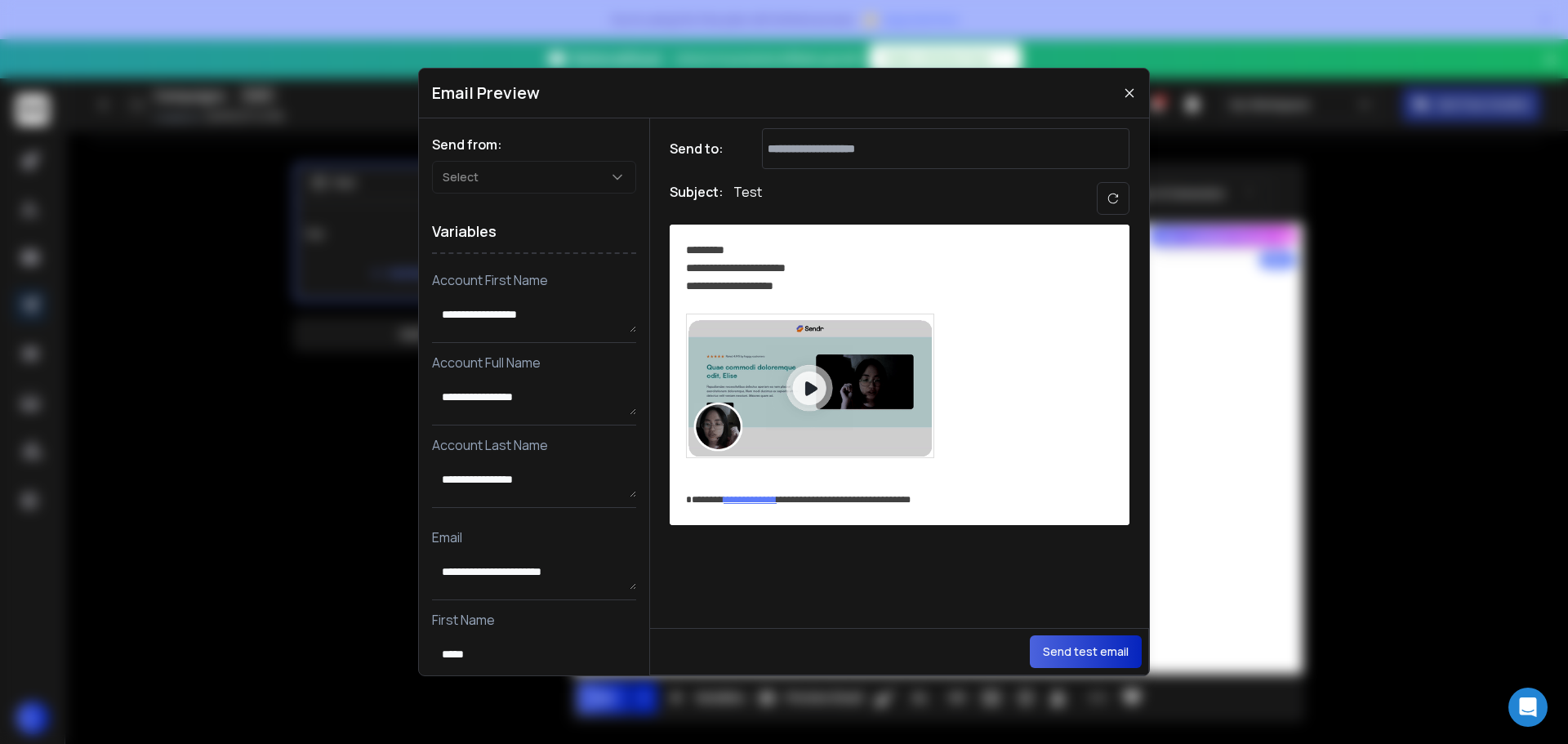
click at [1119, 101] on div "Email Preview" at bounding box center [784, 93] width 730 height 49
click at [1125, 93] on icon at bounding box center [1129, 92] width 13 height 13
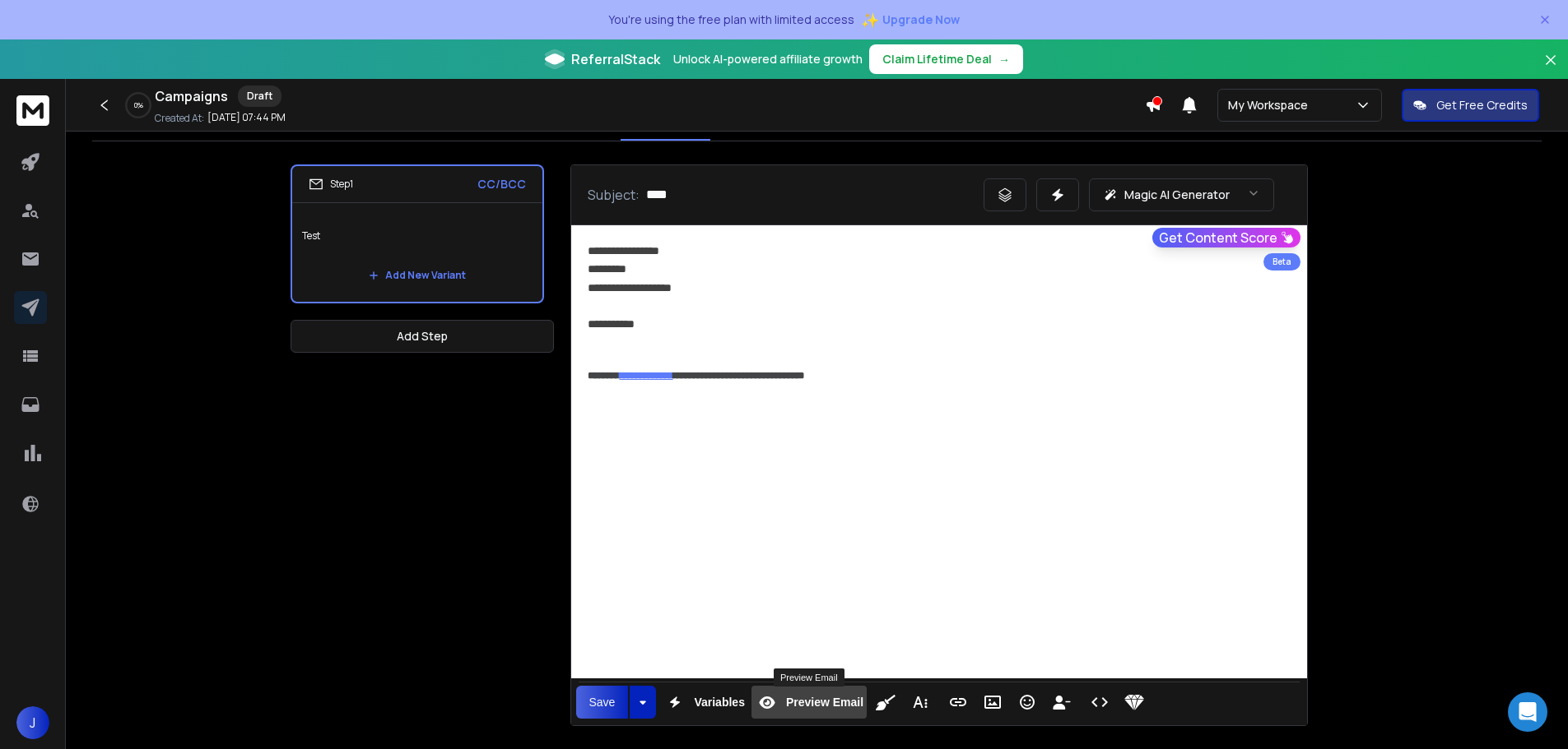
click at [815, 700] on span "Preview Email" at bounding box center [825, 702] width 84 height 14
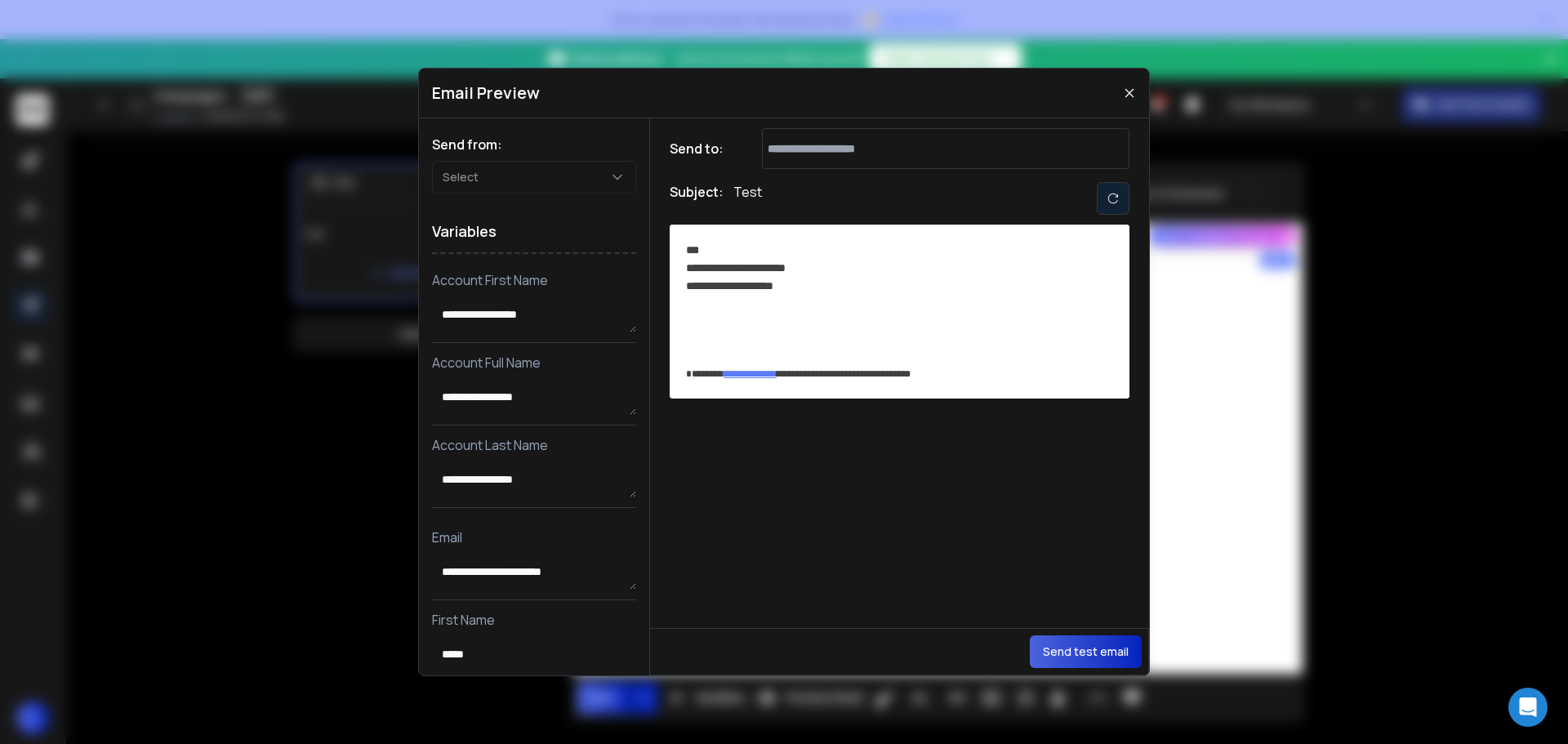
click at [1112, 199] on icon at bounding box center [1114, 199] width 12 height 12
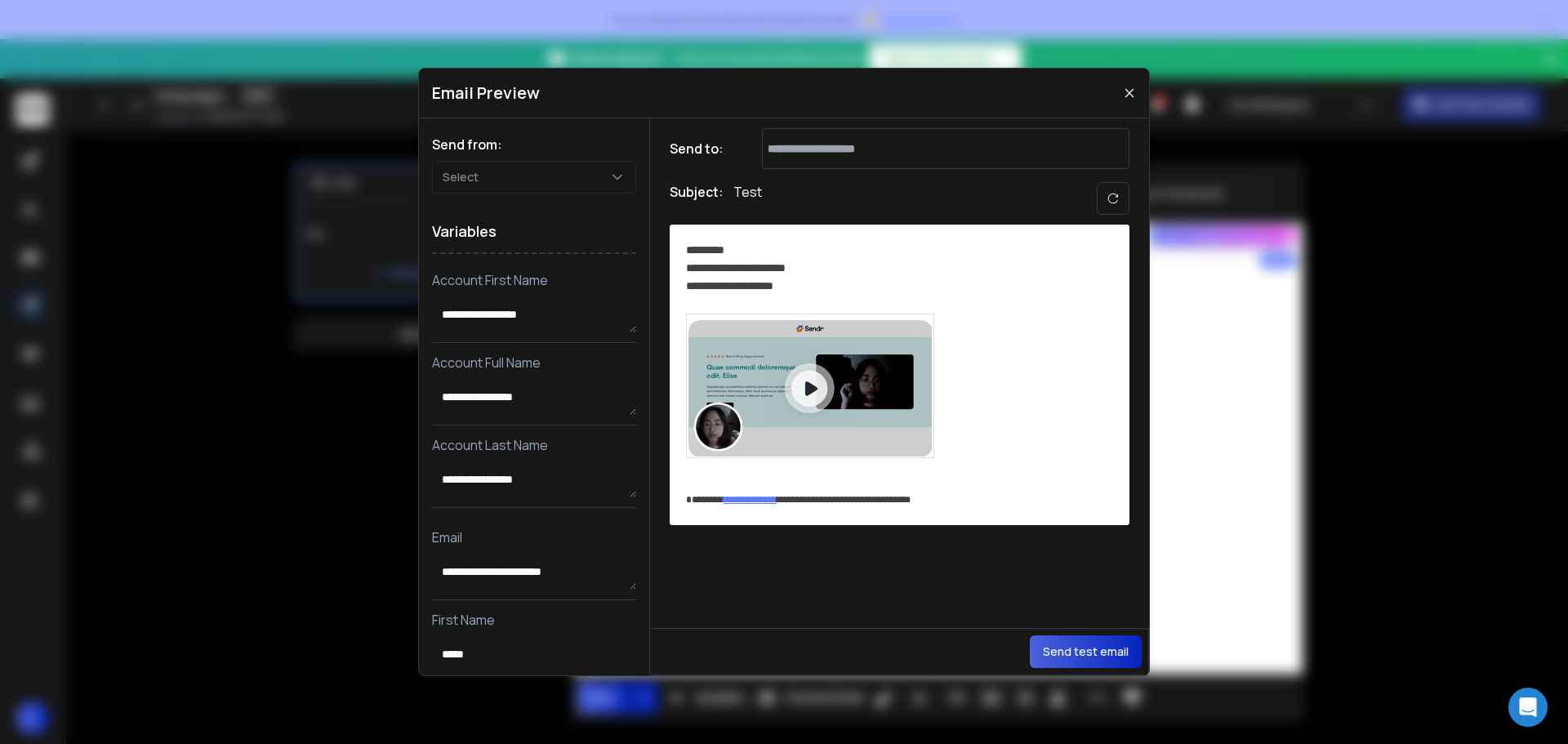
click at [1048, 652] on button "Send test email" at bounding box center [1086, 652] width 112 height 33
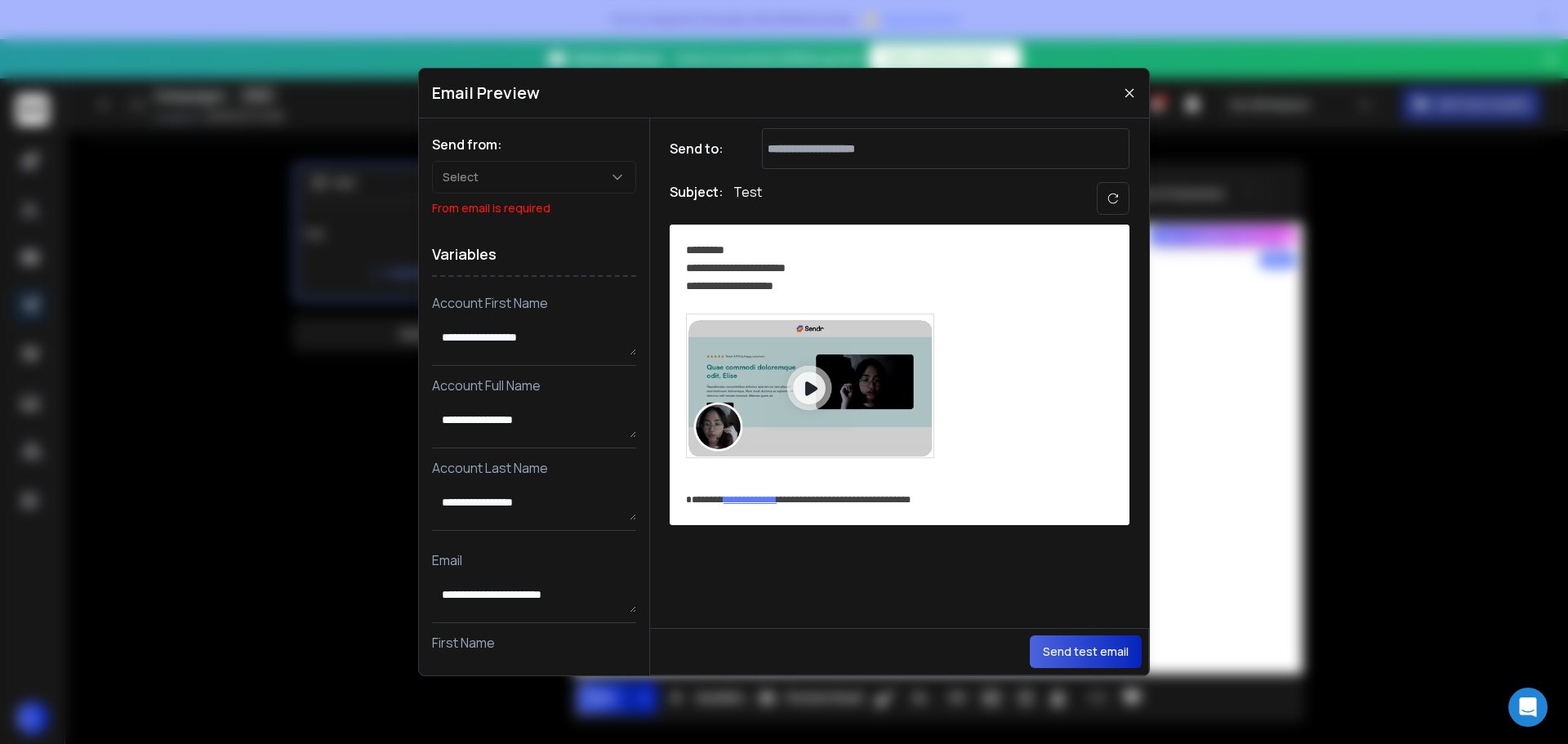
click at [495, 179] on div "Select" at bounding box center [534, 177] width 204 height 33
click at [432, 185] on div "Select" at bounding box center [534, 177] width 204 height 33
click at [621, 180] on div "Select" at bounding box center [534, 177] width 204 height 33
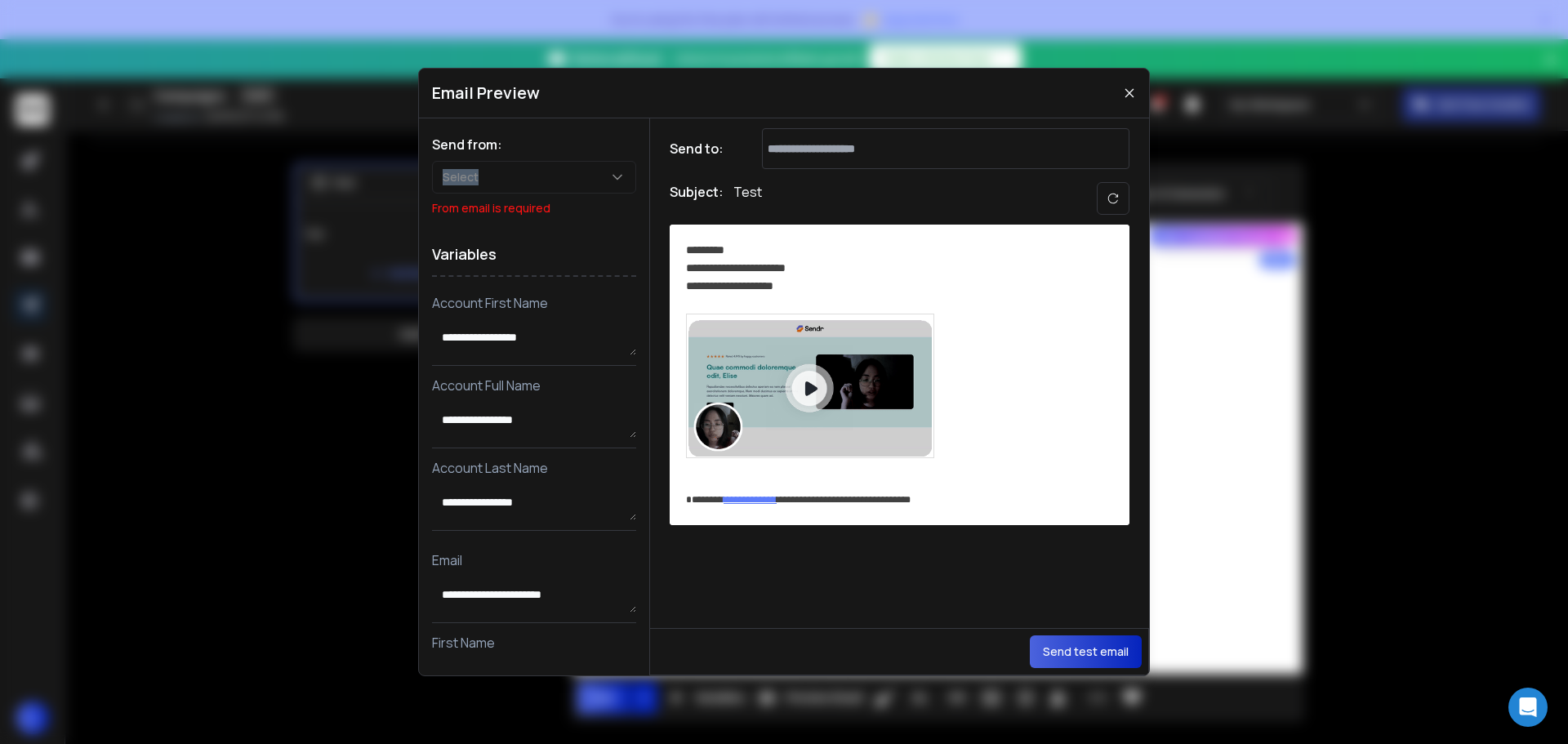
click at [621, 180] on div "Select" at bounding box center [534, 177] width 204 height 33
click at [1127, 95] on icon at bounding box center [1130, 92] width 9 height 9
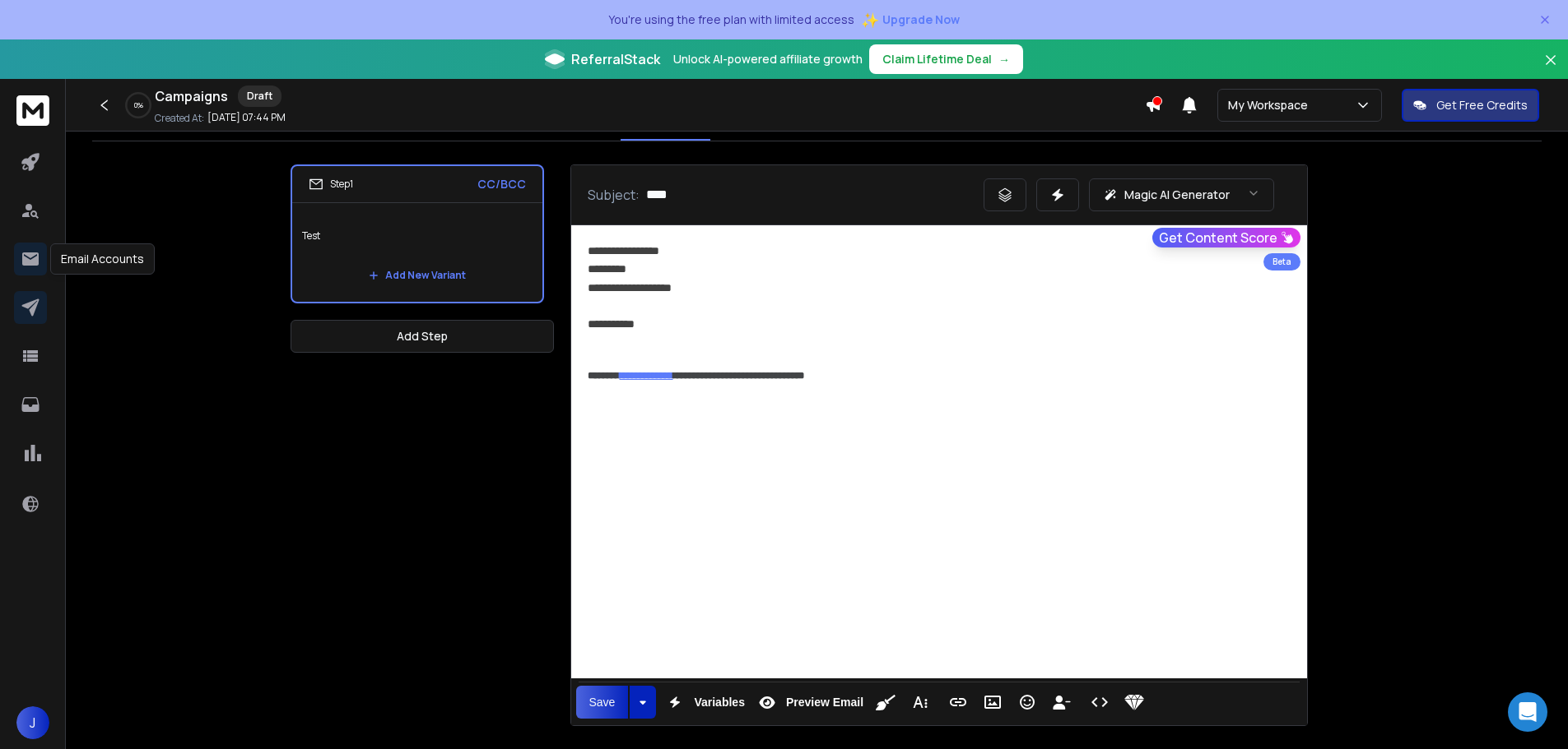
click at [27, 264] on icon at bounding box center [30, 258] width 16 height 13
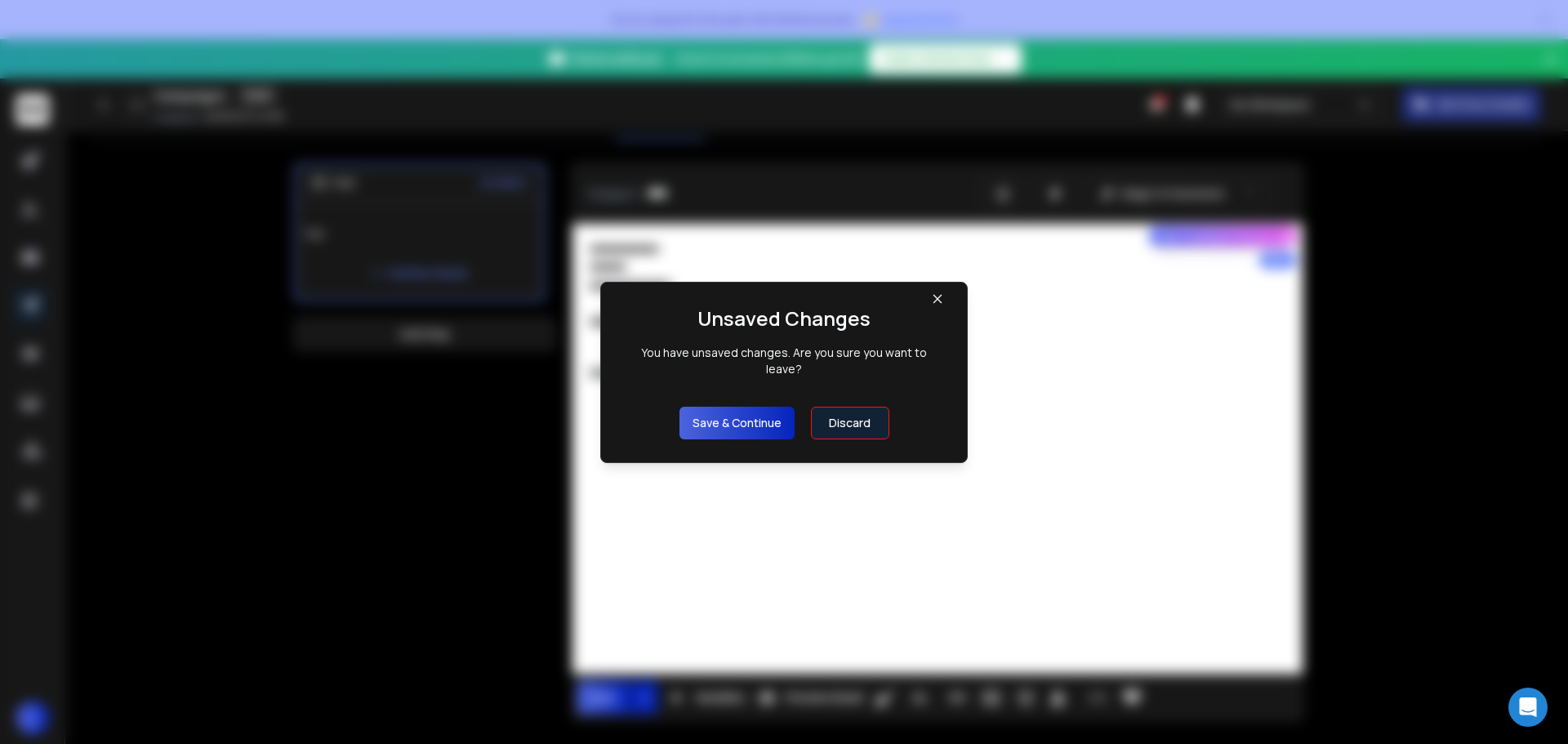
click at [769, 419] on button "Save & Continue" at bounding box center [737, 423] width 115 height 33
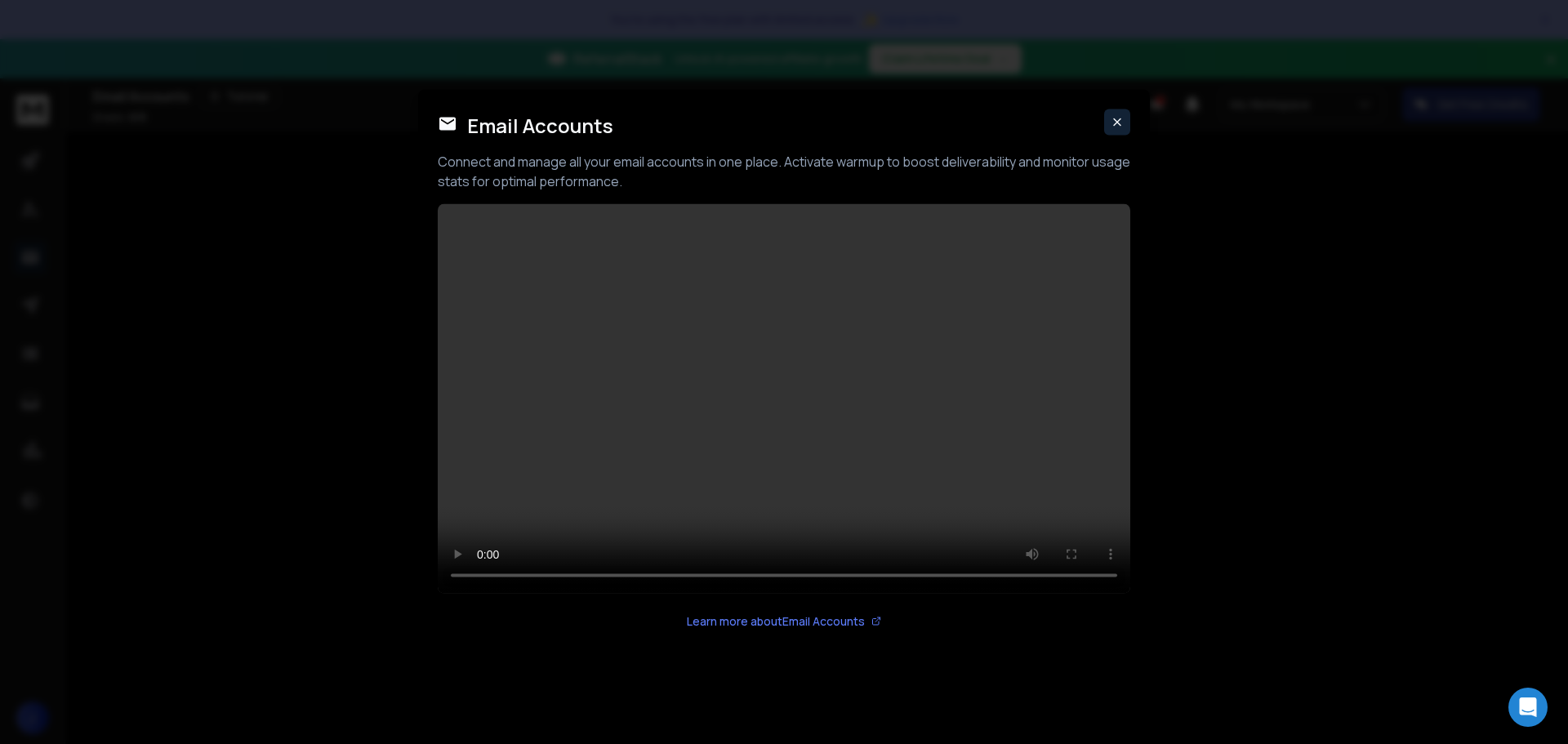
click at [1120, 121] on icon at bounding box center [1117, 121] width 13 height 13
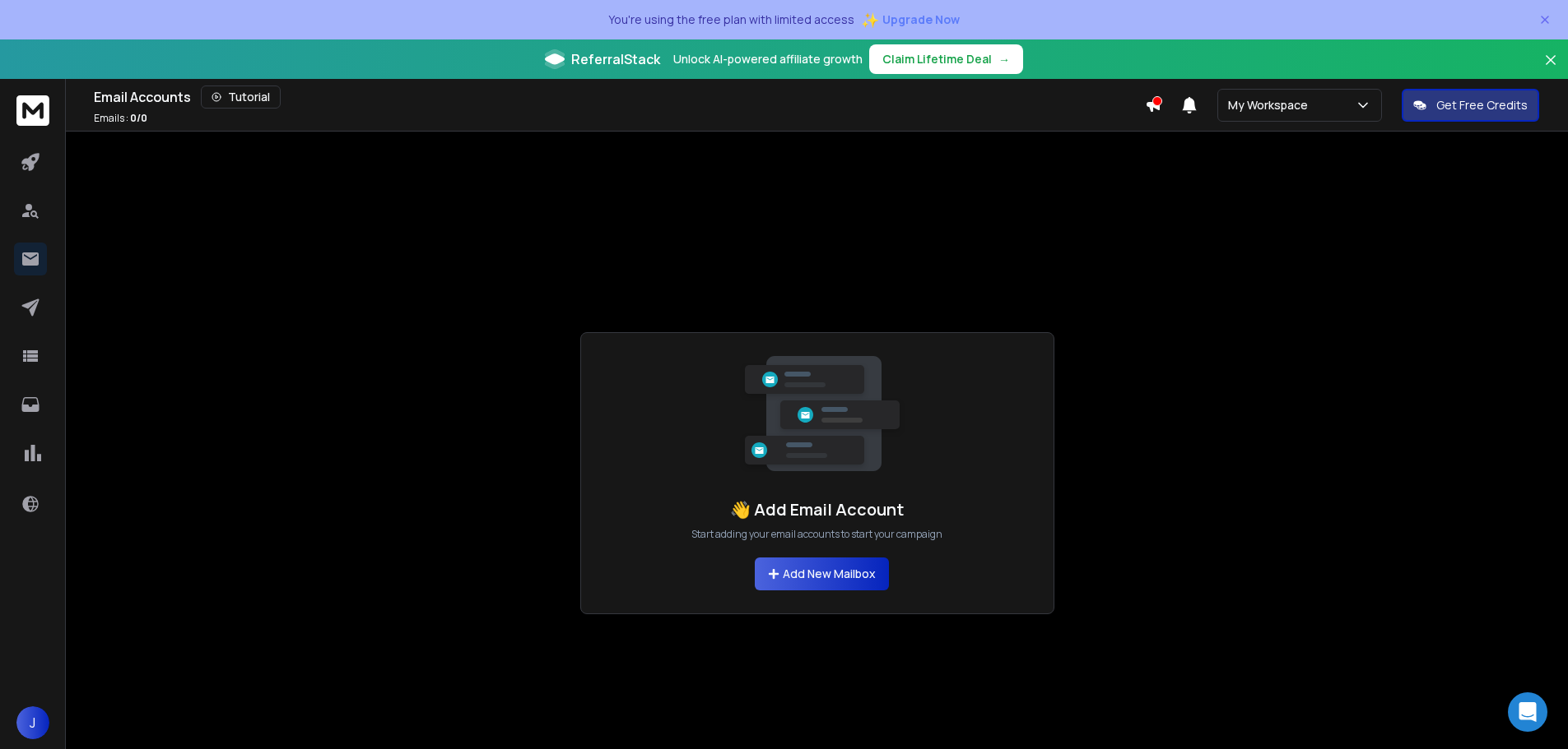
click at [845, 584] on button "Add New Mailbox" at bounding box center [821, 573] width 134 height 33
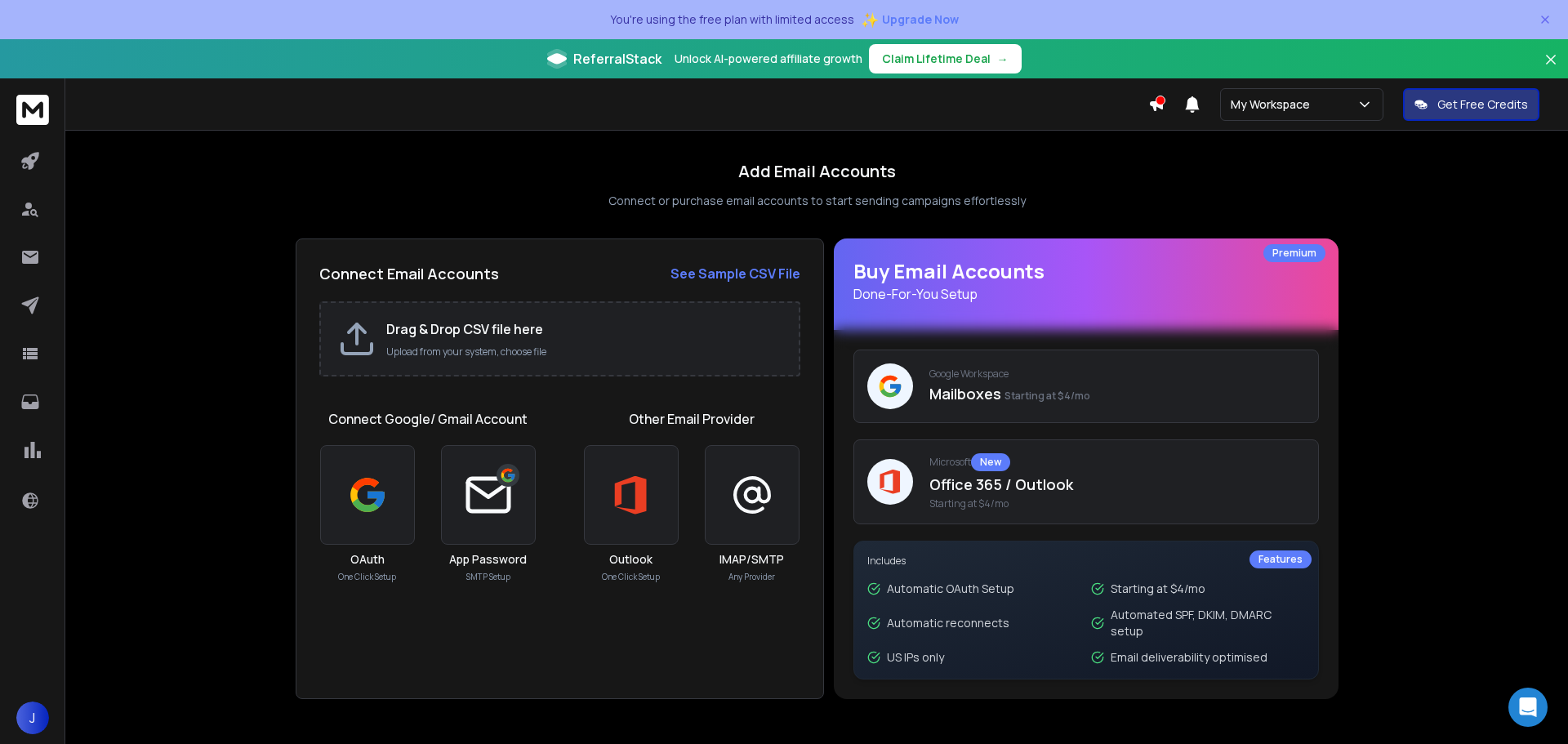
click at [377, 512] on icon at bounding box center [367, 495] width 41 height 49
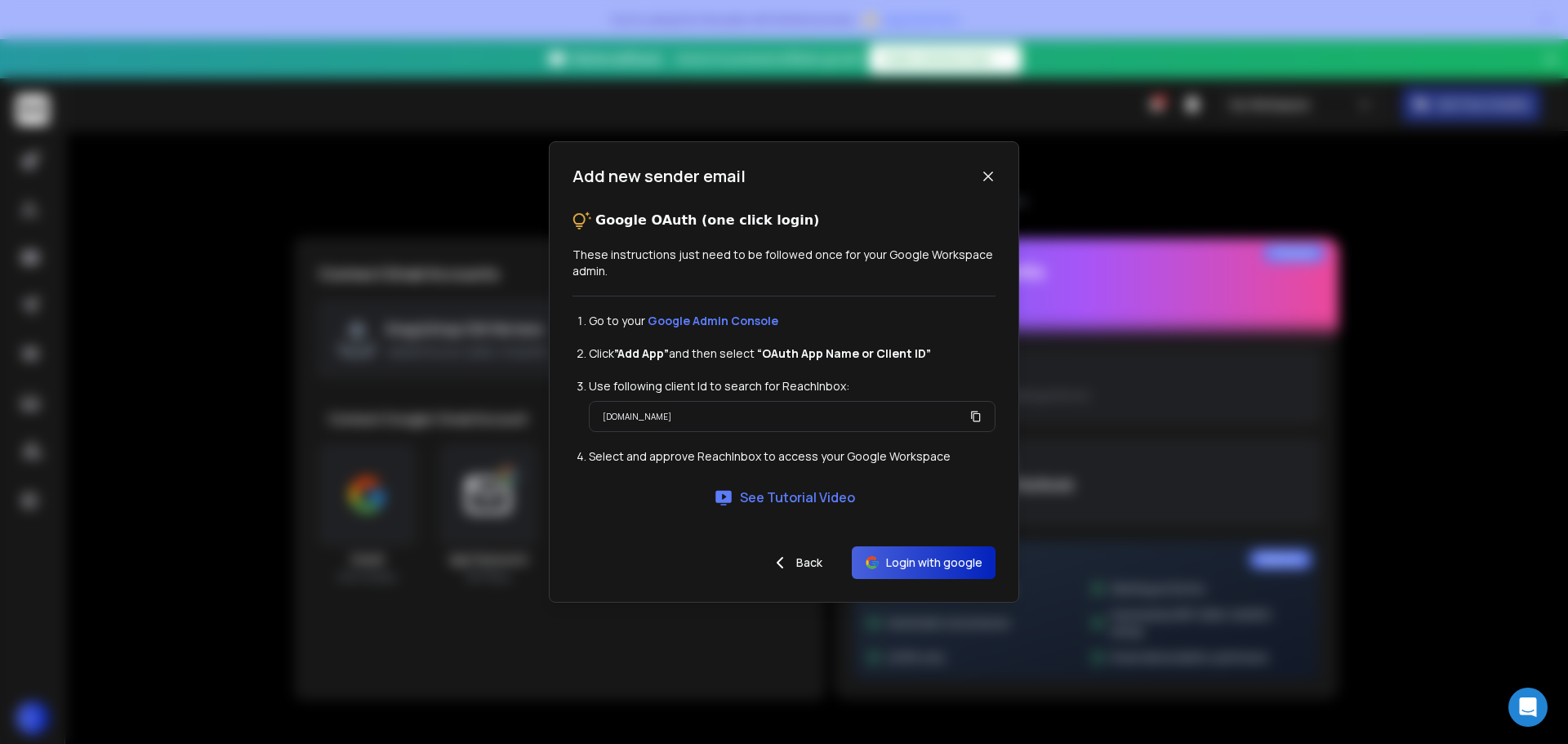
click at [978, 415] on icon at bounding box center [977, 416] width 12 height 12
click at [959, 565] on button "Login with google" at bounding box center [924, 563] width 144 height 33
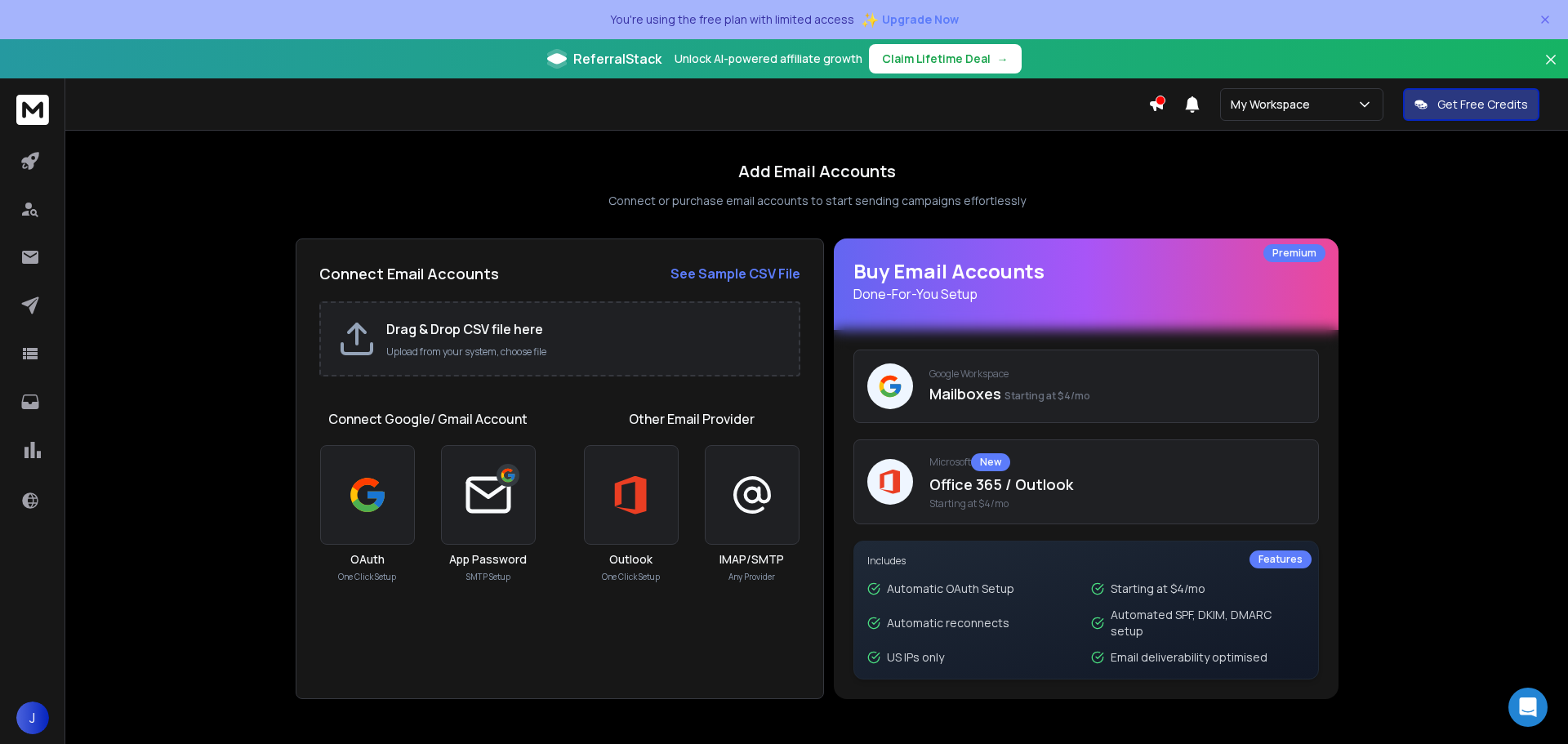
click at [369, 529] on div at bounding box center [367, 495] width 95 height 100
